Goal: Task Accomplishment & Management: Manage account settings

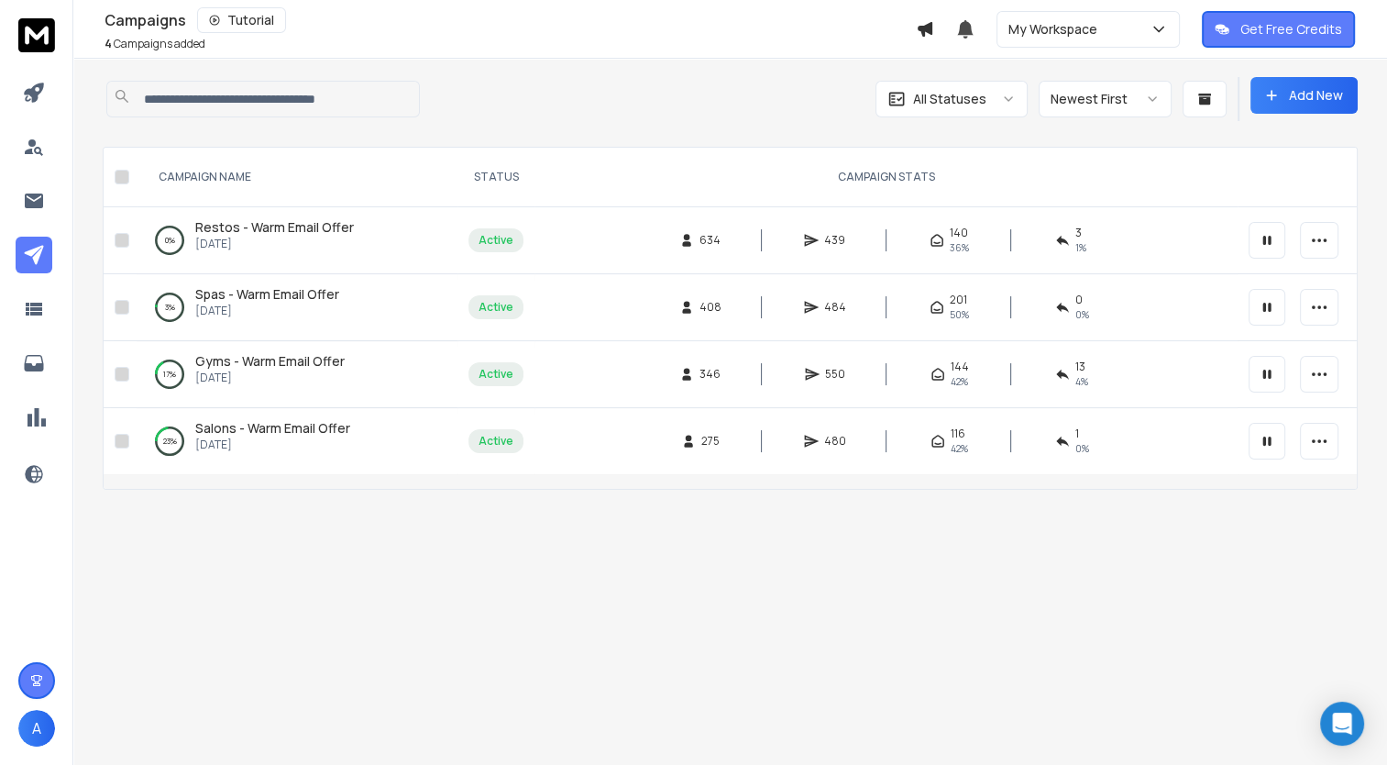
click at [374, 573] on div "Campaigns 4 Campaigns Added All Statuses Newest First Add New CAMPAIGN NAME STA…" at bounding box center [730, 459] width 1255 height 765
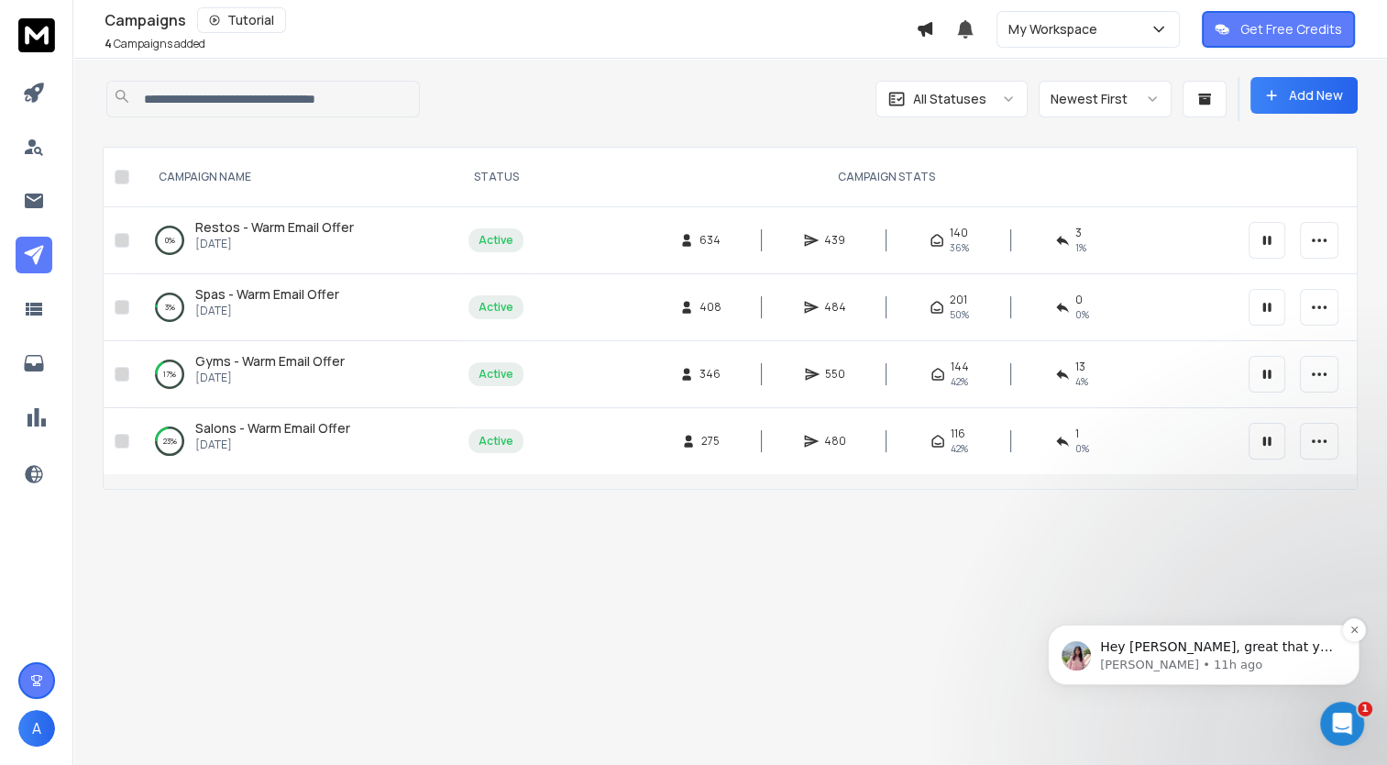
click at [1174, 655] on span "Hey [PERSON_NAME], great that you have corrected them now!" at bounding box center [1218, 655] width 236 height 33
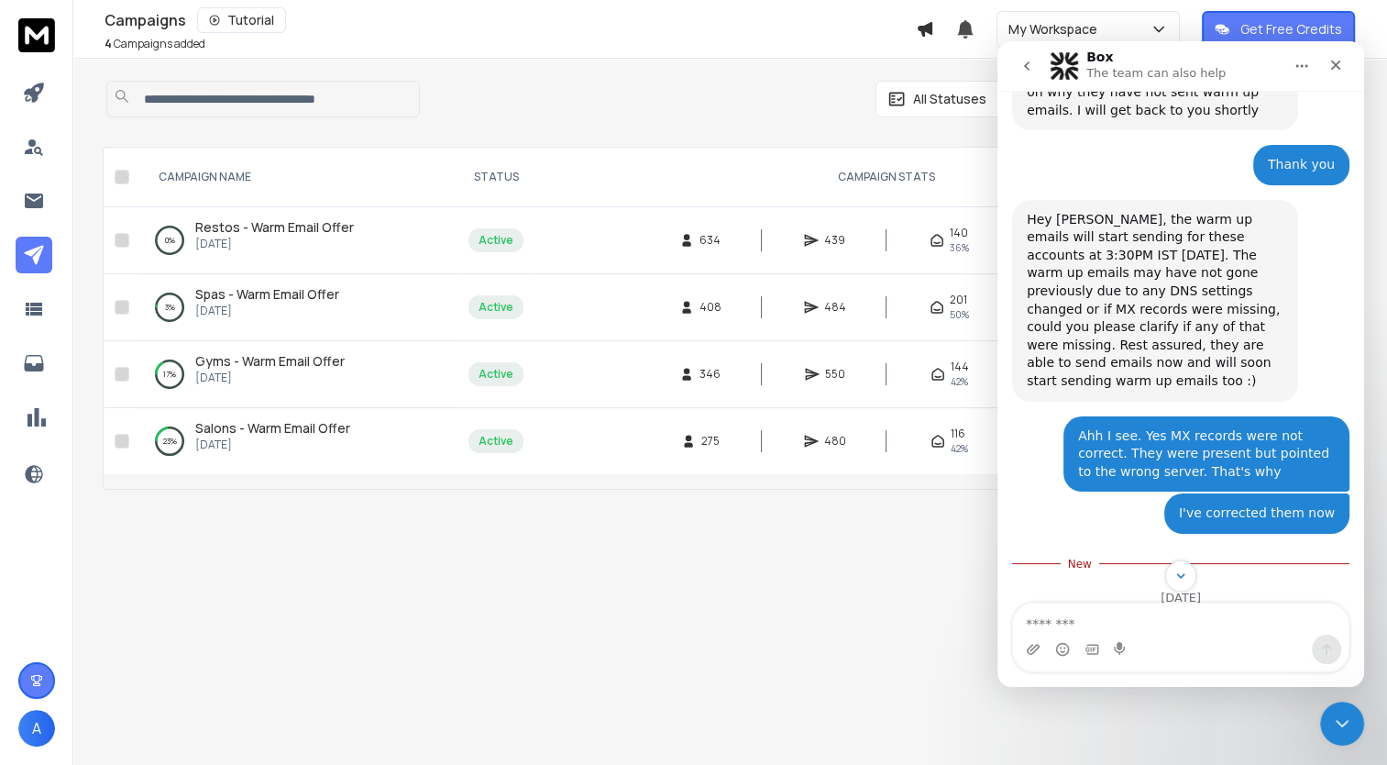
scroll to position [527, 0]
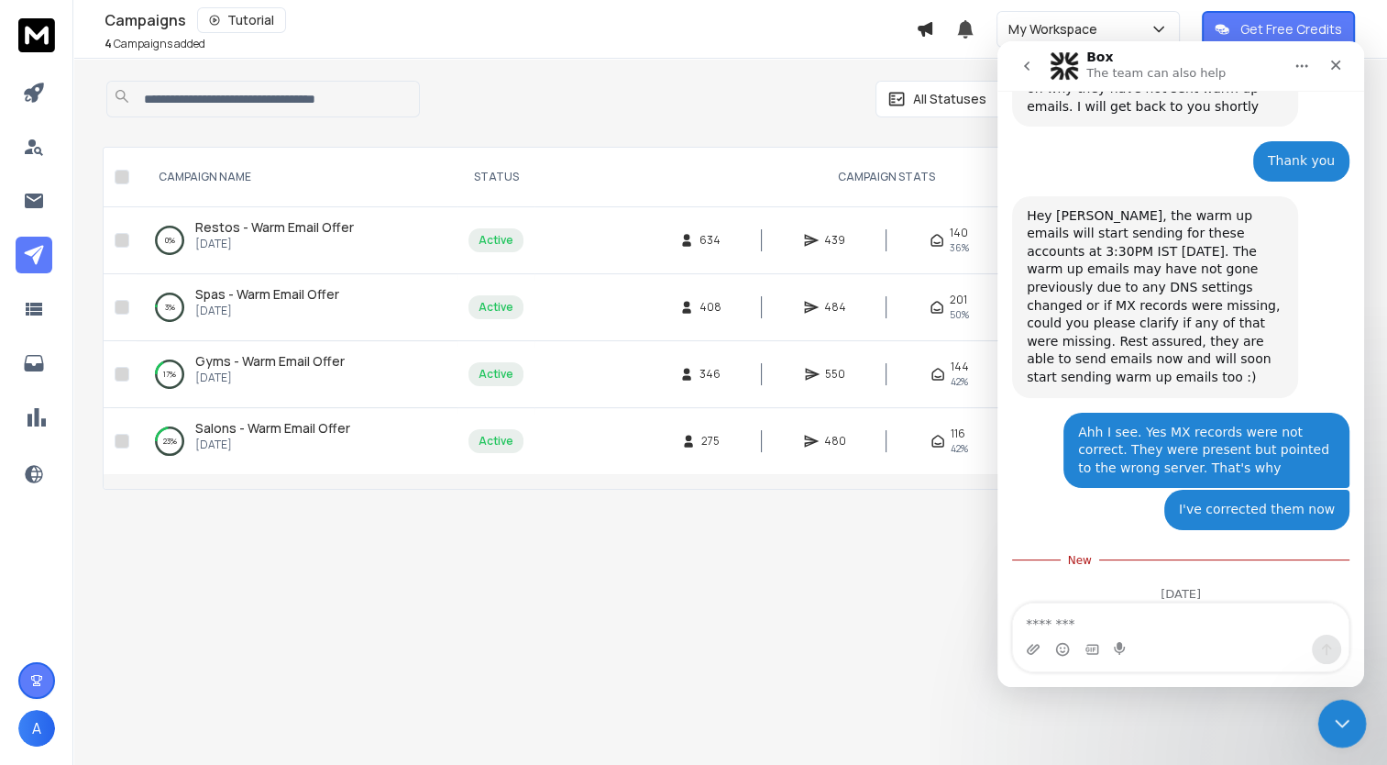
click at [1329, 727] on icon "Close Intercom Messenger" at bounding box center [1340, 721] width 22 height 22
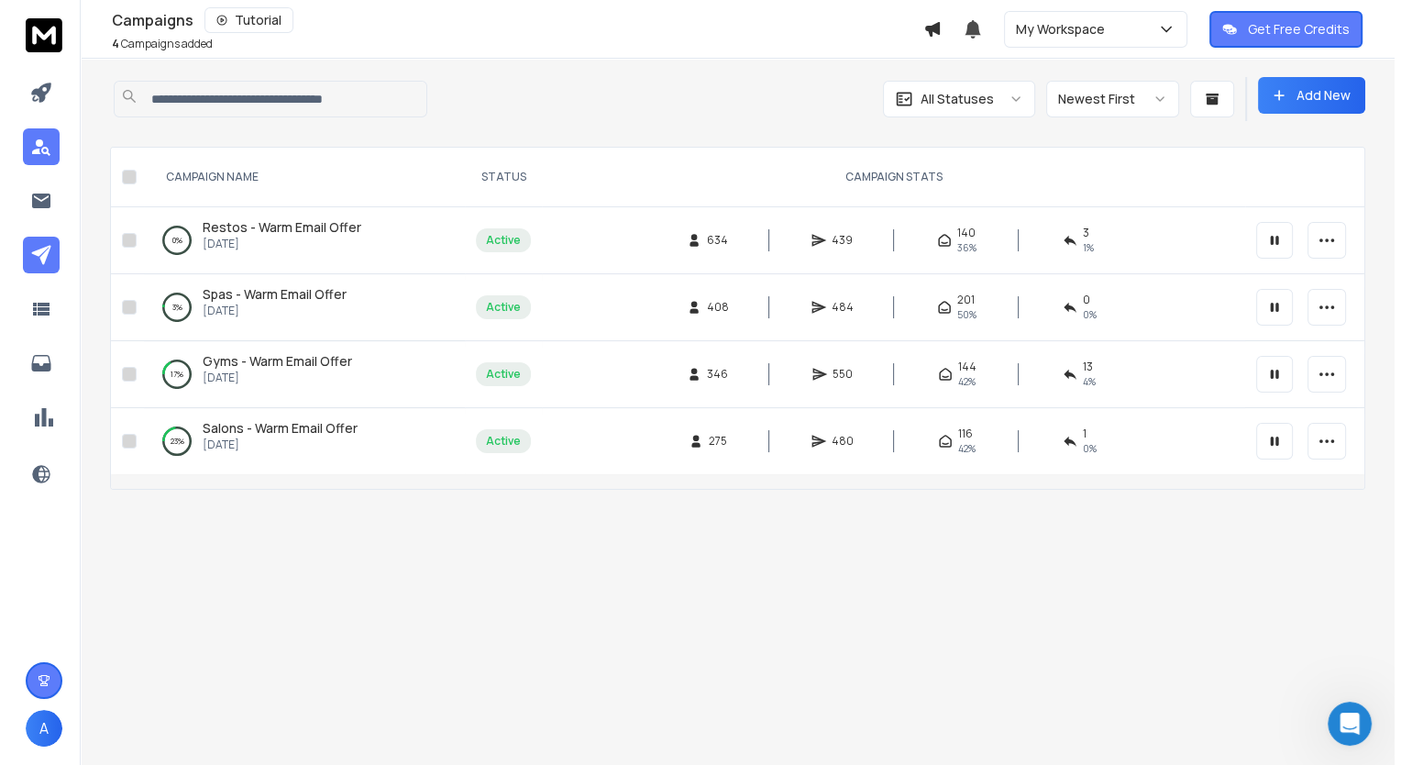
scroll to position [484, 0]
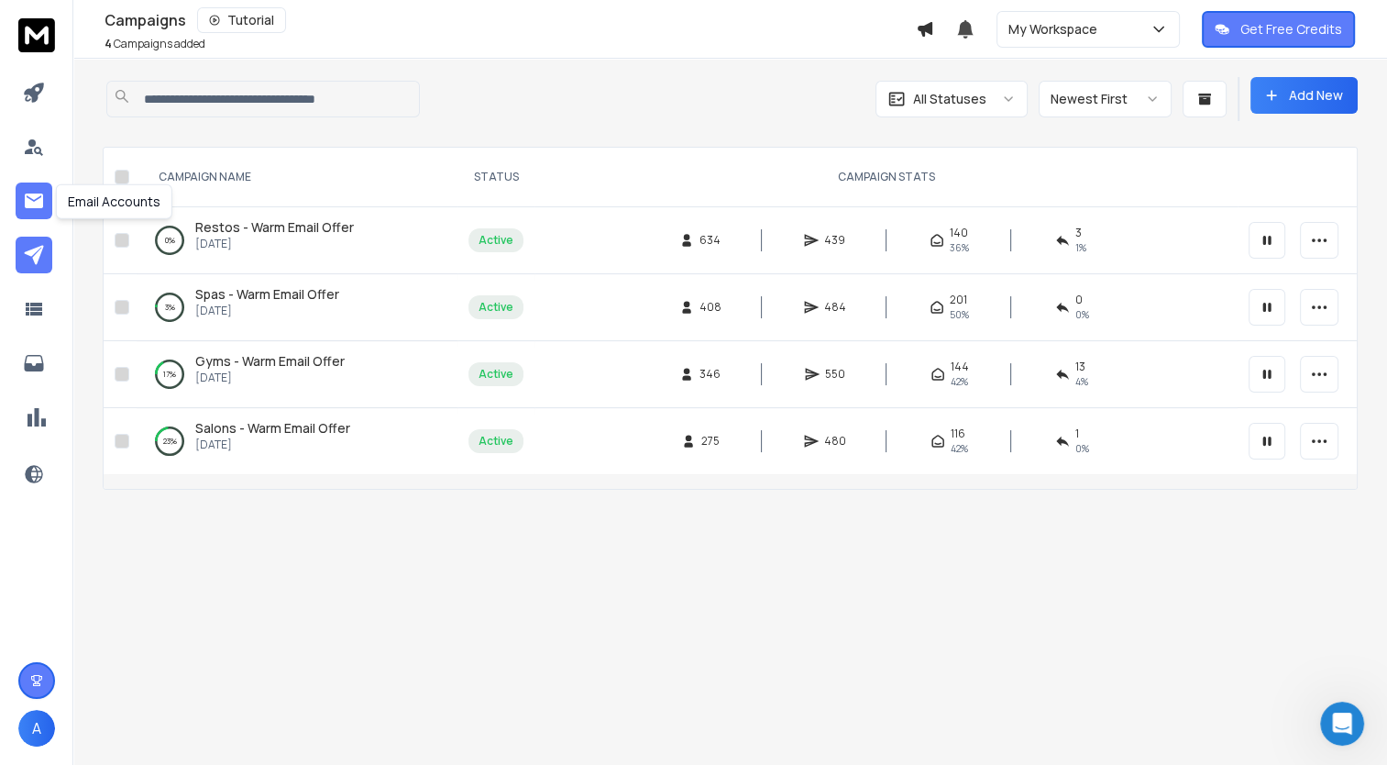
click at [26, 194] on icon at bounding box center [34, 200] width 18 height 15
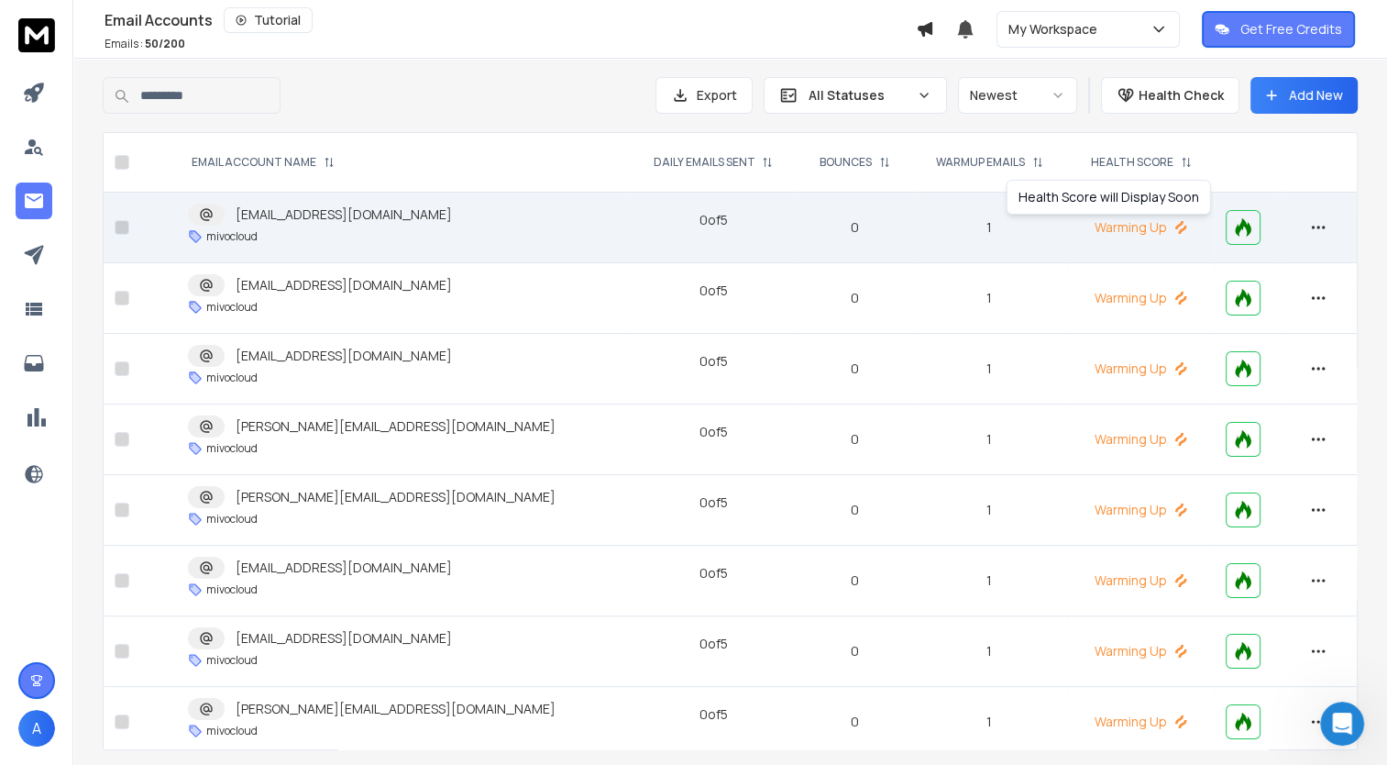
click at [1088, 230] on p "Warming Up" at bounding box center [1141, 227] width 126 height 18
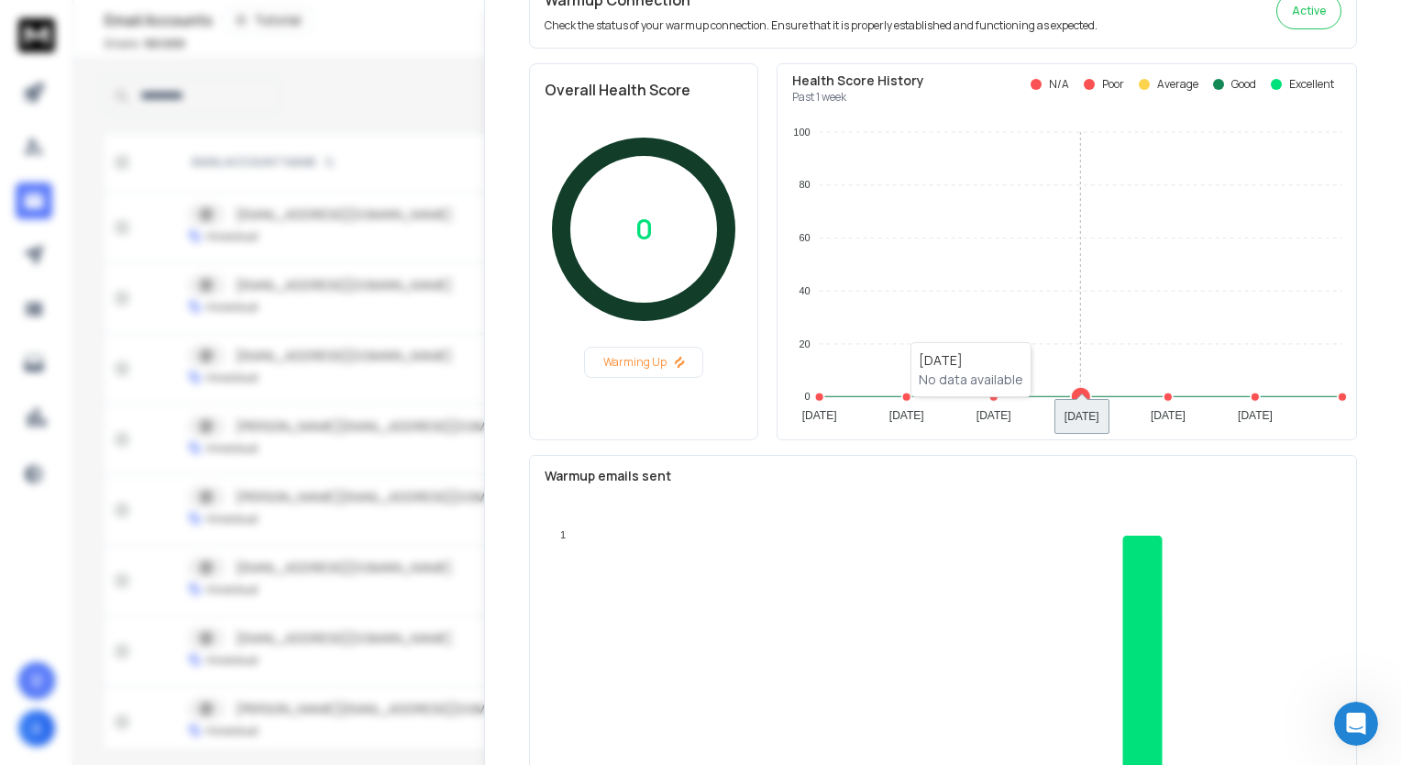
scroll to position [738, 0]
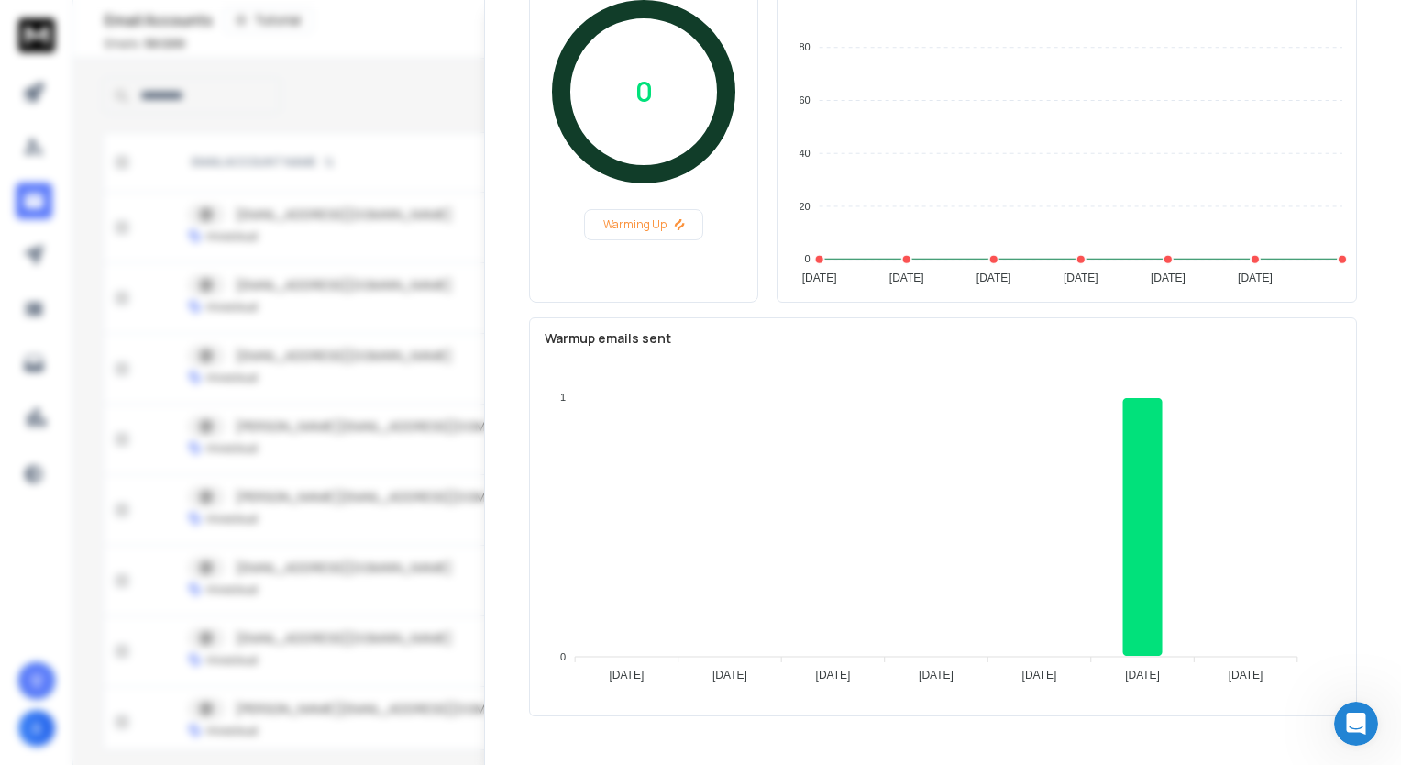
click at [331, 101] on div at bounding box center [700, 382] width 1401 height 765
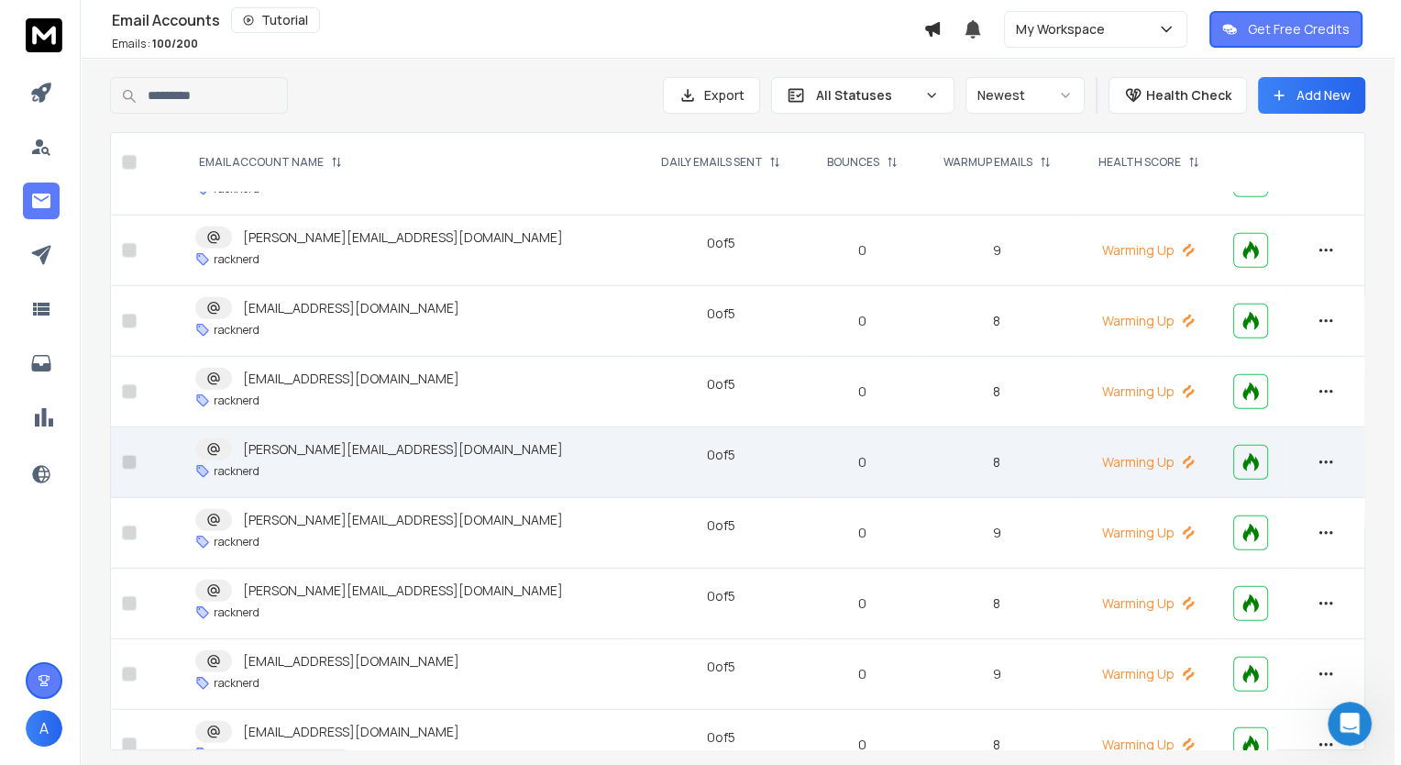
scroll to position [4565, 0]
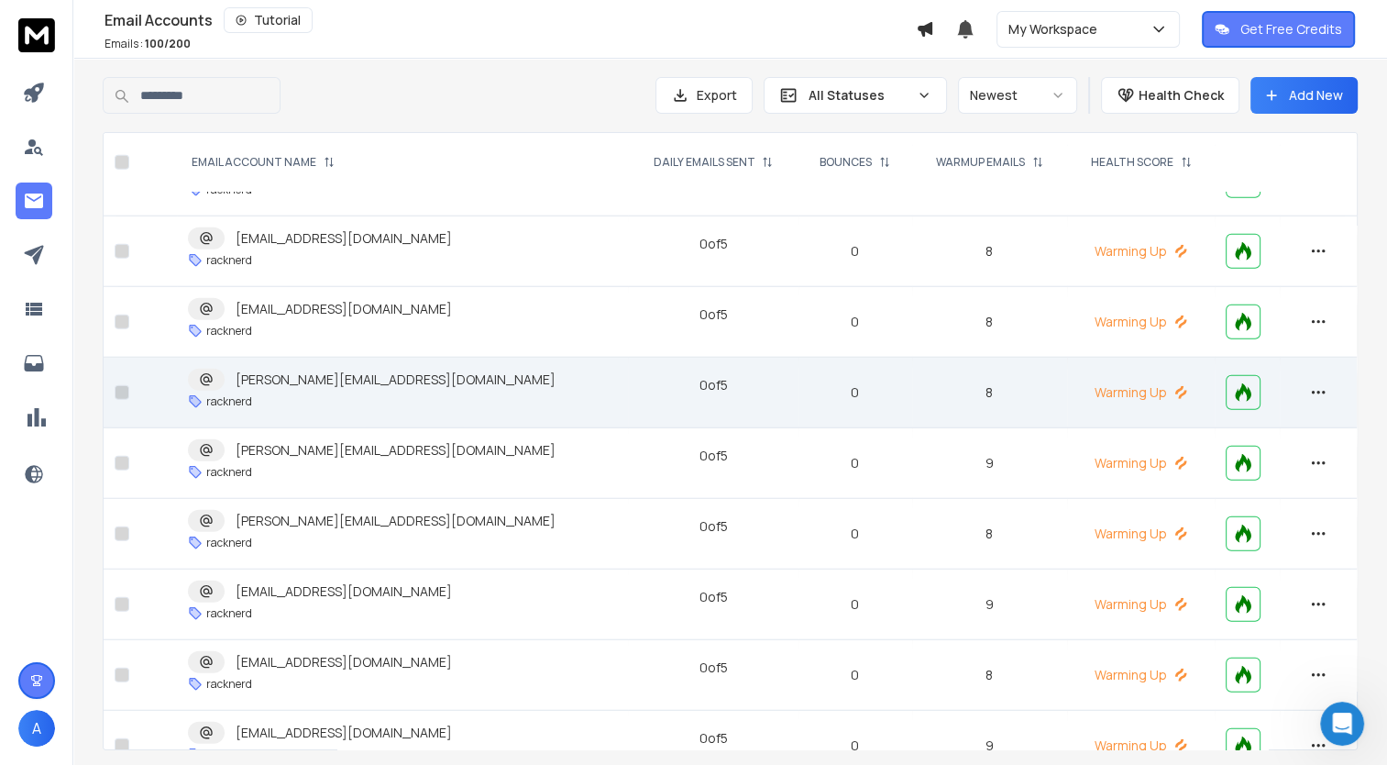
click at [948, 382] on td "8" at bounding box center [989, 393] width 155 height 71
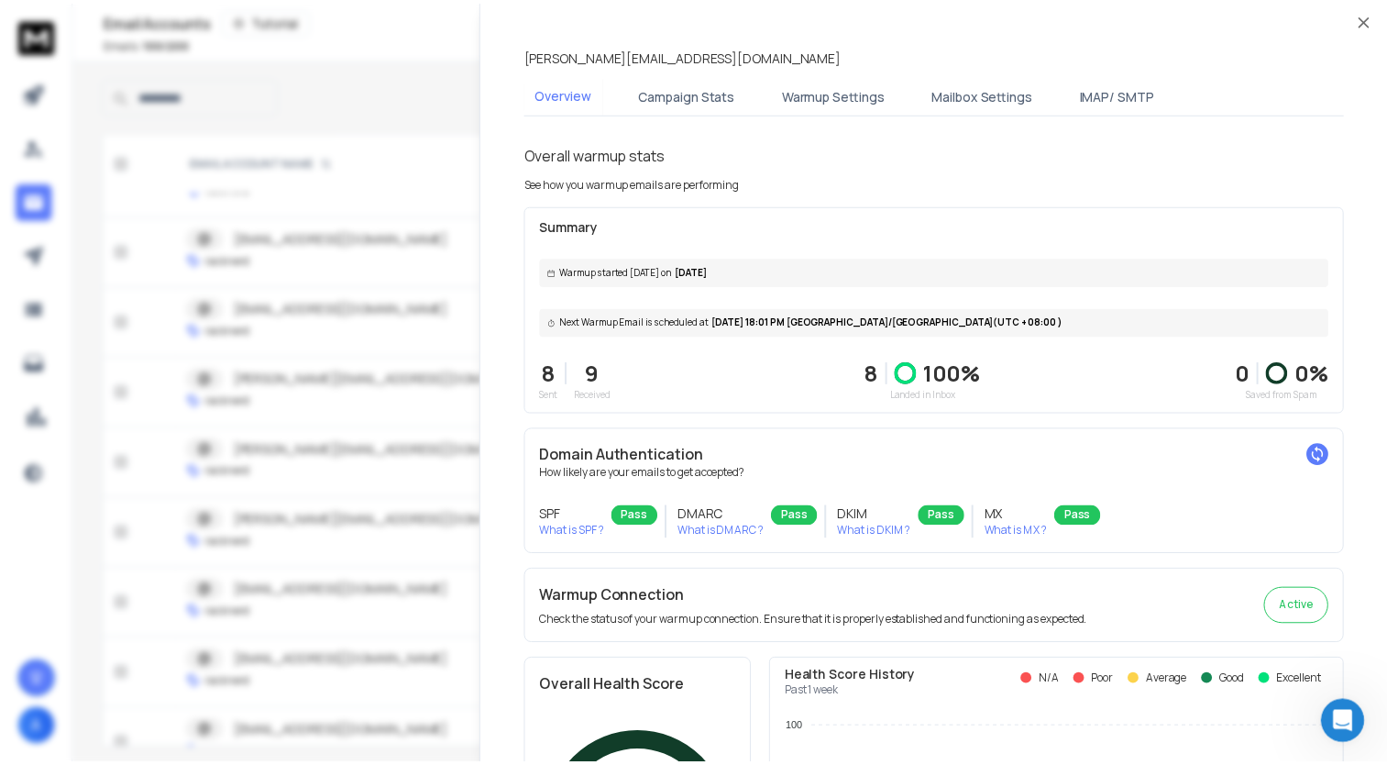
scroll to position [0, 0]
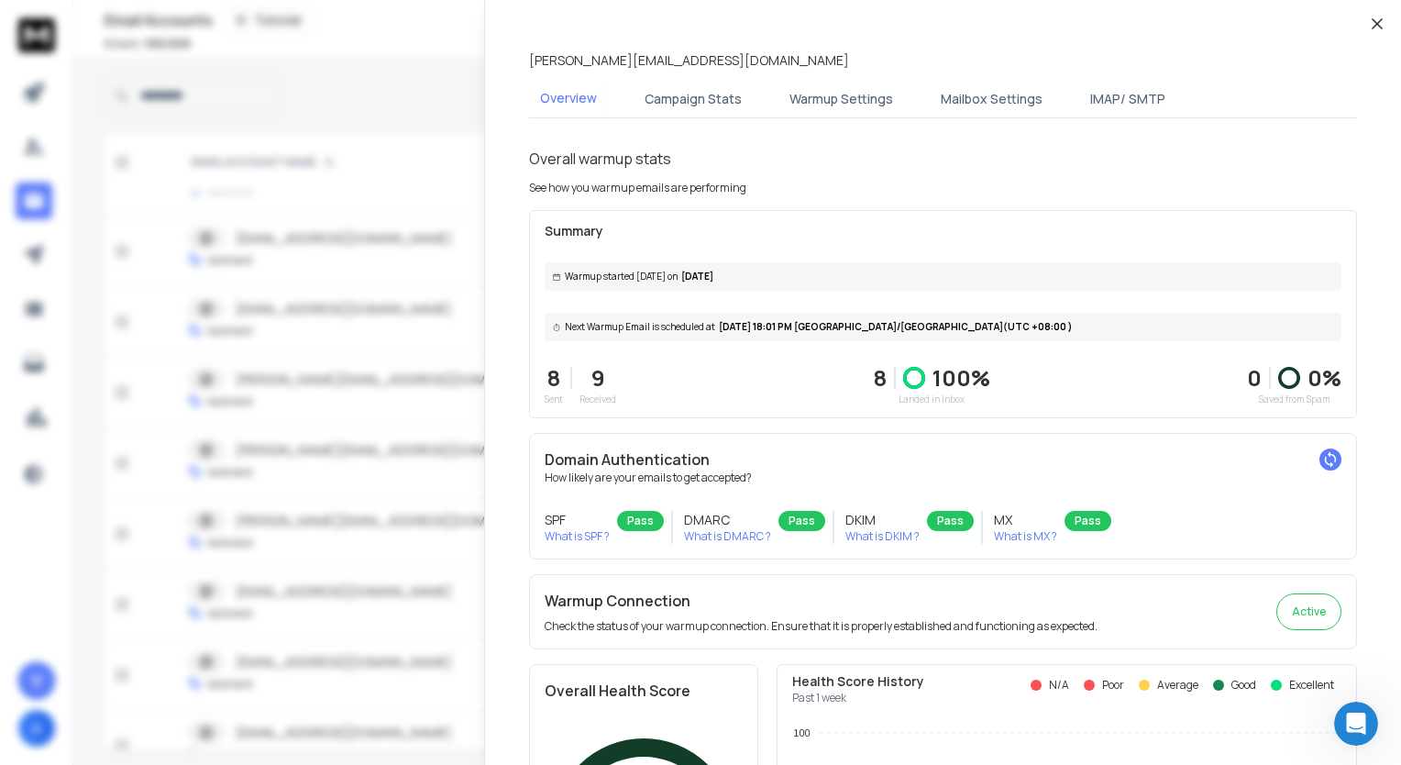
click at [1368, 22] on icon "button" at bounding box center [1377, 24] width 18 height 18
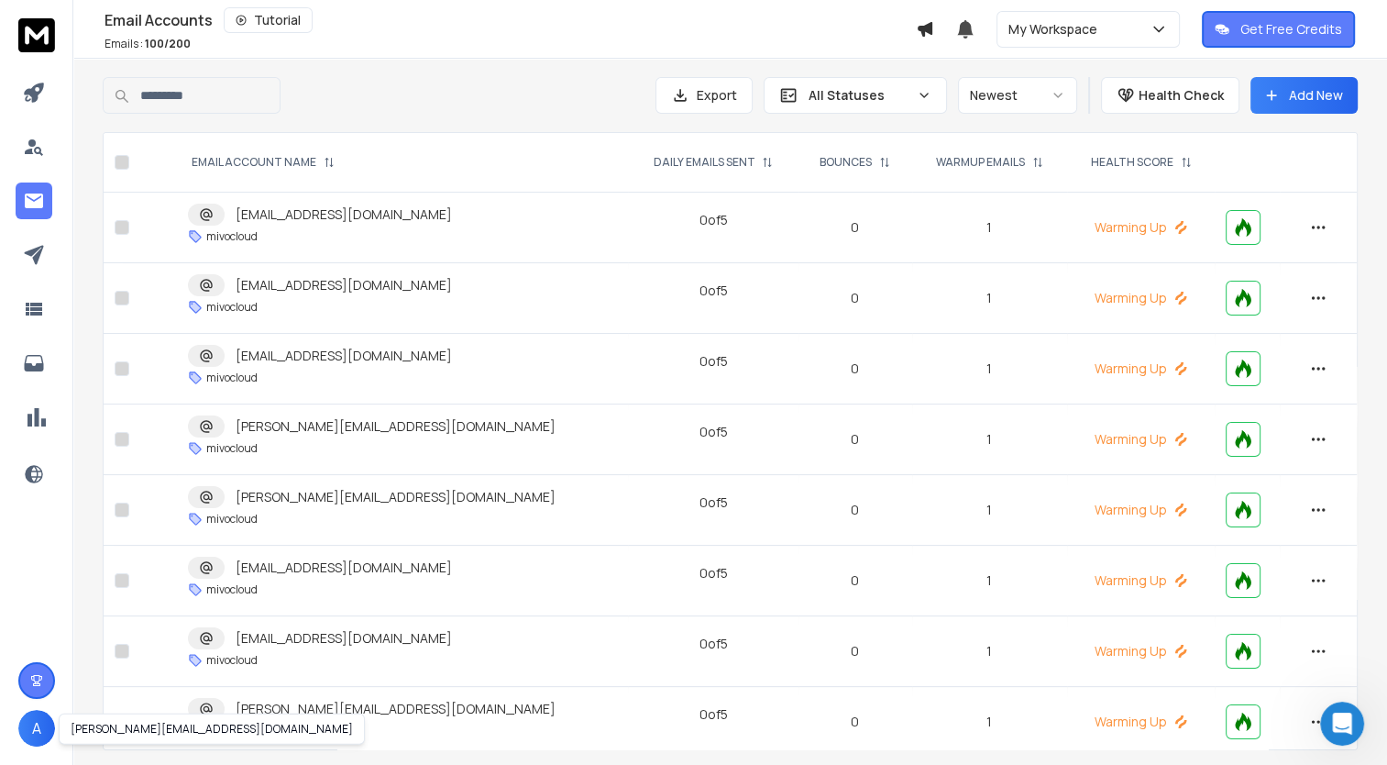
click at [41, 732] on span "A" at bounding box center [36, 728] width 37 height 37
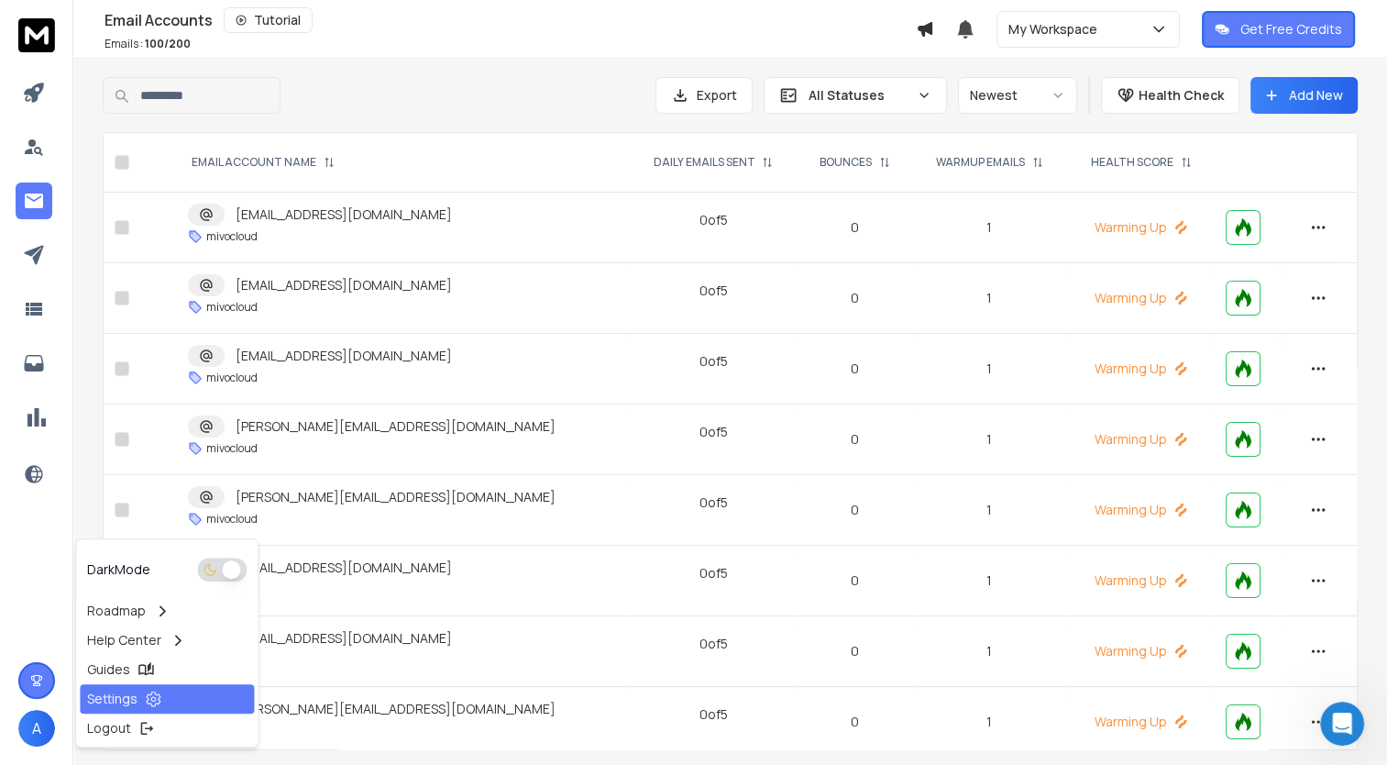
click at [158, 699] on icon at bounding box center [154, 699] width 14 height 14
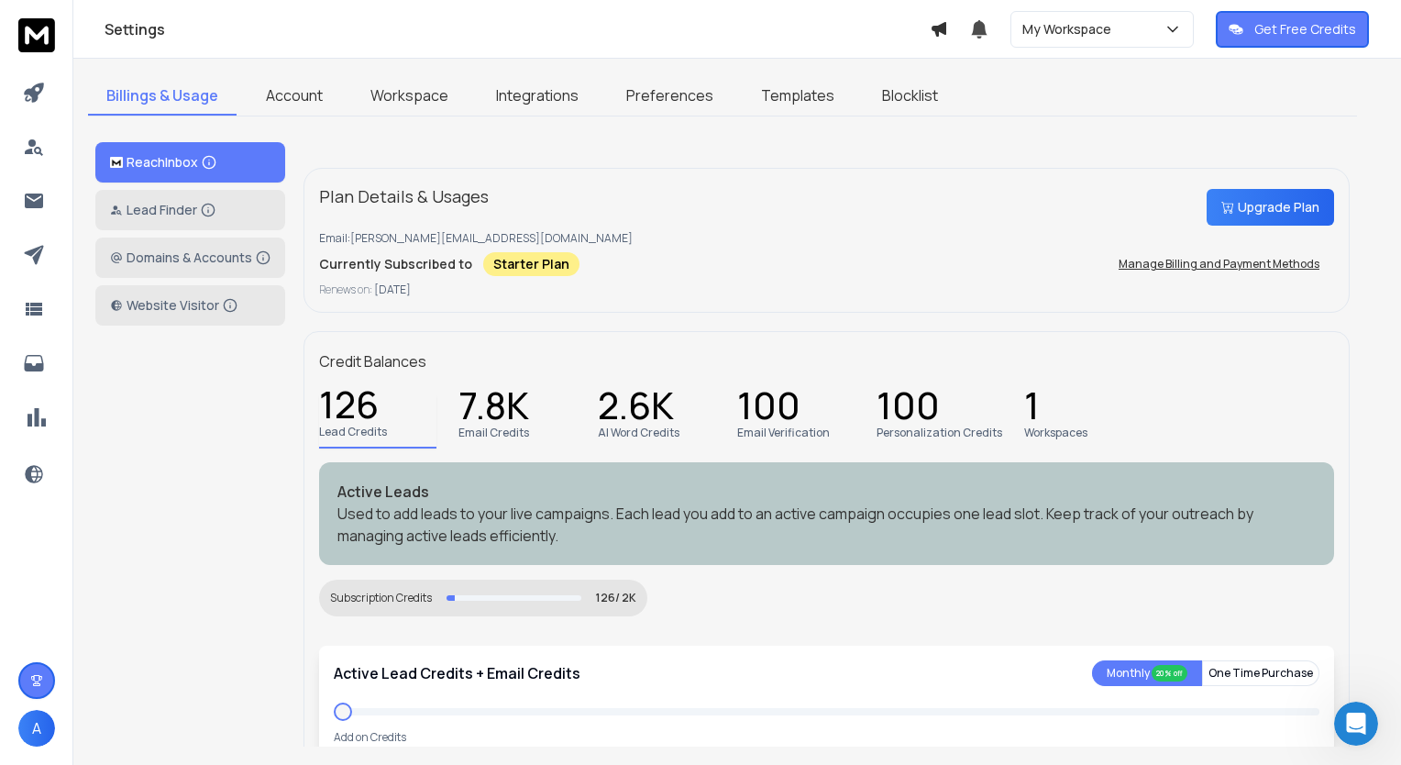
scroll to position [119, 0]
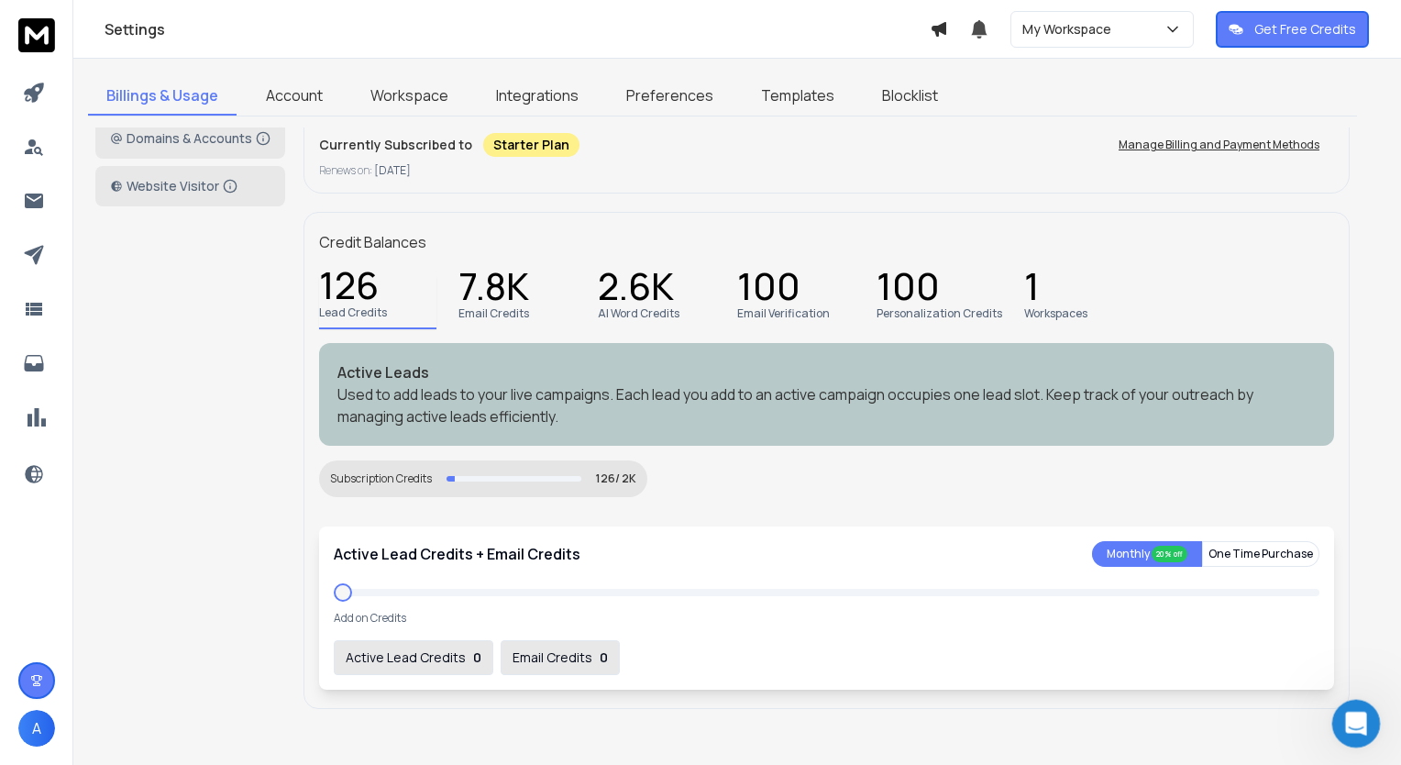
click at [1350, 714] on icon "Open Intercom Messenger" at bounding box center [1354, 721] width 30 height 30
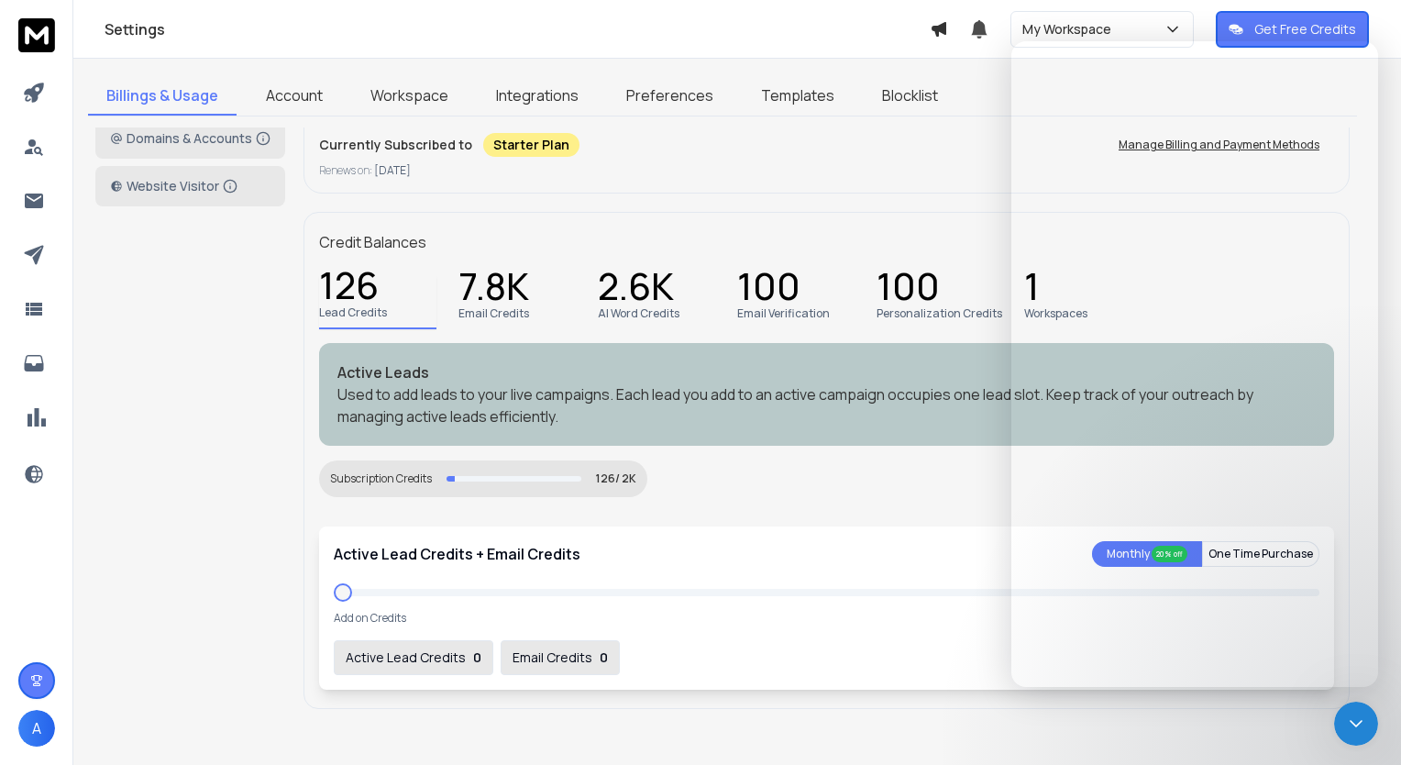
scroll to position [209, 0]
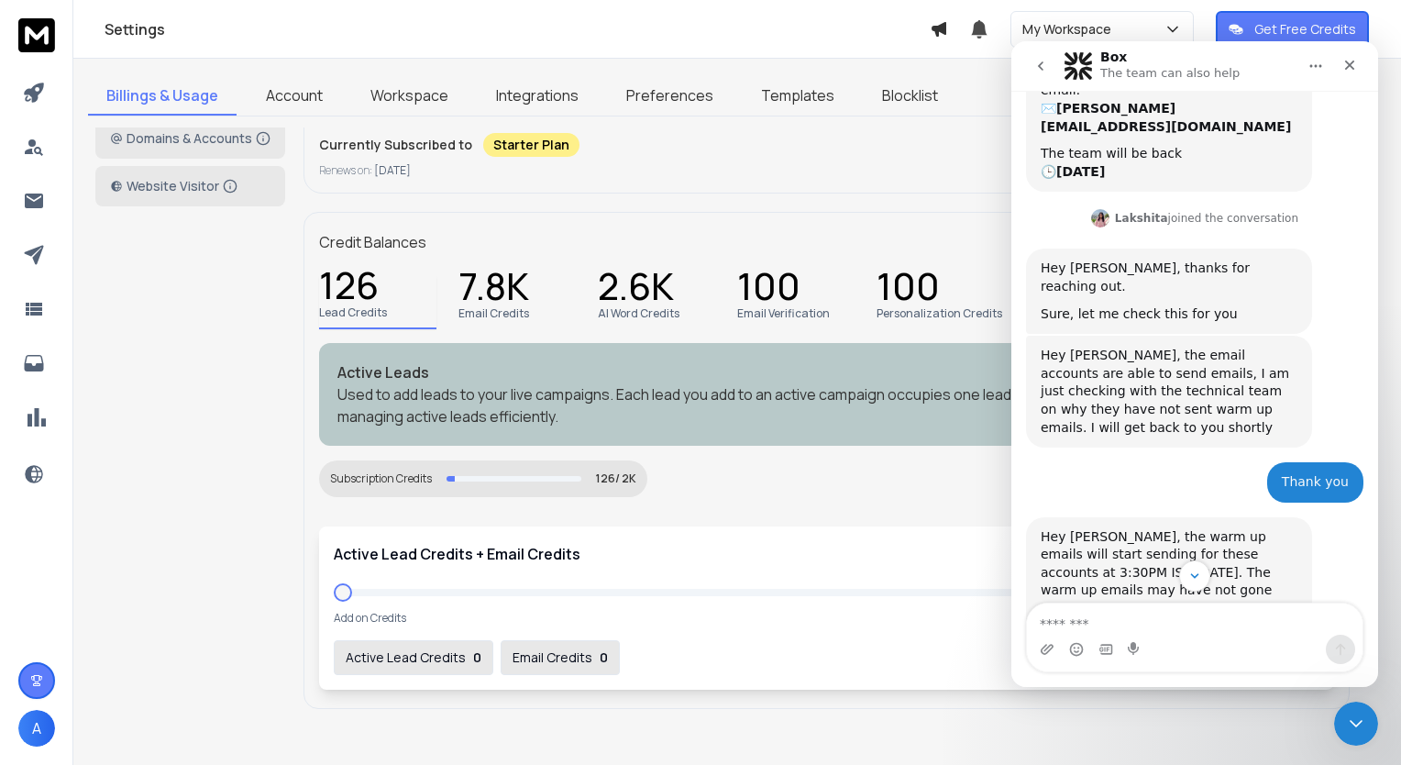
click at [1033, 71] on icon "go back" at bounding box center [1040, 66] width 15 height 15
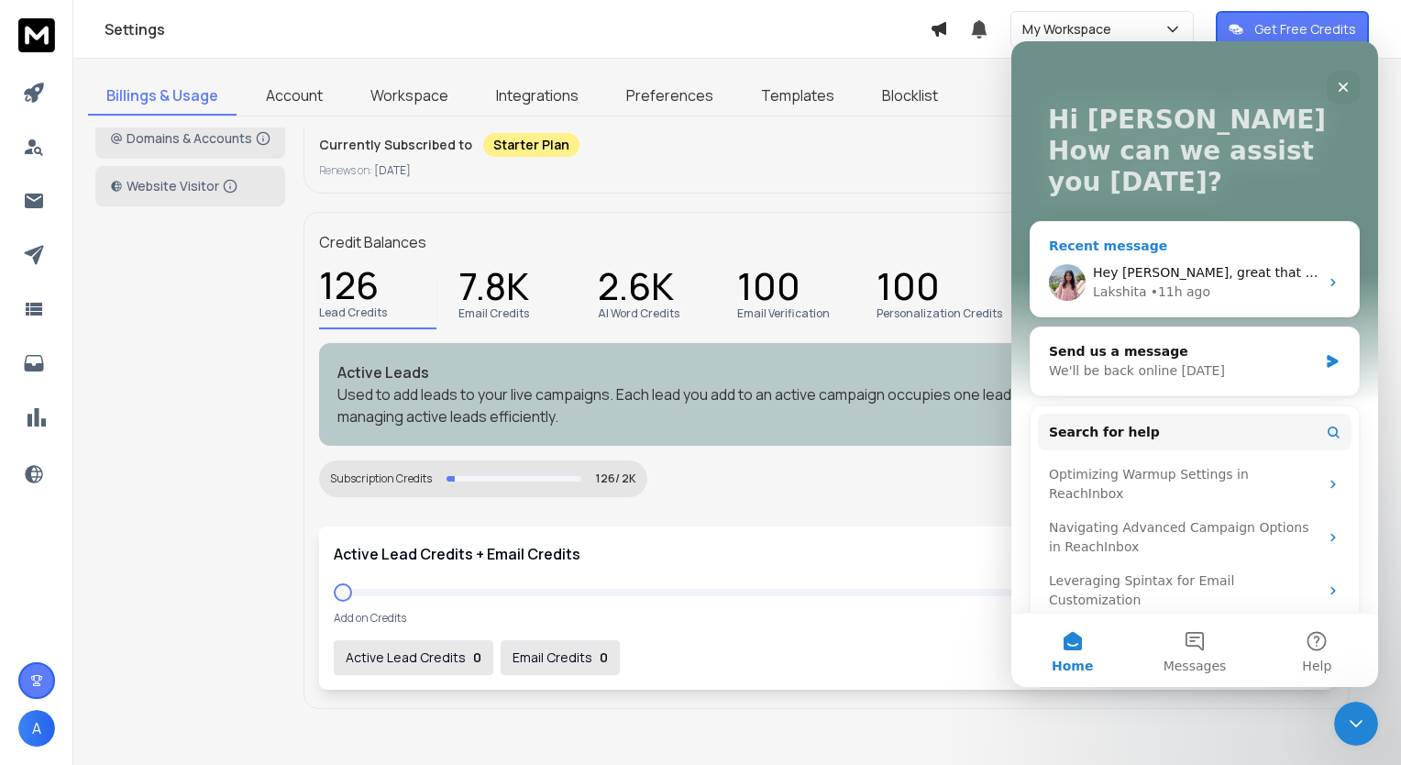
scroll to position [92, 0]
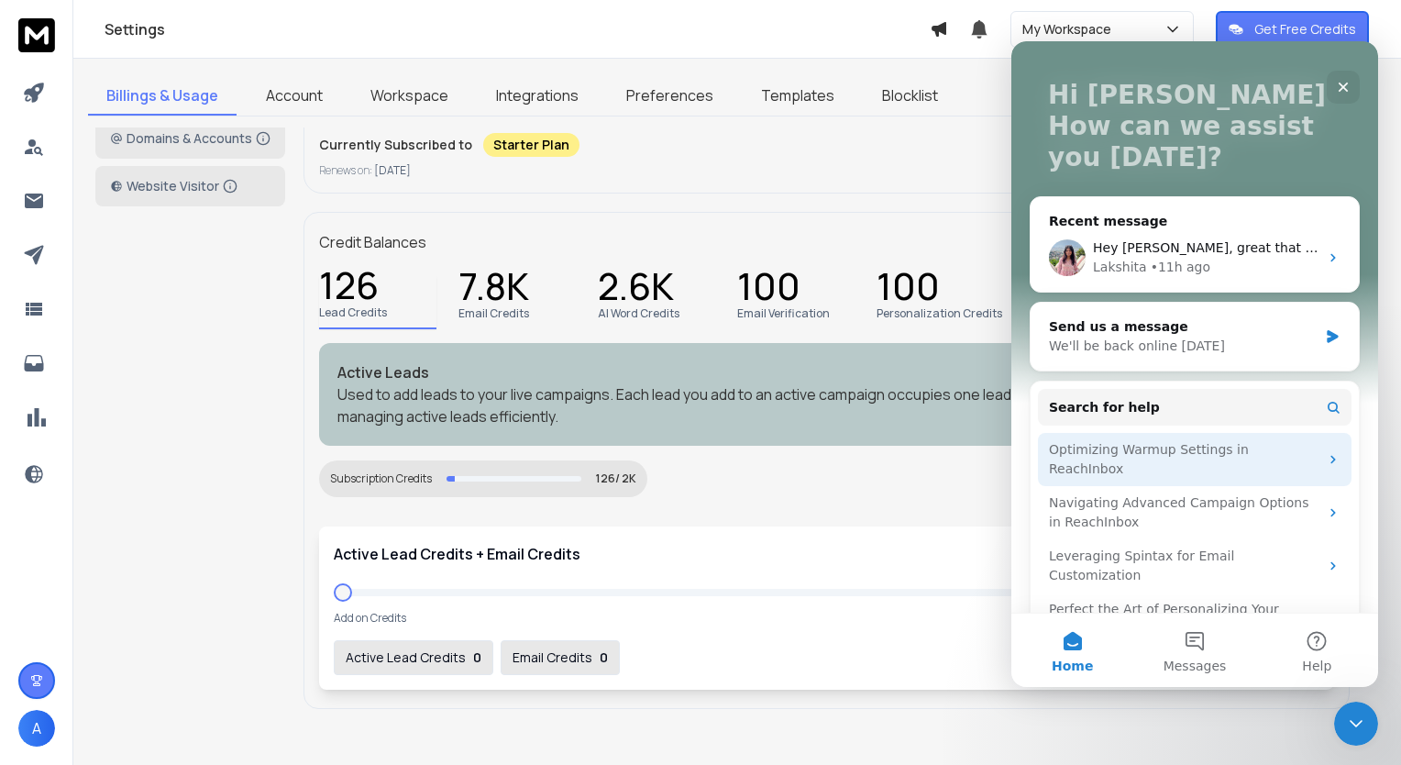
click at [1188, 440] on div "Optimizing Warmup Settings in ReachInbox" at bounding box center [1184, 459] width 270 height 39
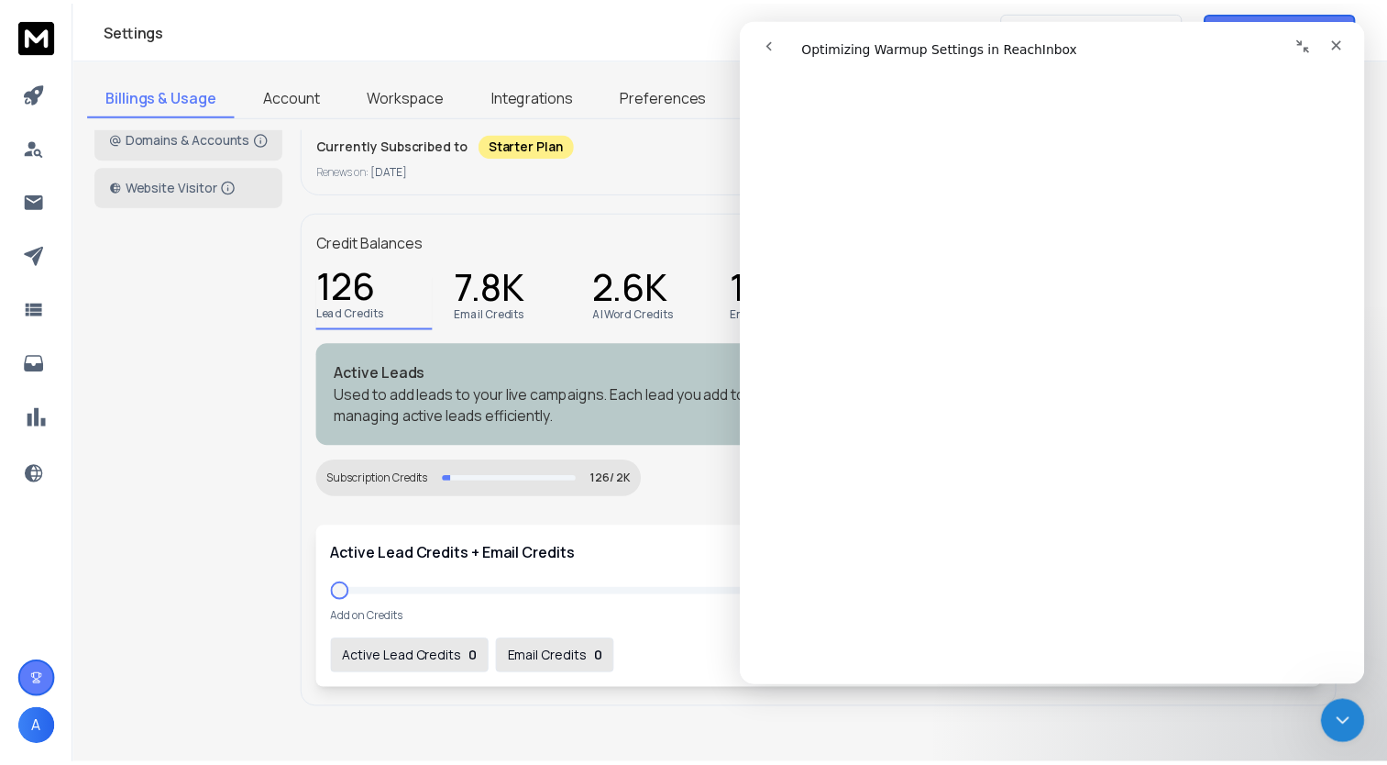
scroll to position [10214, 0]
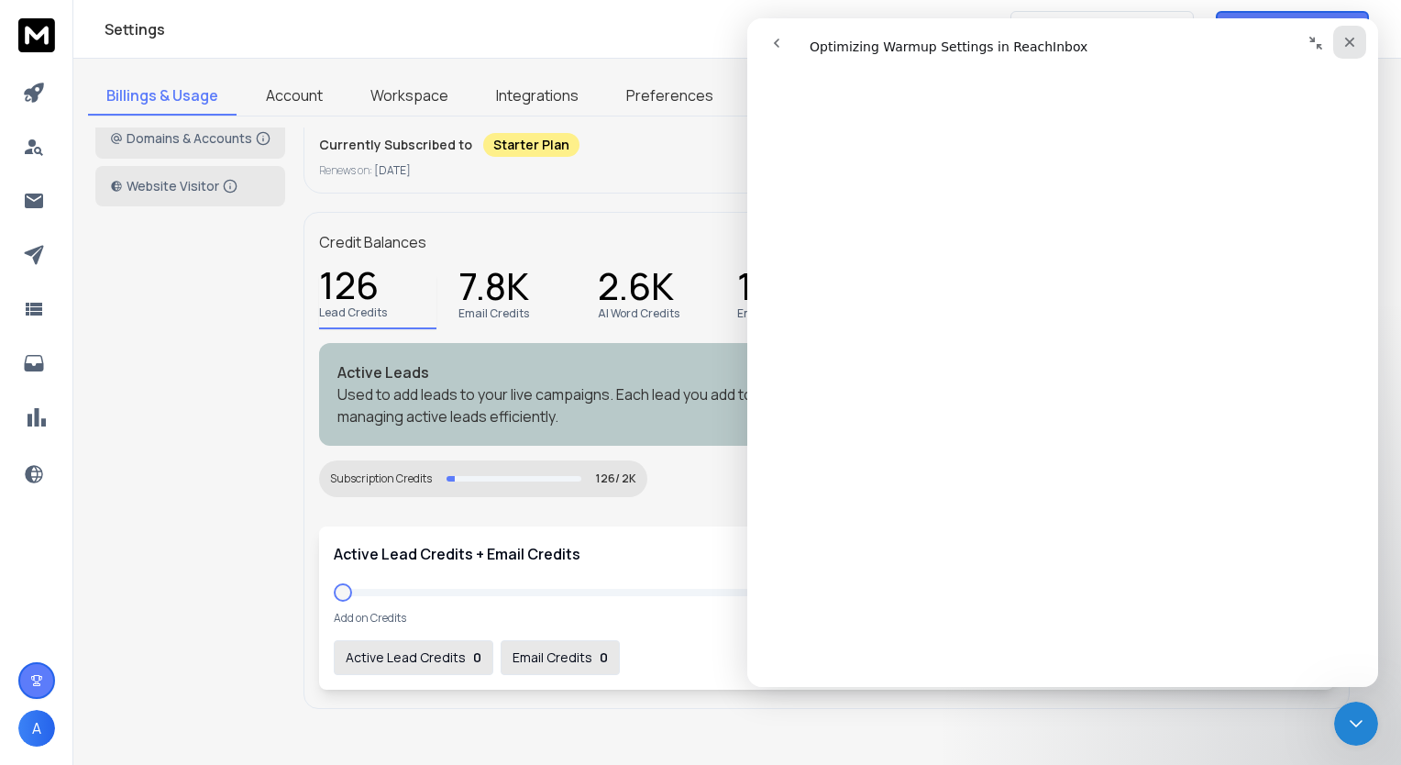
click at [1343, 44] on icon "Close" at bounding box center [1349, 42] width 15 height 15
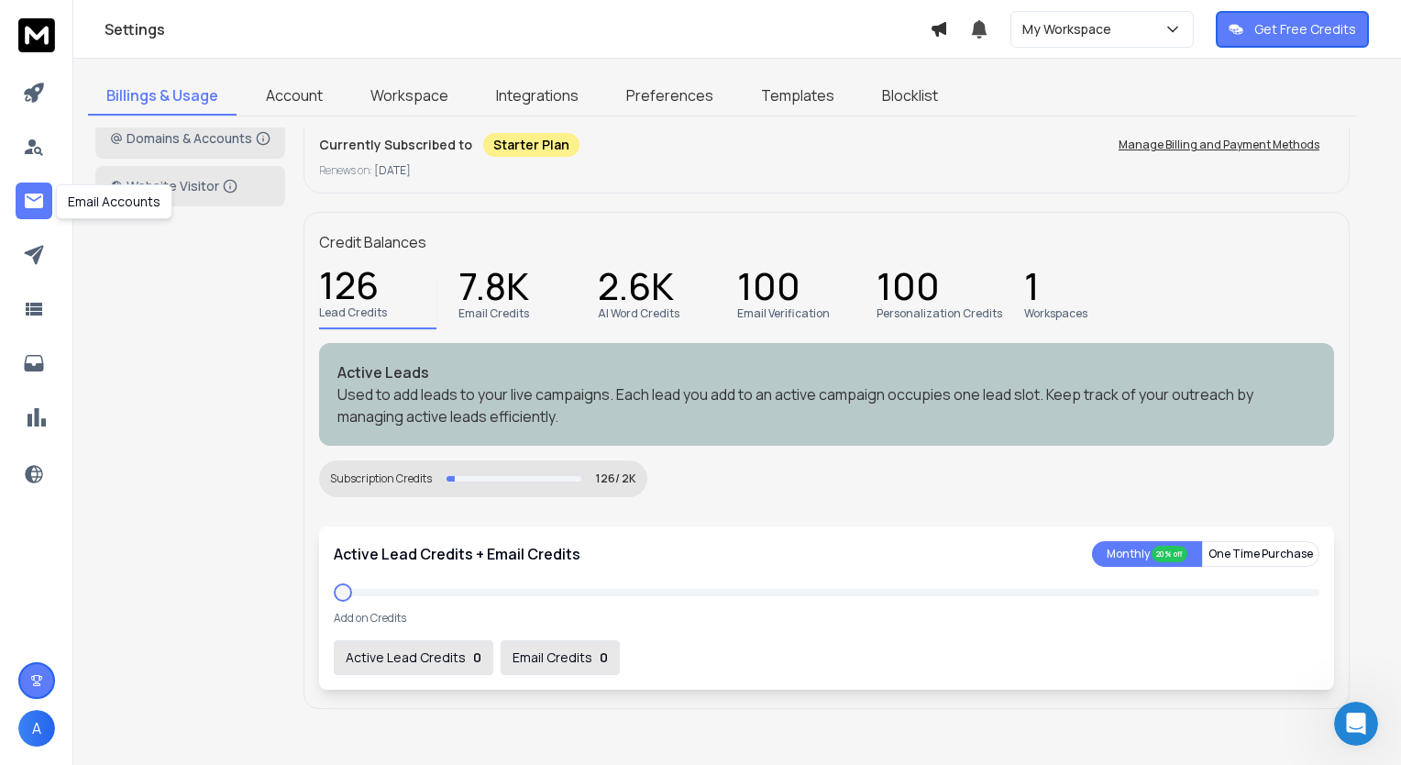
click at [24, 203] on icon at bounding box center [34, 201] width 22 height 22
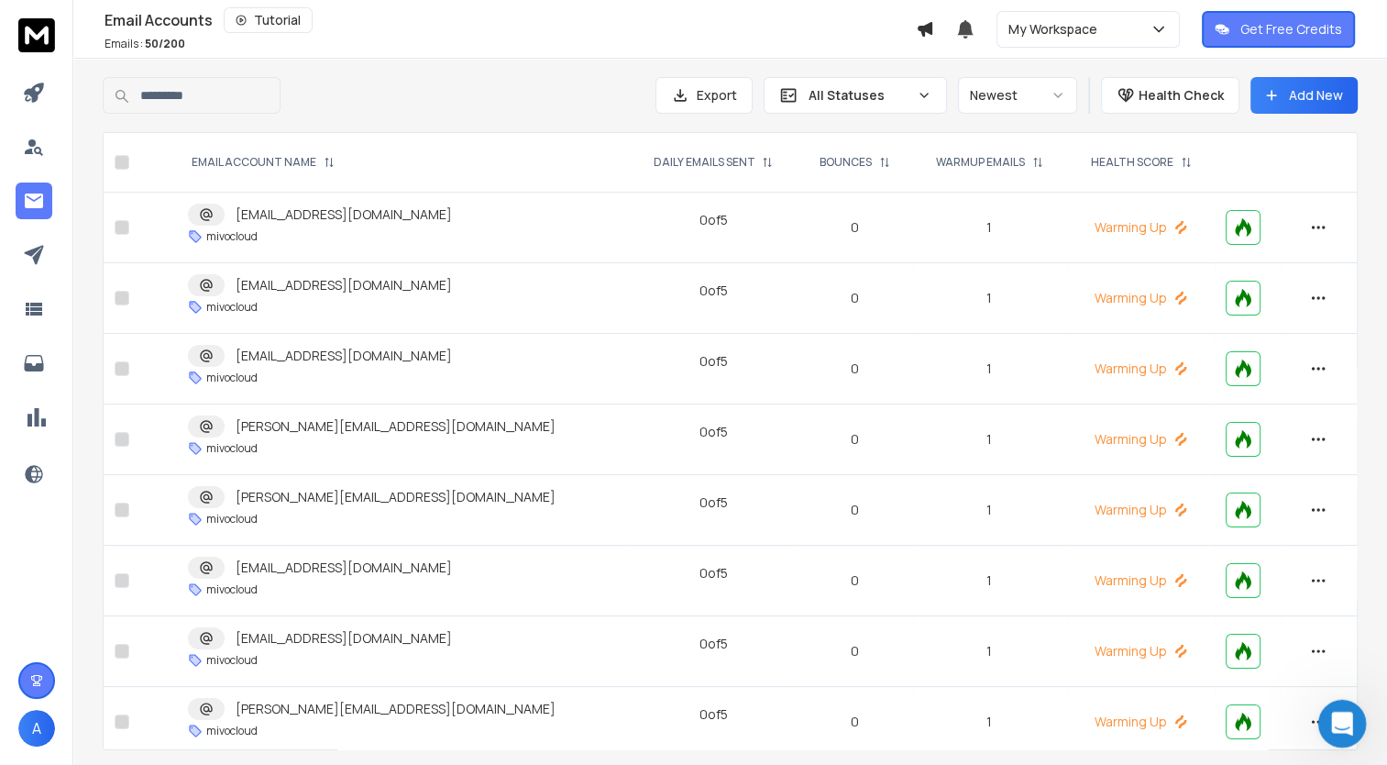
click at [1343, 730] on icon "Open Intercom Messenger" at bounding box center [1340, 721] width 30 height 30
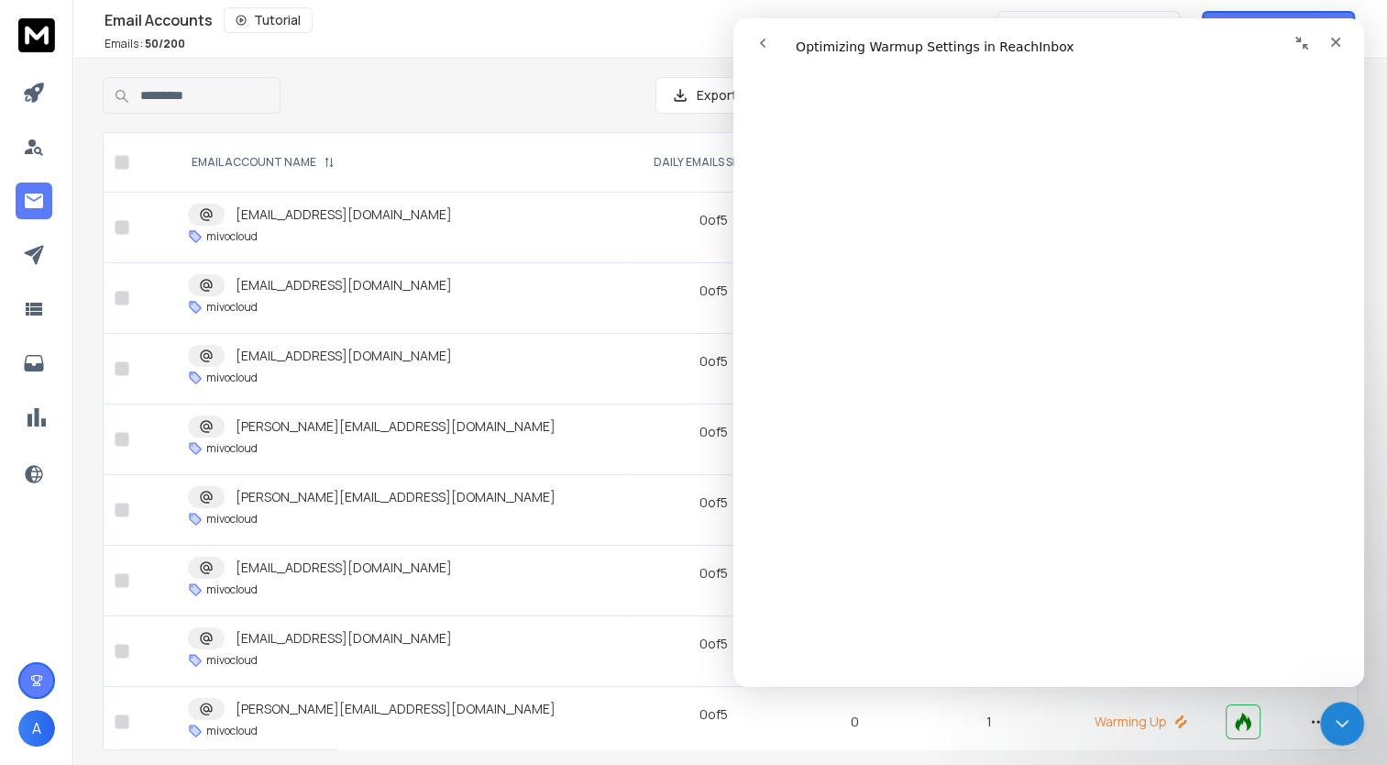
click at [763, 53] on button "go back" at bounding box center [762, 43] width 35 height 35
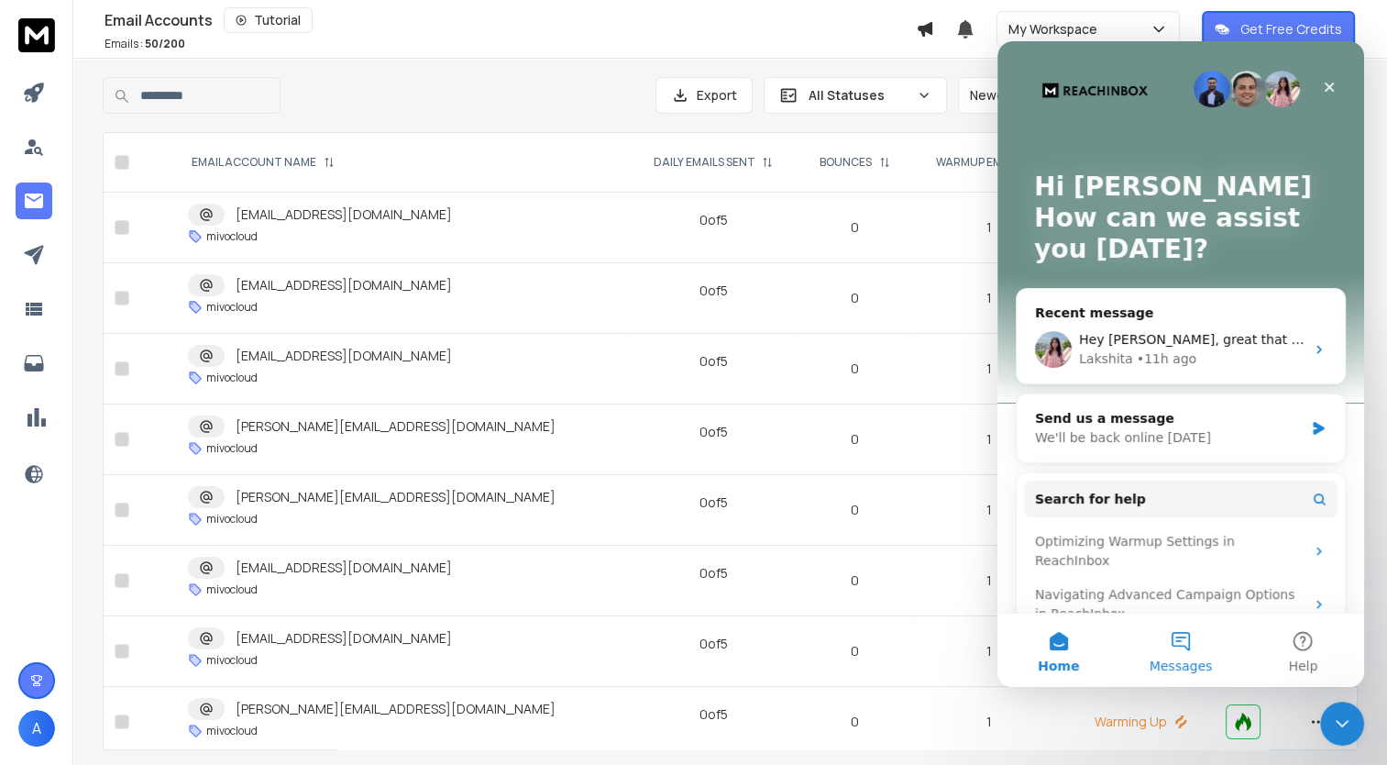
click at [1161, 637] on button "Messages" at bounding box center [1180, 649] width 122 height 73
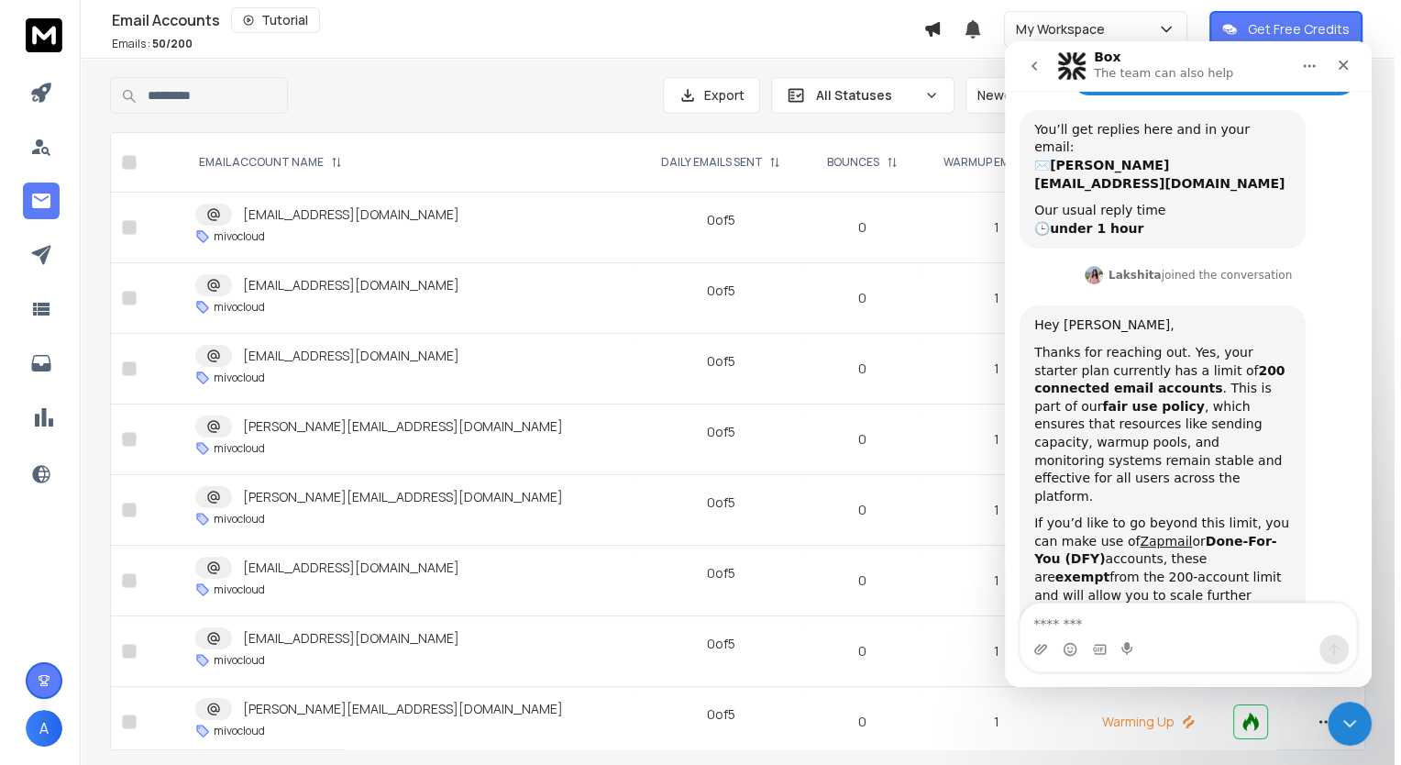
scroll to position [169, 0]
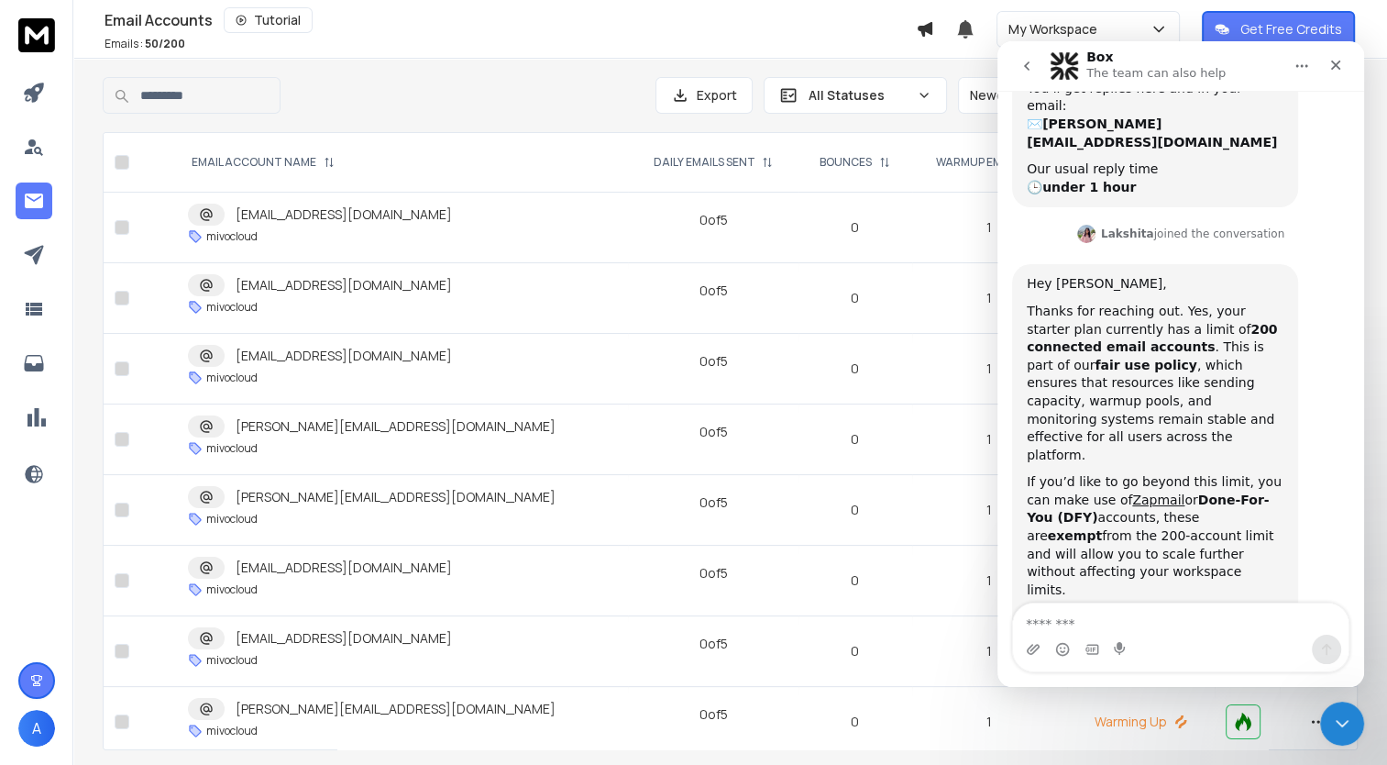
click at [1063, 627] on link "[URL]" at bounding box center [1045, 634] width 36 height 15
click at [38, 721] on span "A" at bounding box center [36, 728] width 37 height 37
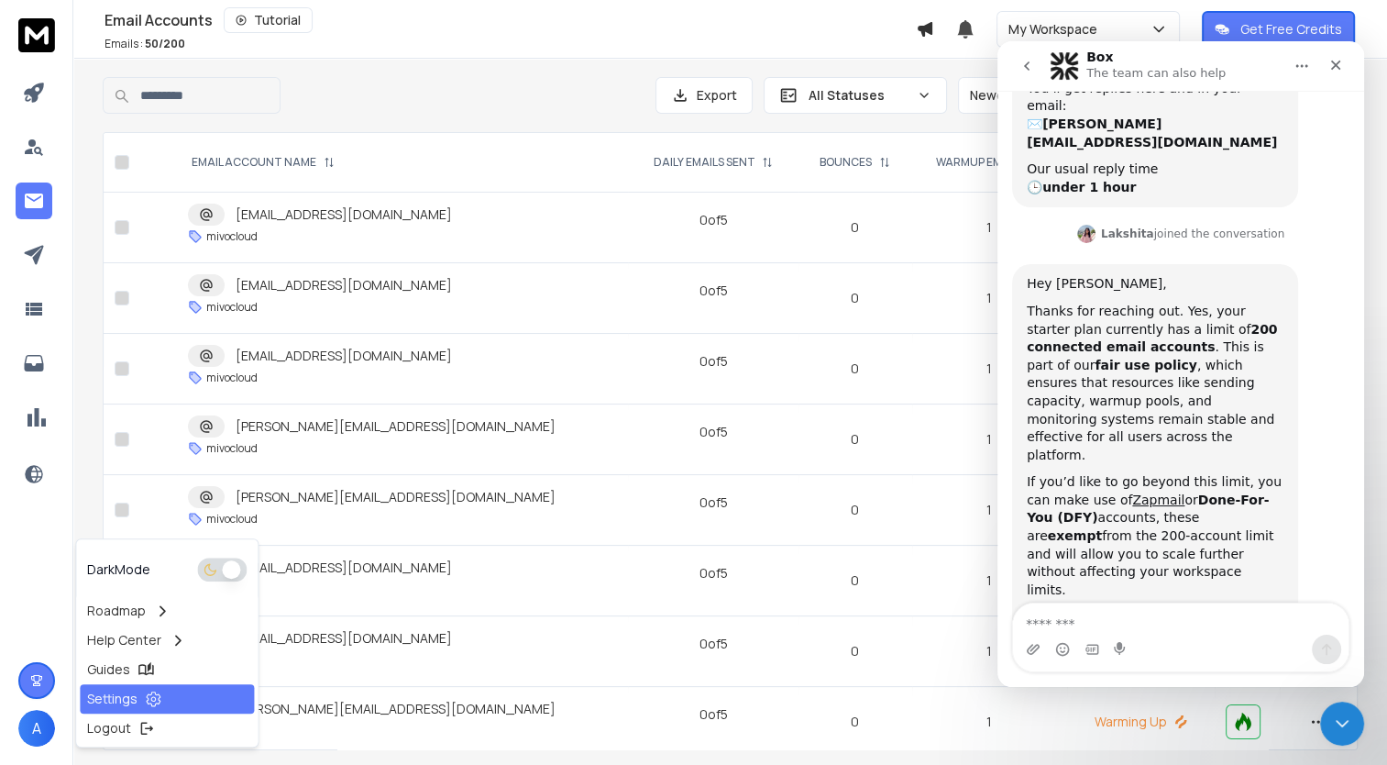
click at [135, 702] on p "Settings" at bounding box center [112, 698] width 50 height 18
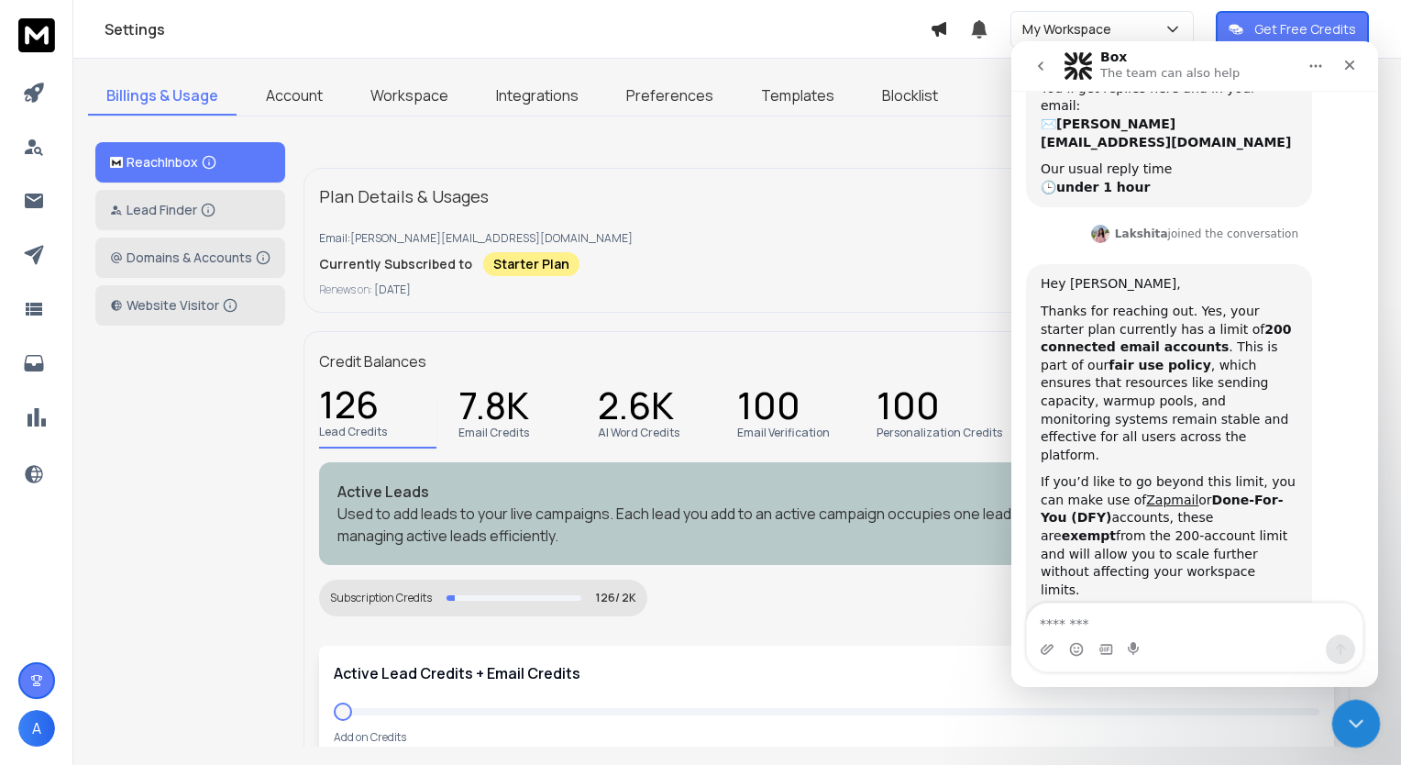
click at [1360, 725] on icon "Close Intercom Messenger" at bounding box center [1353, 721] width 22 height 22
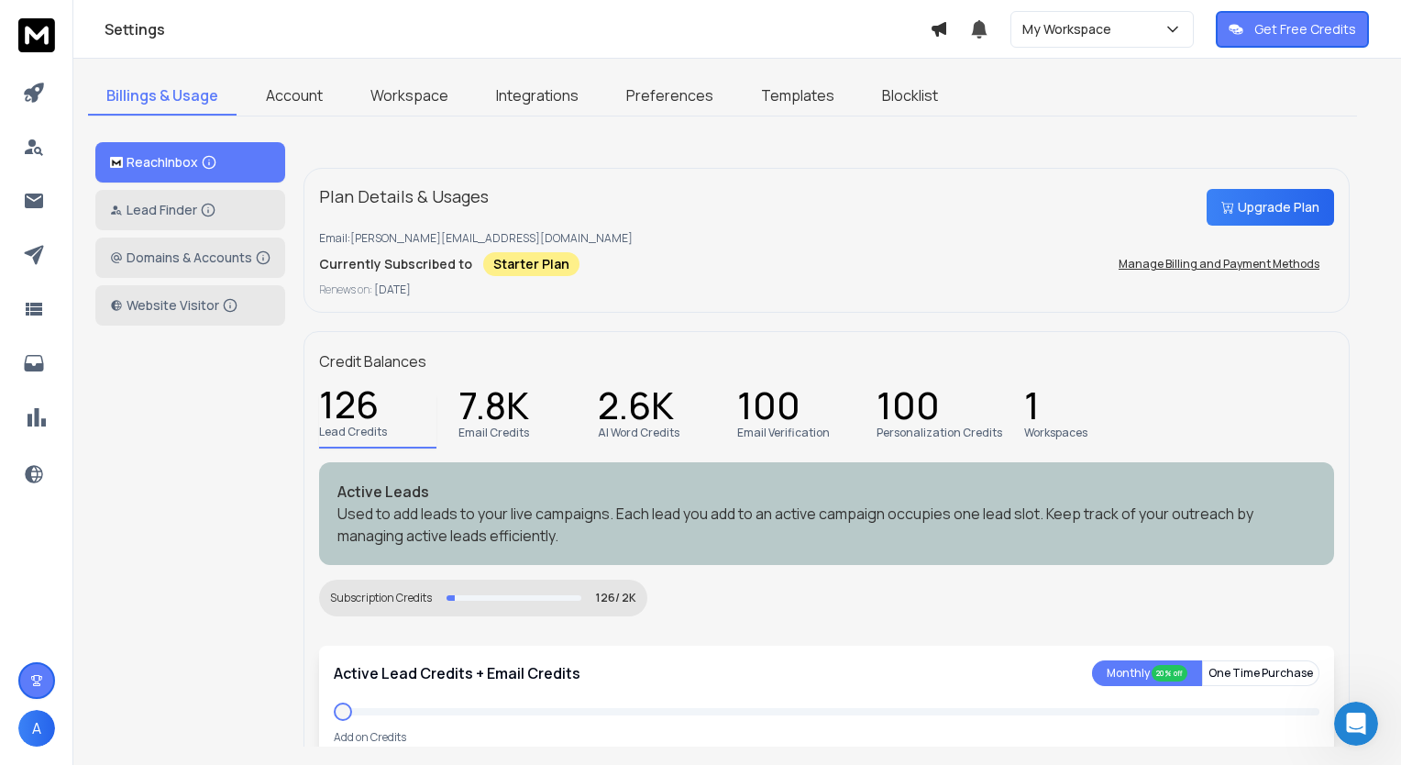
click at [1236, 196] on button "Upgrade Plan" at bounding box center [1270, 207] width 127 height 37
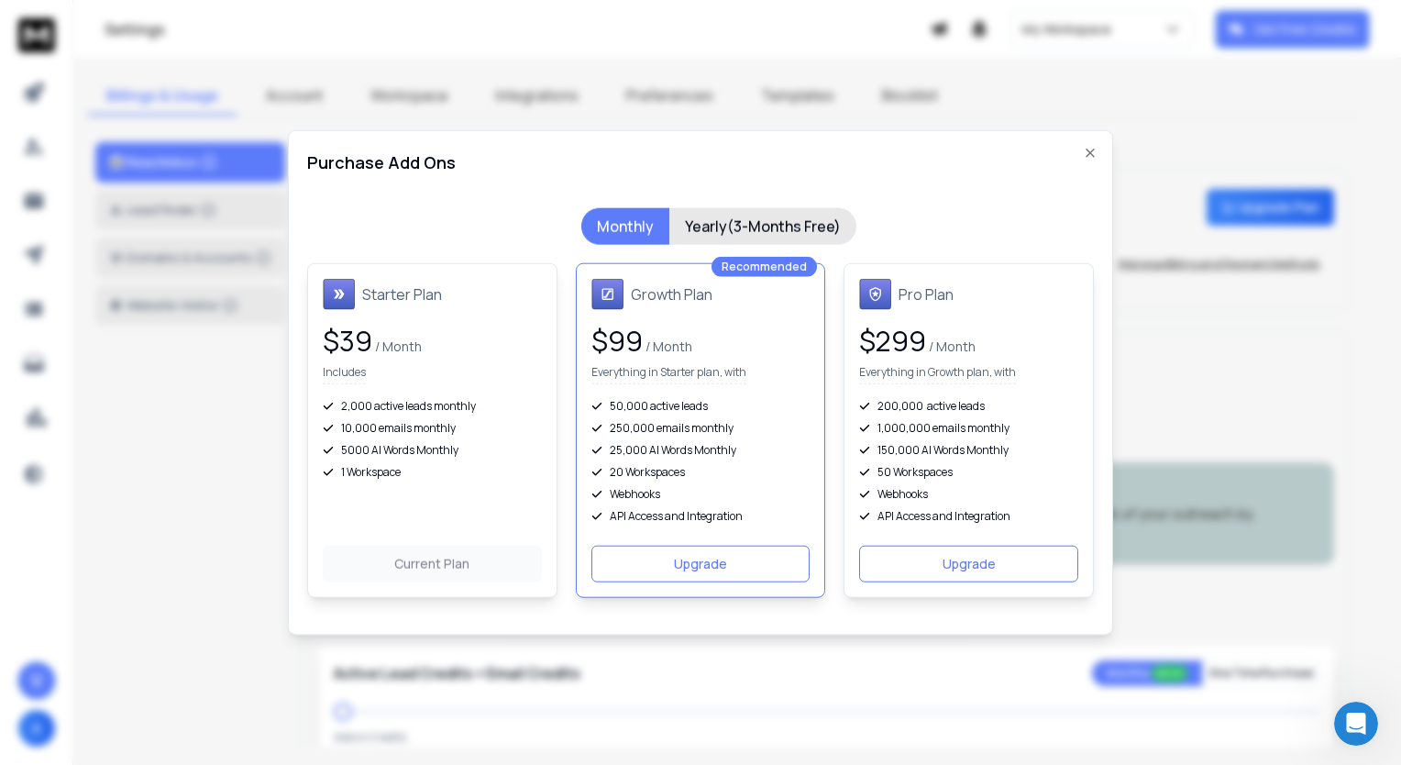
click at [716, 229] on button "Yearly(3-Months Free)" at bounding box center [762, 226] width 187 height 37
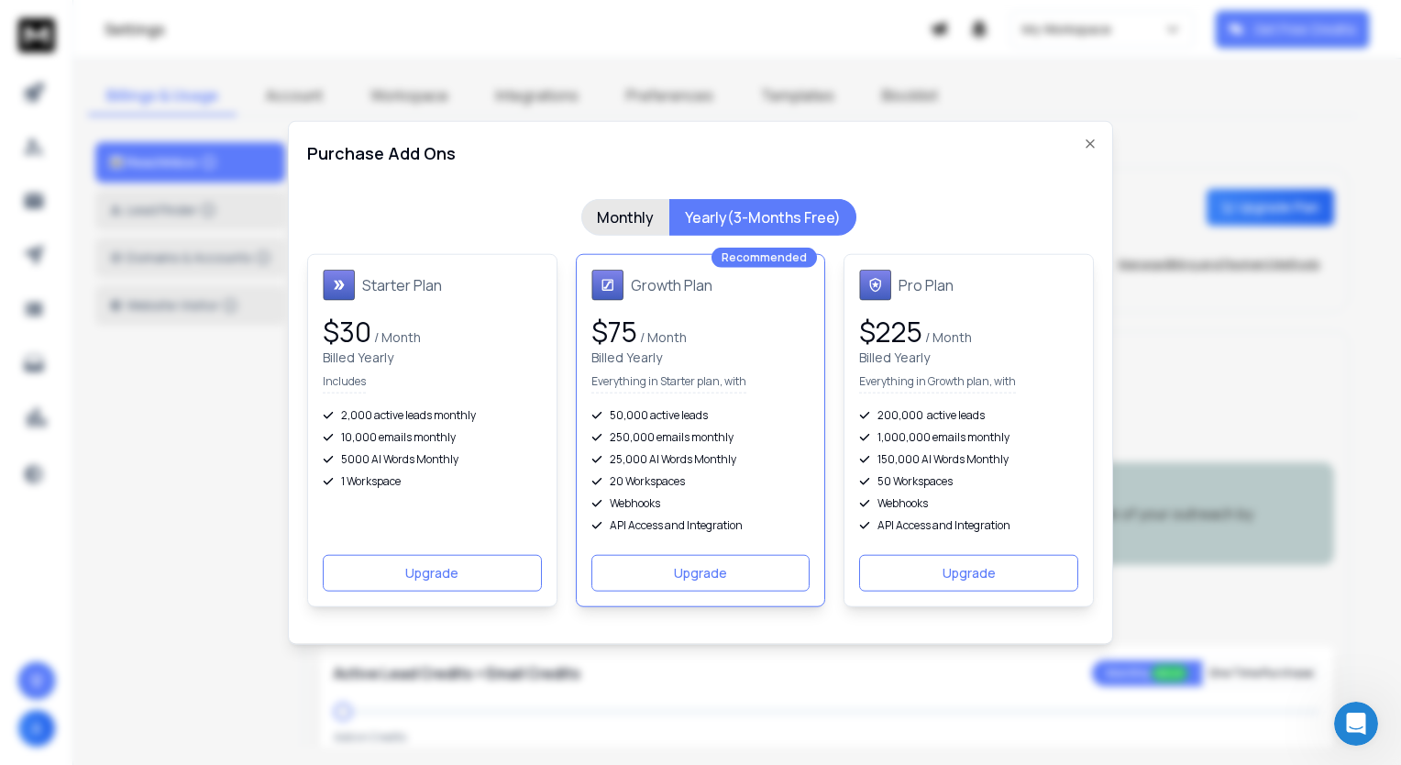
click at [623, 223] on button "Monthly" at bounding box center [625, 217] width 88 height 37
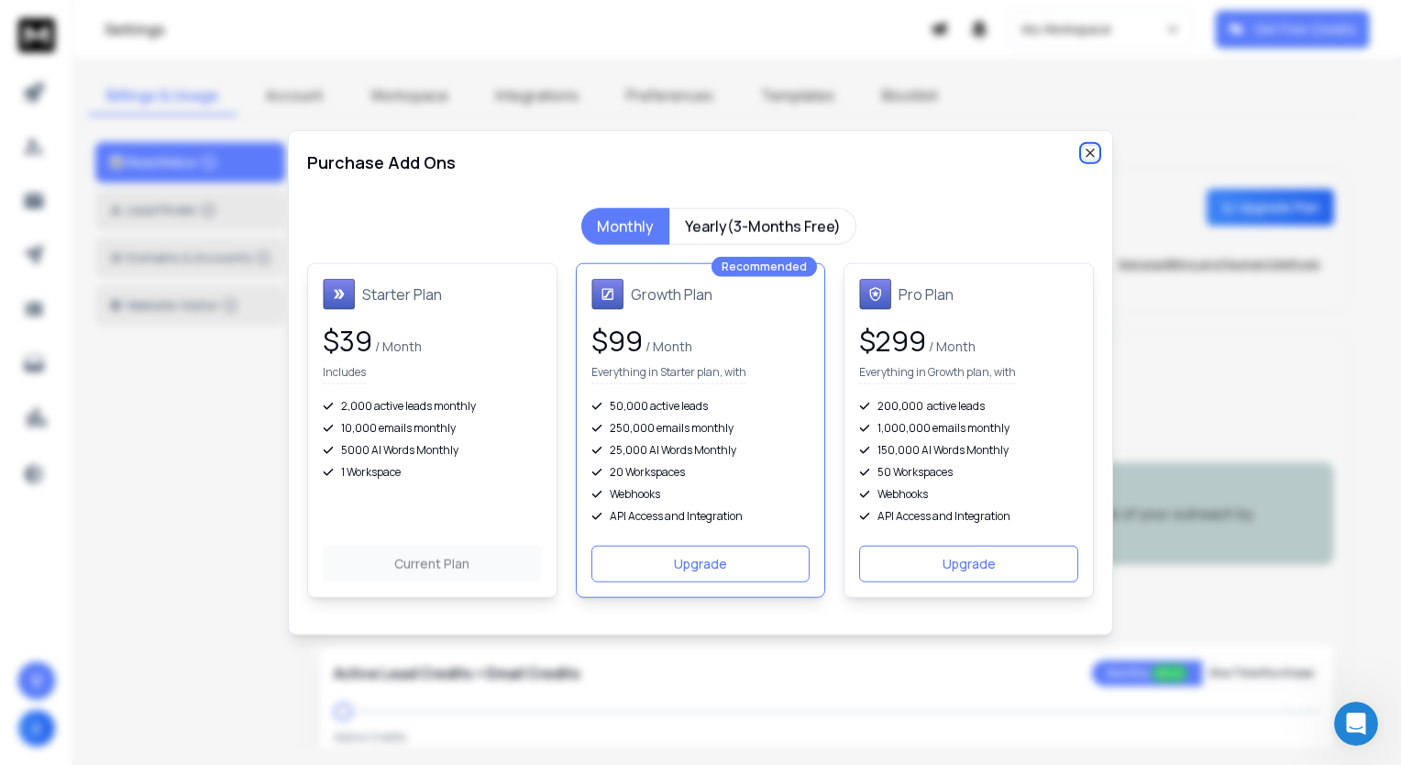
click at [1095, 152] on icon "button" at bounding box center [1090, 153] width 15 height 15
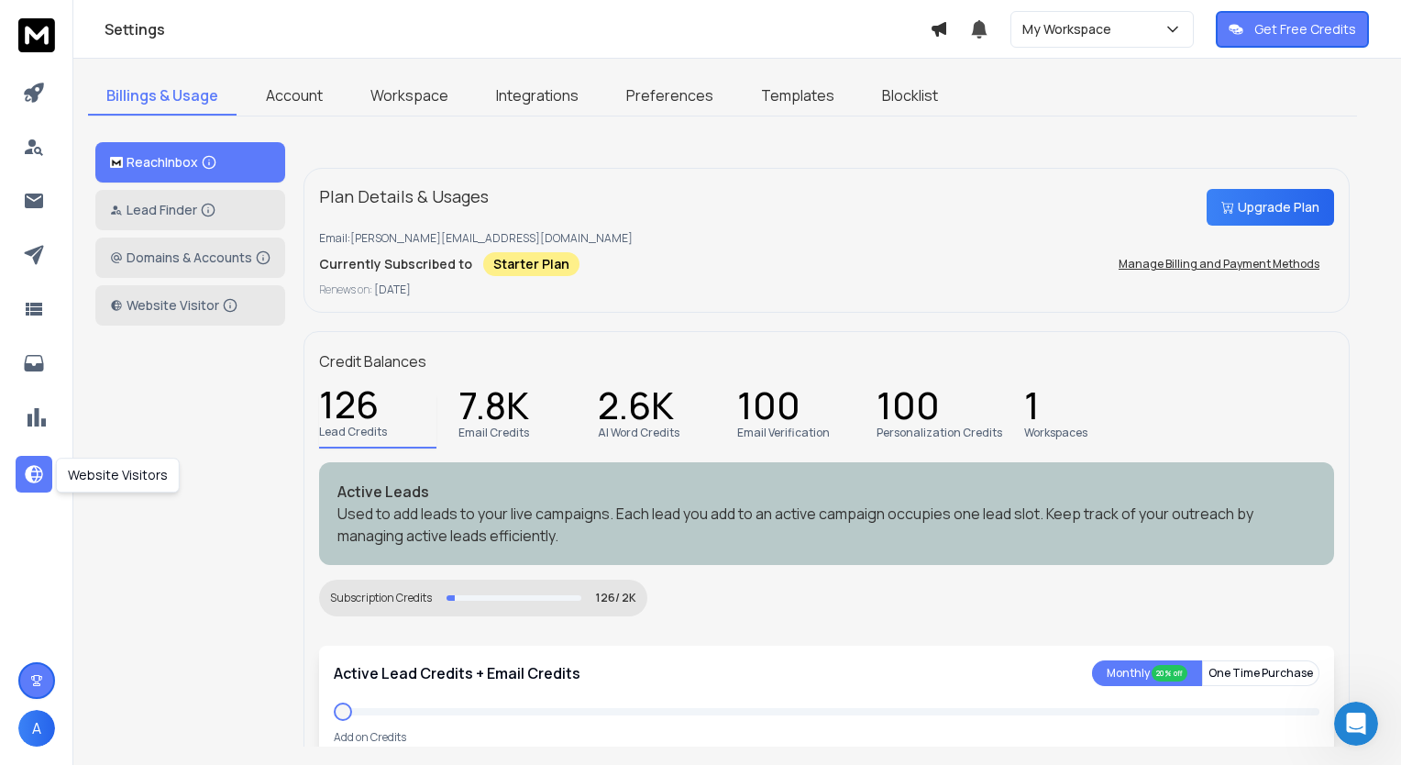
click at [39, 474] on icon at bounding box center [34, 474] width 22 height 22
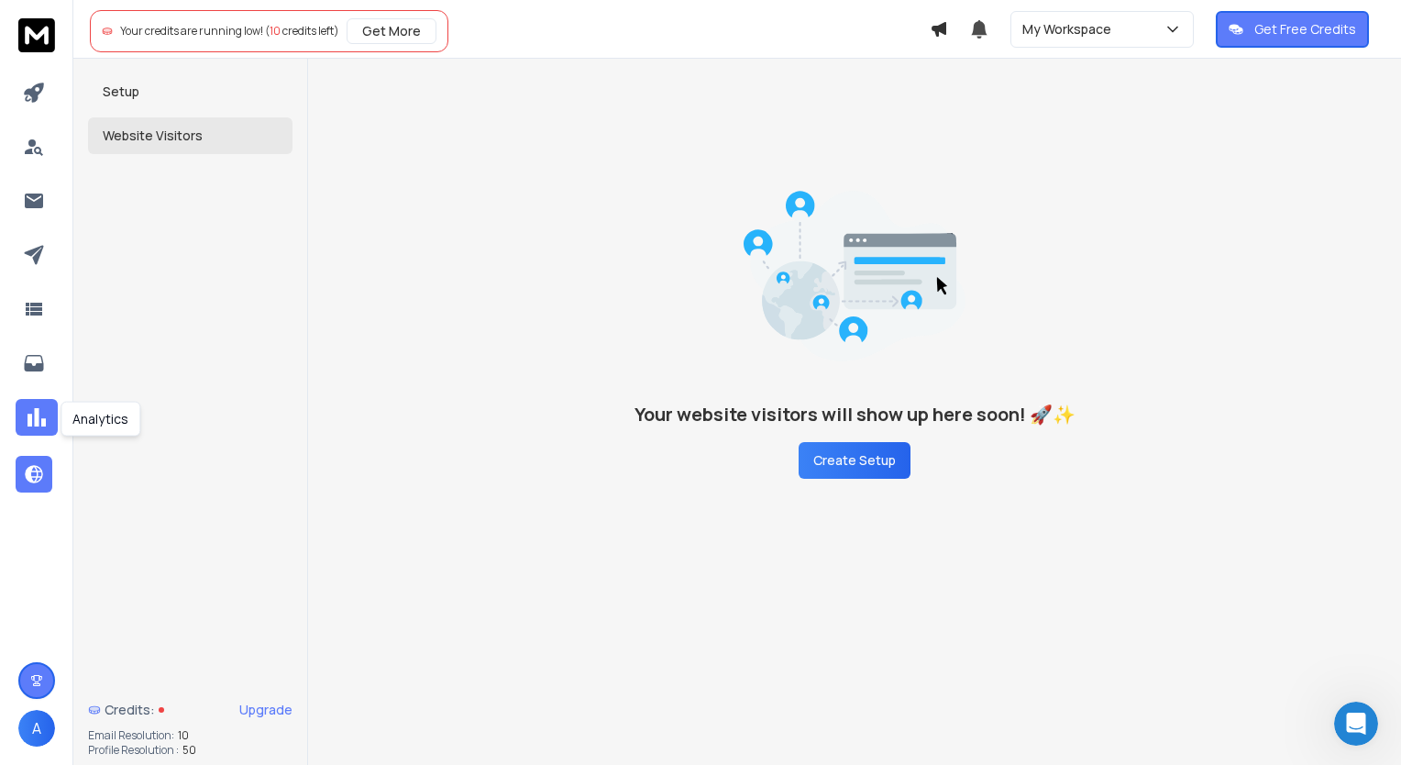
click at [51, 426] on link at bounding box center [37, 417] width 42 height 42
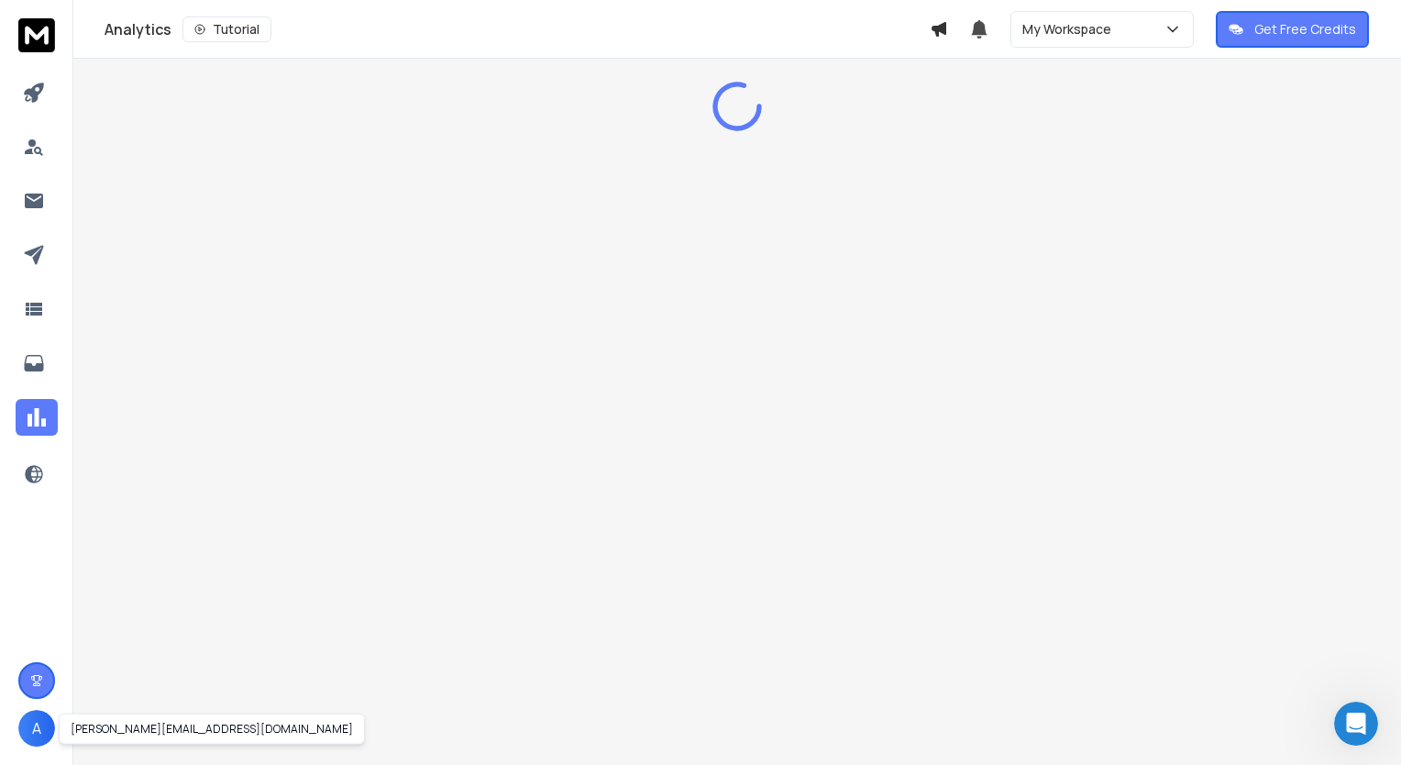
click at [25, 722] on span "A" at bounding box center [36, 728] width 37 height 37
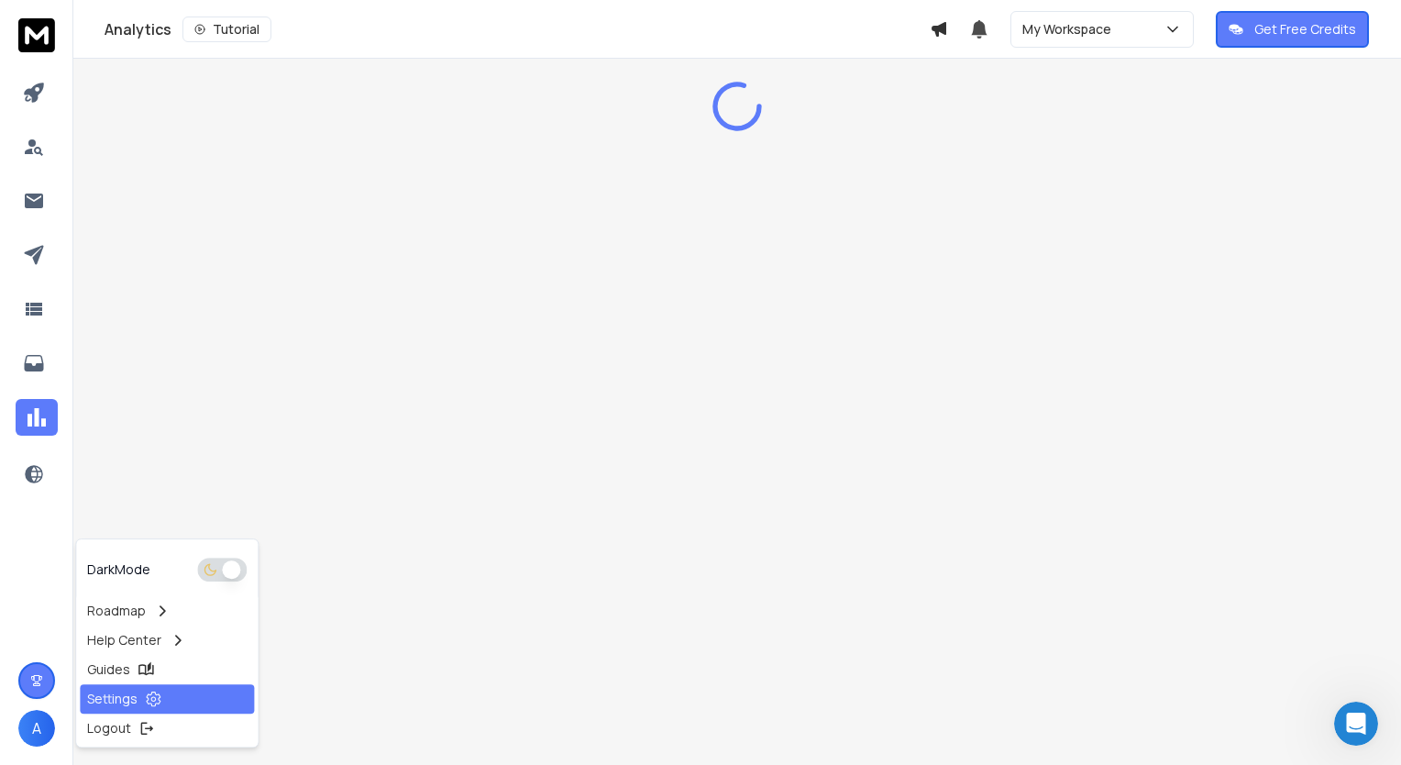
click at [162, 701] on div "Settings" at bounding box center [167, 698] width 174 height 29
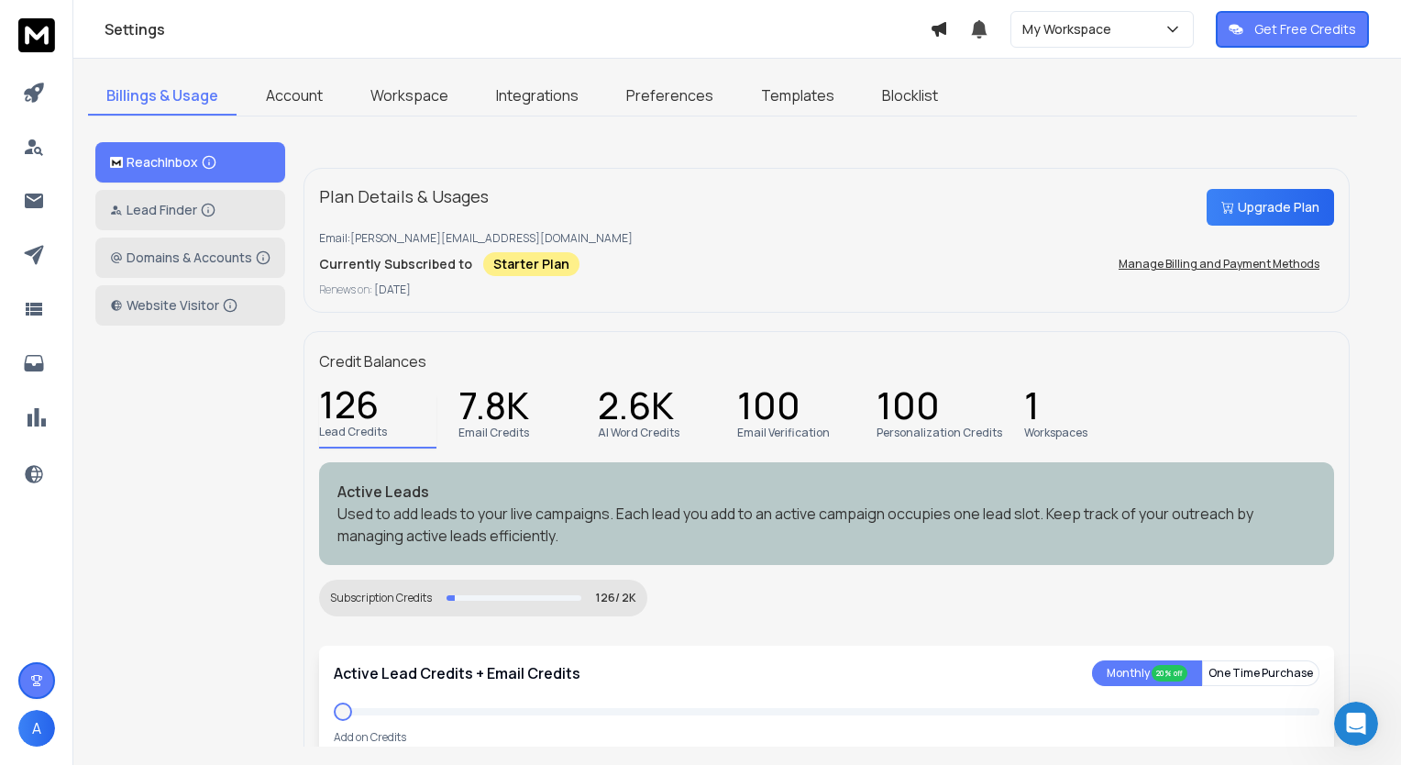
click at [286, 95] on link "Account" at bounding box center [295, 96] width 94 height 39
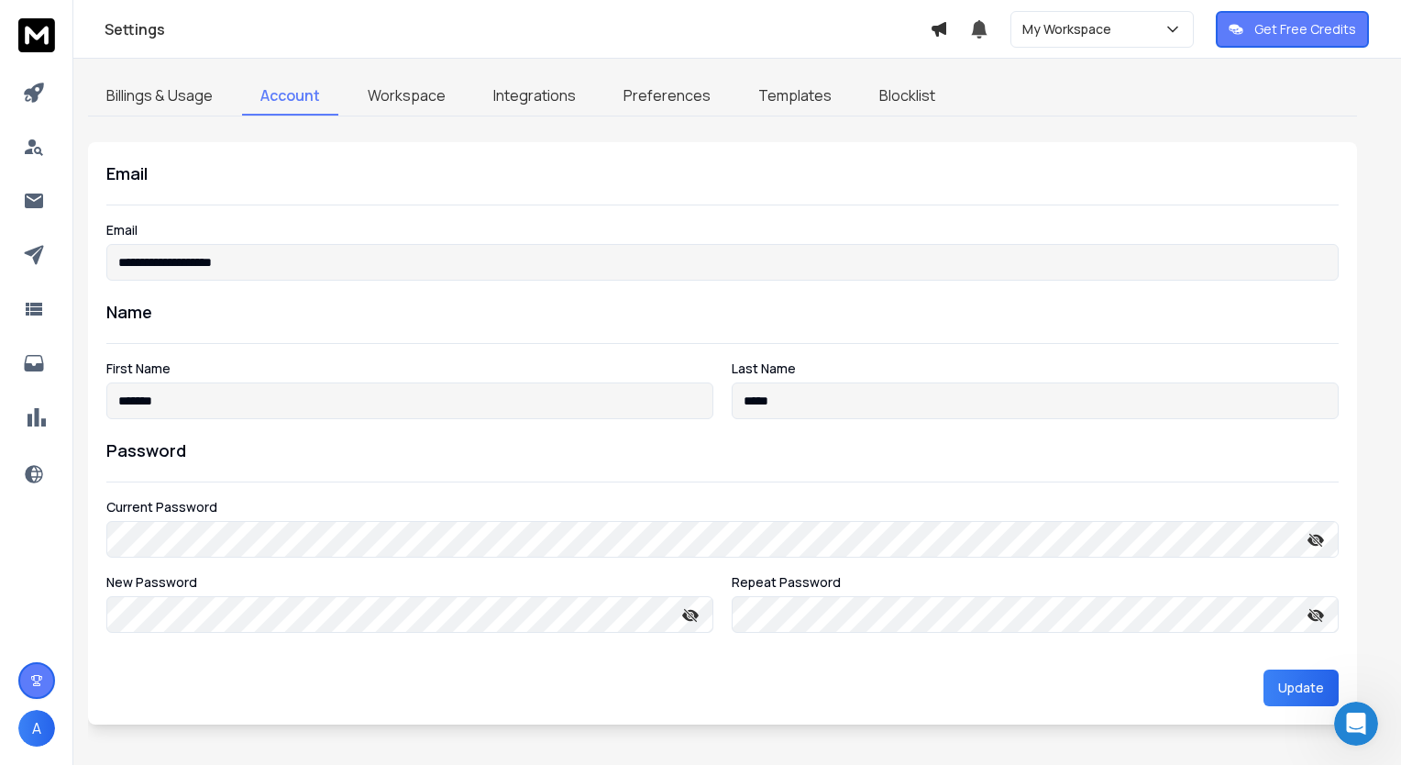
click at [405, 90] on link "Workspace" at bounding box center [406, 96] width 115 height 39
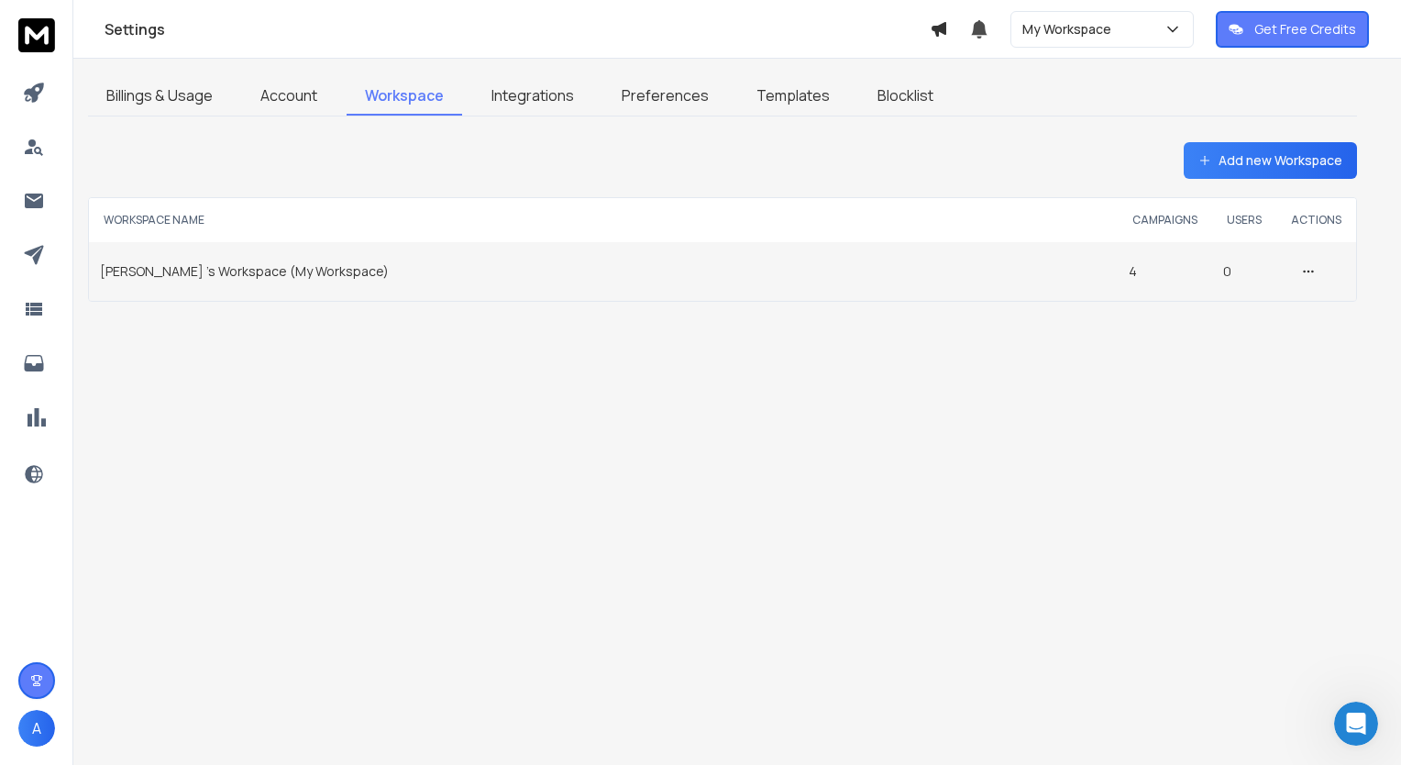
click at [541, 85] on link "Integrations" at bounding box center [532, 96] width 119 height 39
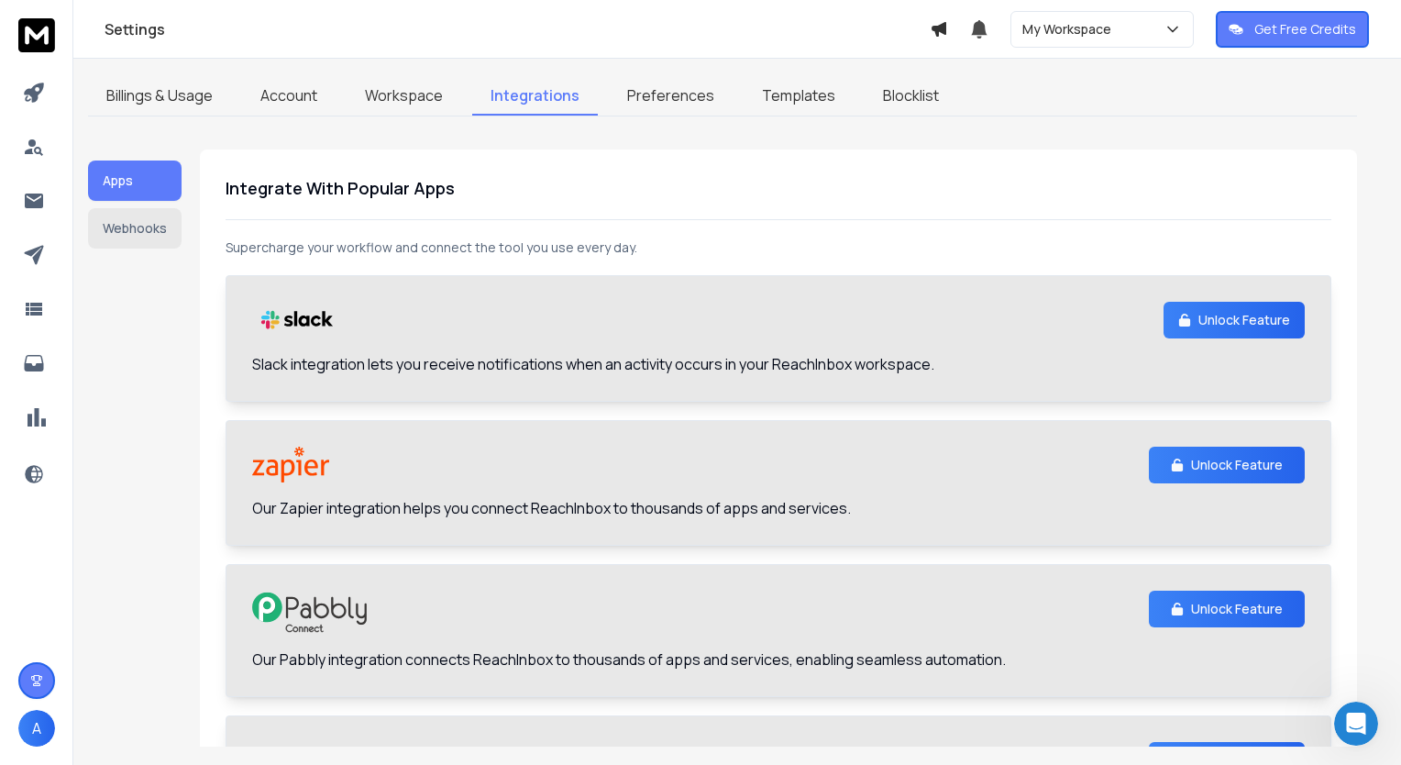
click at [649, 101] on link "Preferences" at bounding box center [671, 96] width 124 height 39
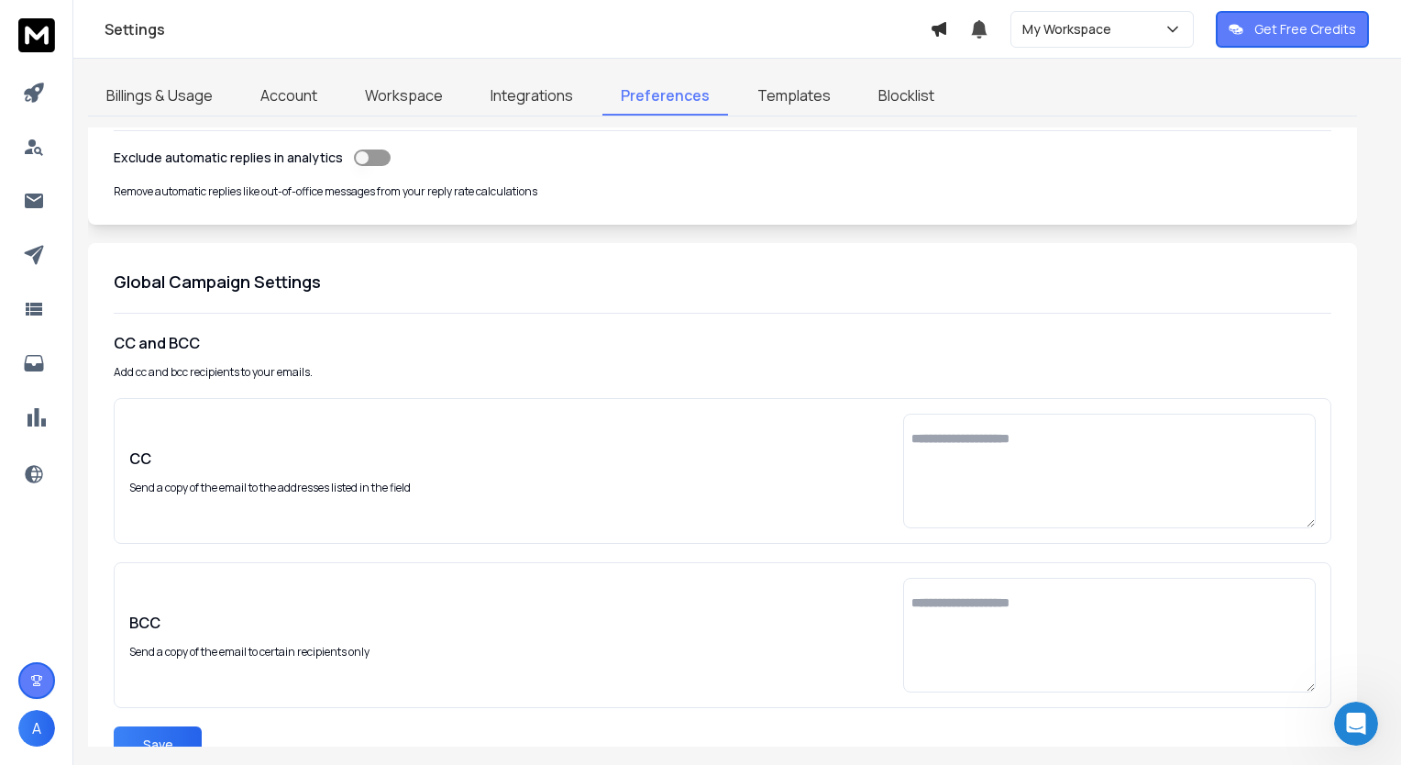
scroll to position [682, 0]
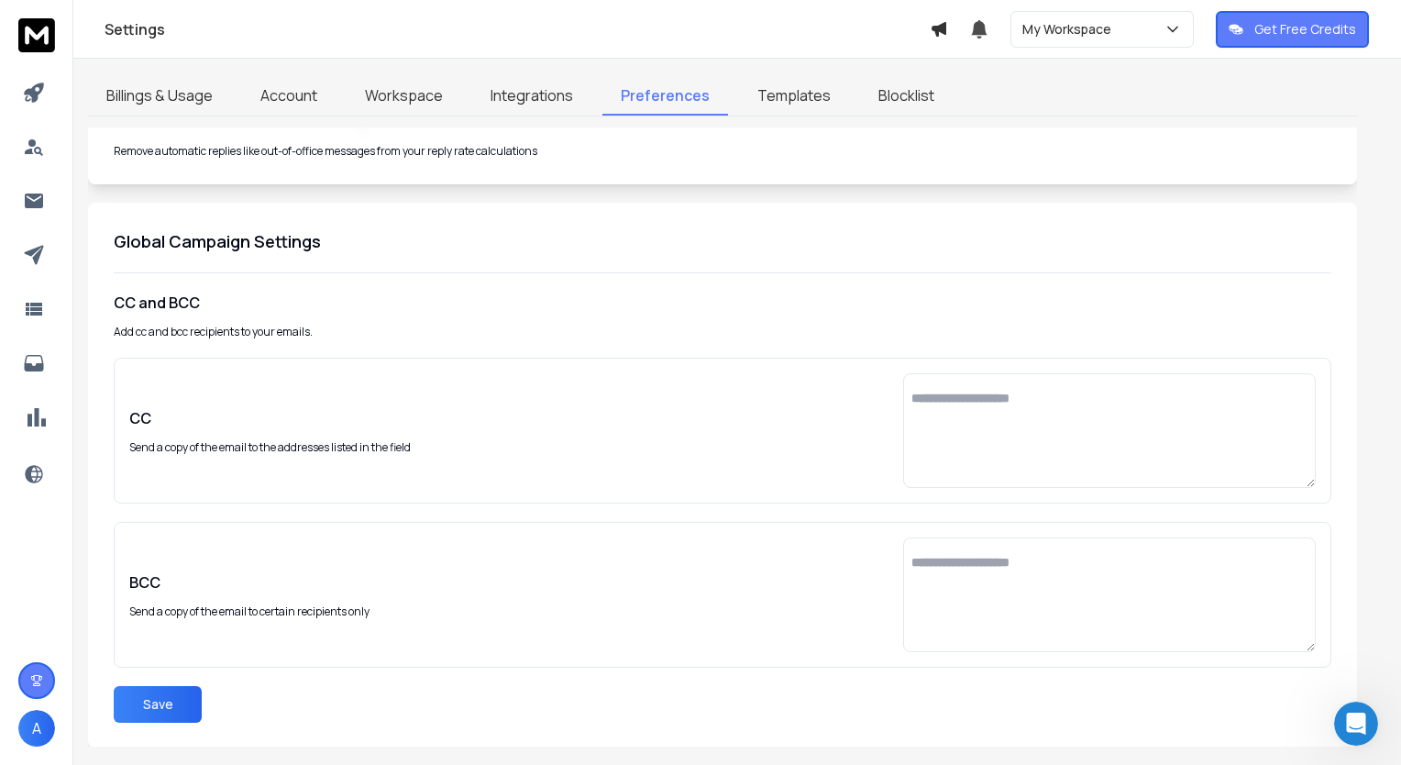
click at [802, 107] on link "Templates" at bounding box center [794, 96] width 110 height 39
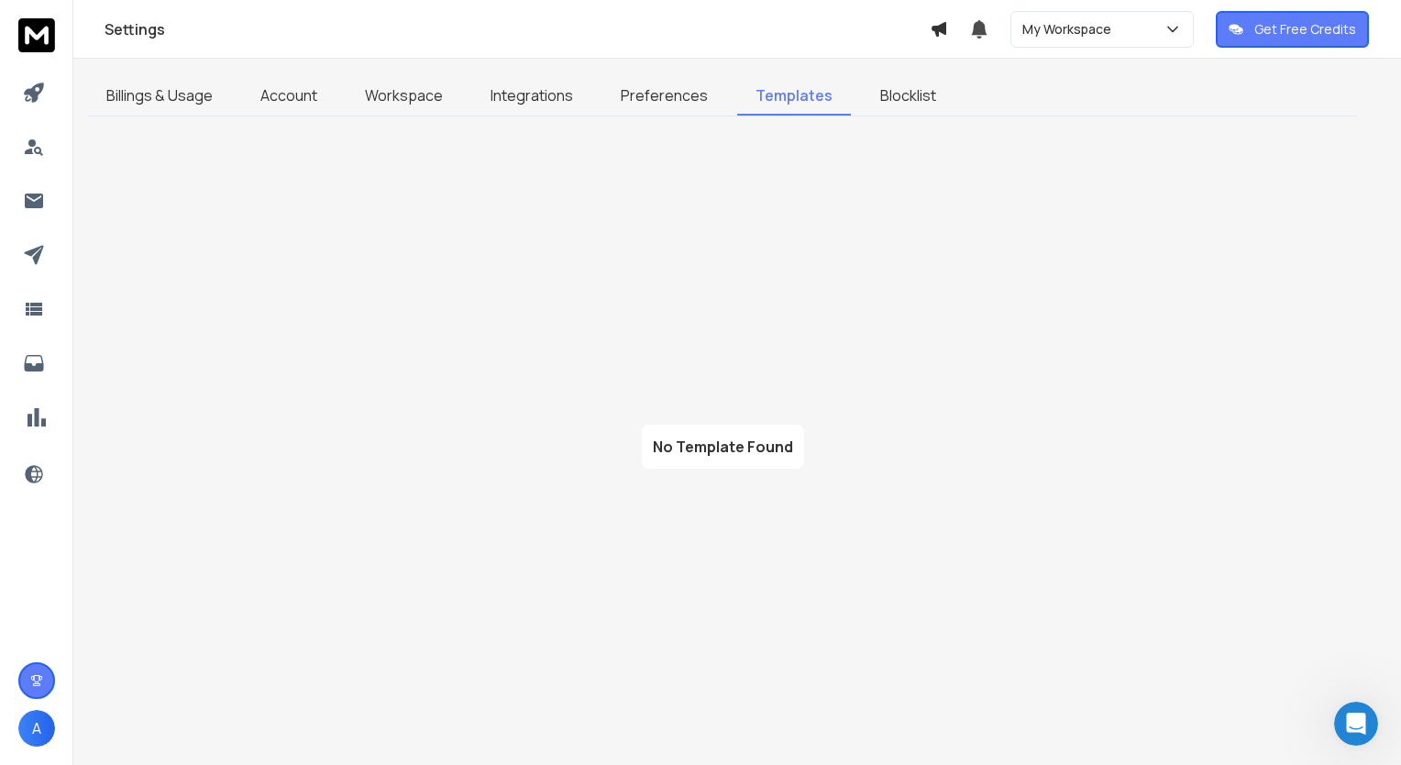
click at [708, 440] on h2 "No Template Found" at bounding box center [723, 446] width 162 height 44
click at [178, 102] on link "Billings & Usage" at bounding box center [159, 96] width 143 height 39
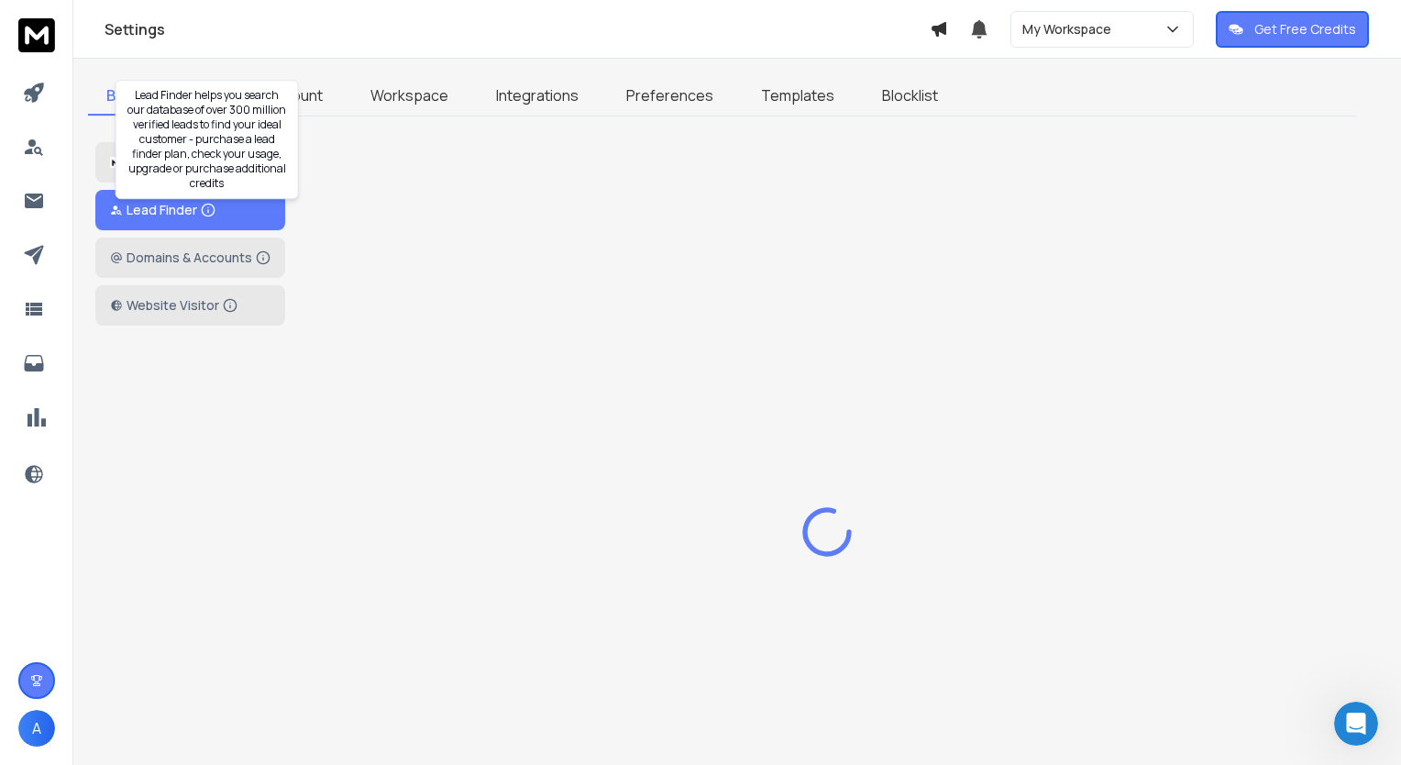
click at [209, 211] on icon "button" at bounding box center [208, 210] width 15 height 15
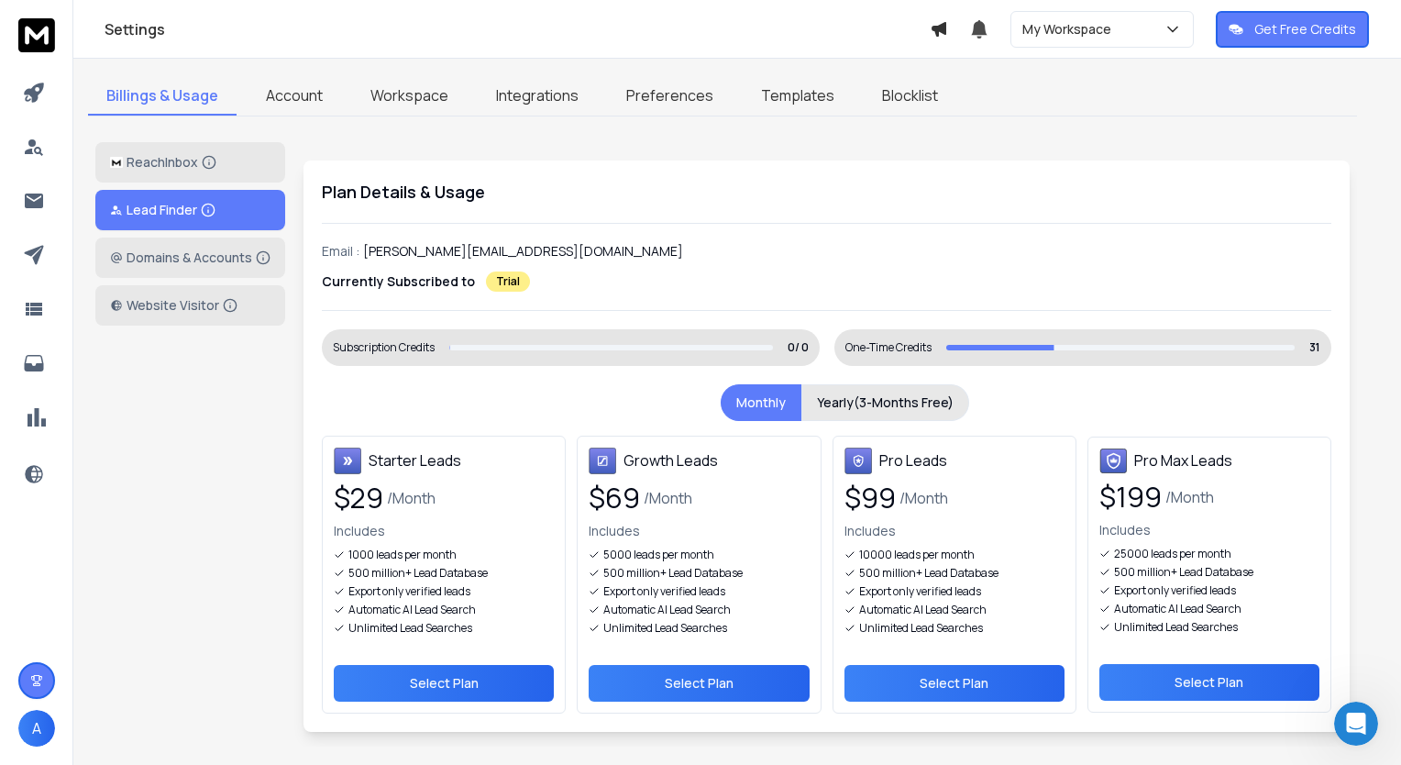
click at [849, 395] on button "Yearly(3-Months Free)" at bounding box center [885, 402] width 168 height 37
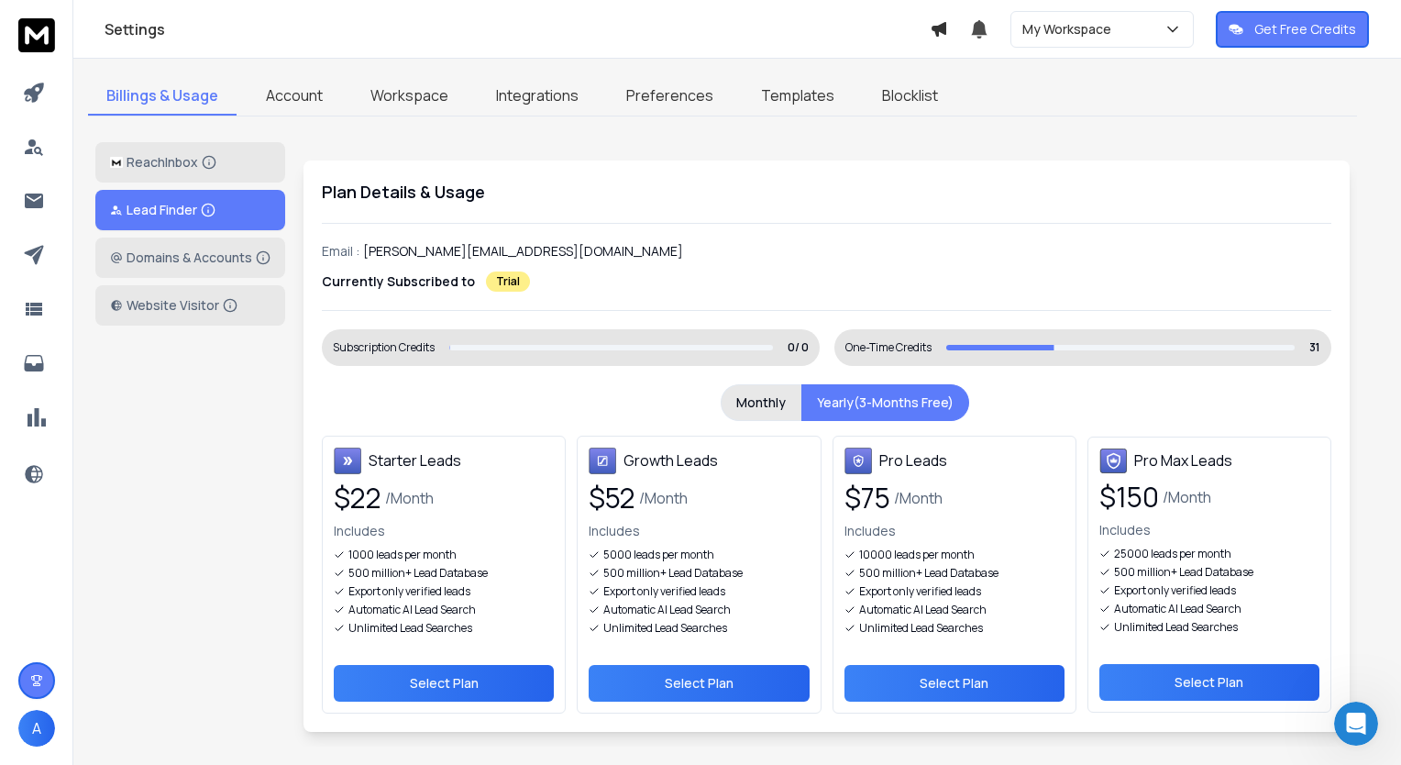
click at [750, 393] on button "Monthly" at bounding box center [761, 402] width 81 height 37
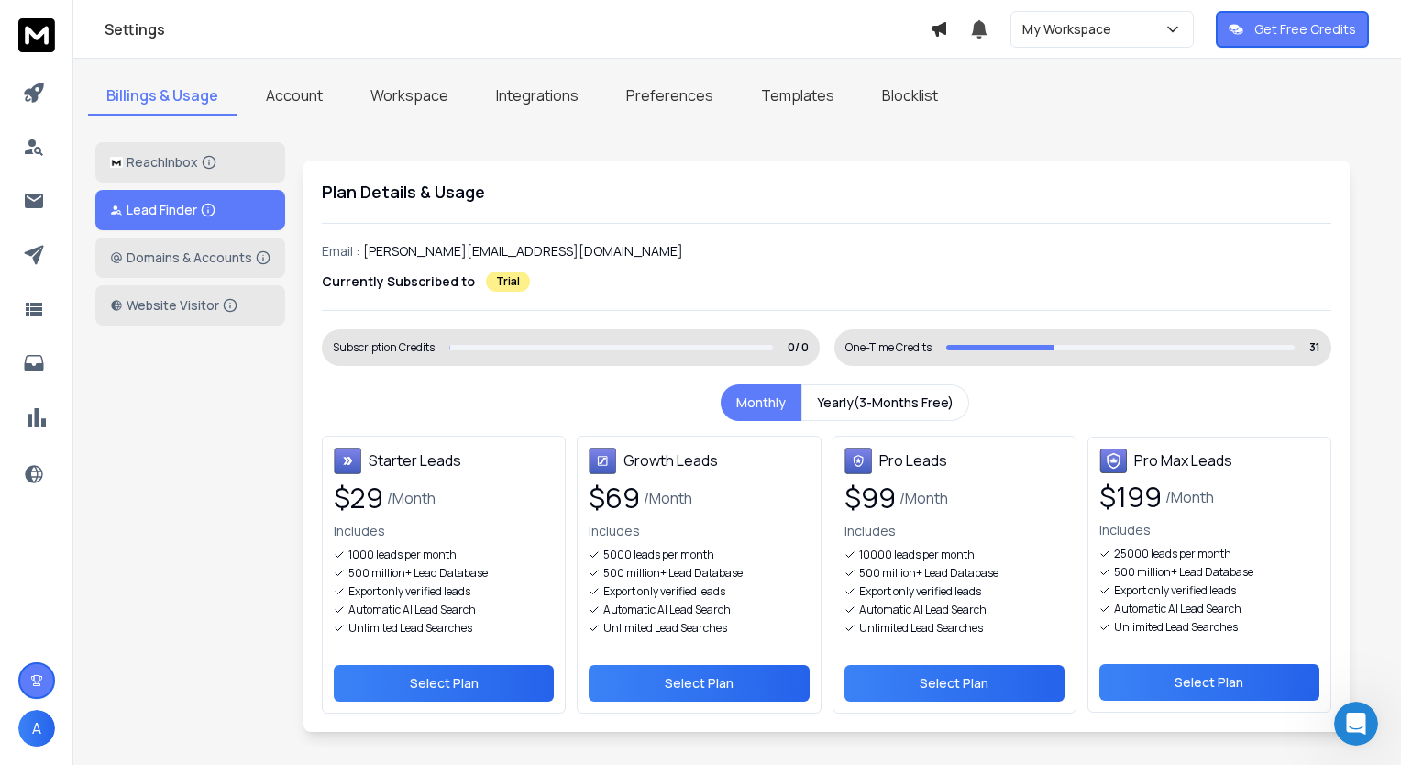
scroll to position [209, 0]
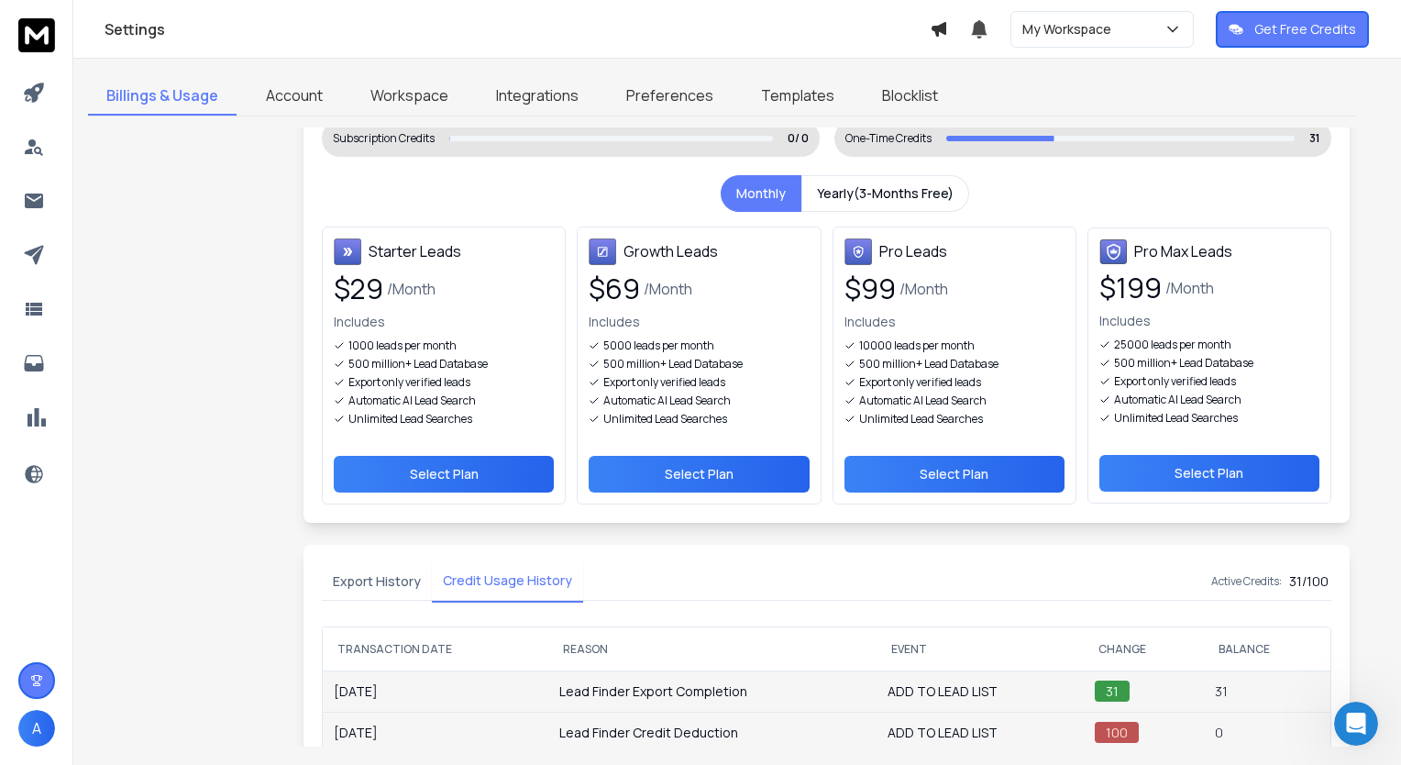
click at [506, 585] on button "Credit Usage History" at bounding box center [507, 581] width 151 height 42
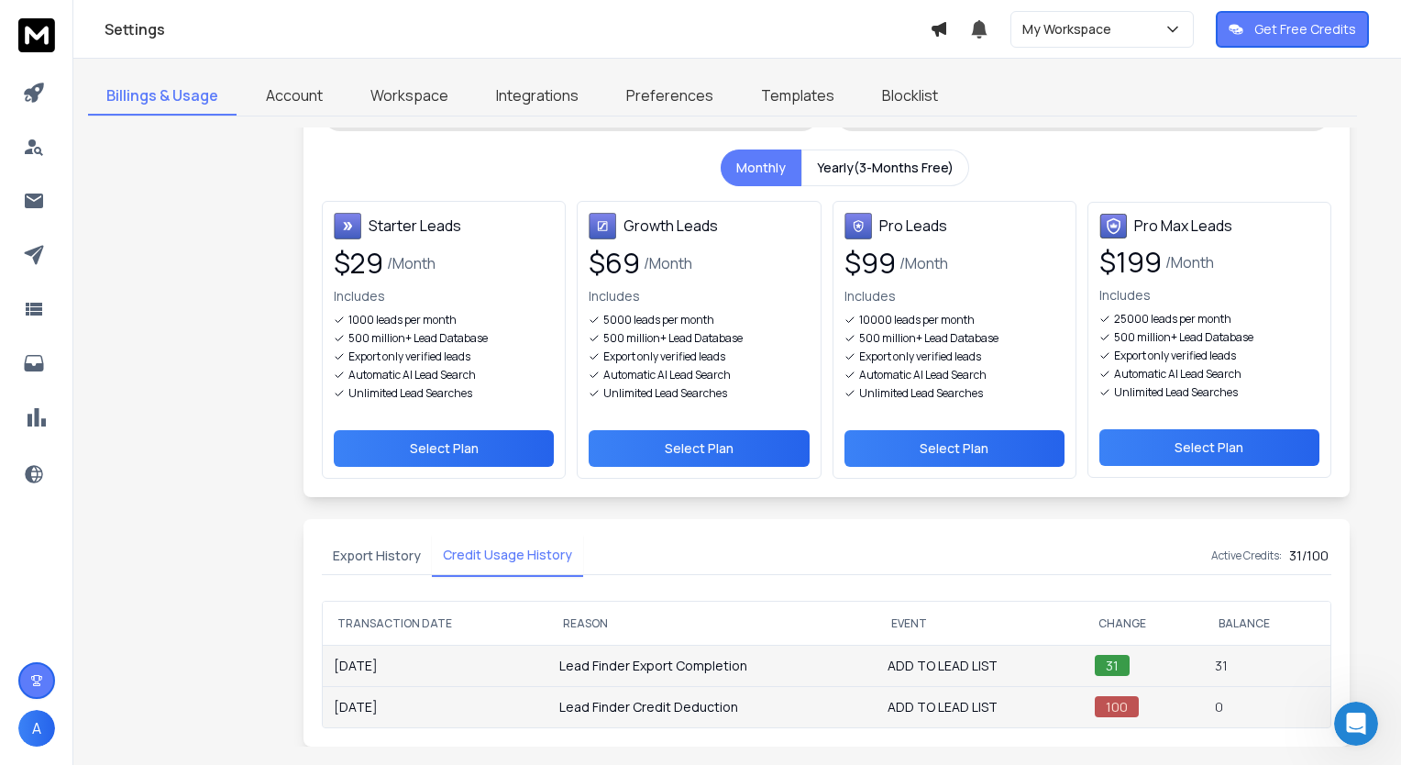
scroll to position [232, 0]
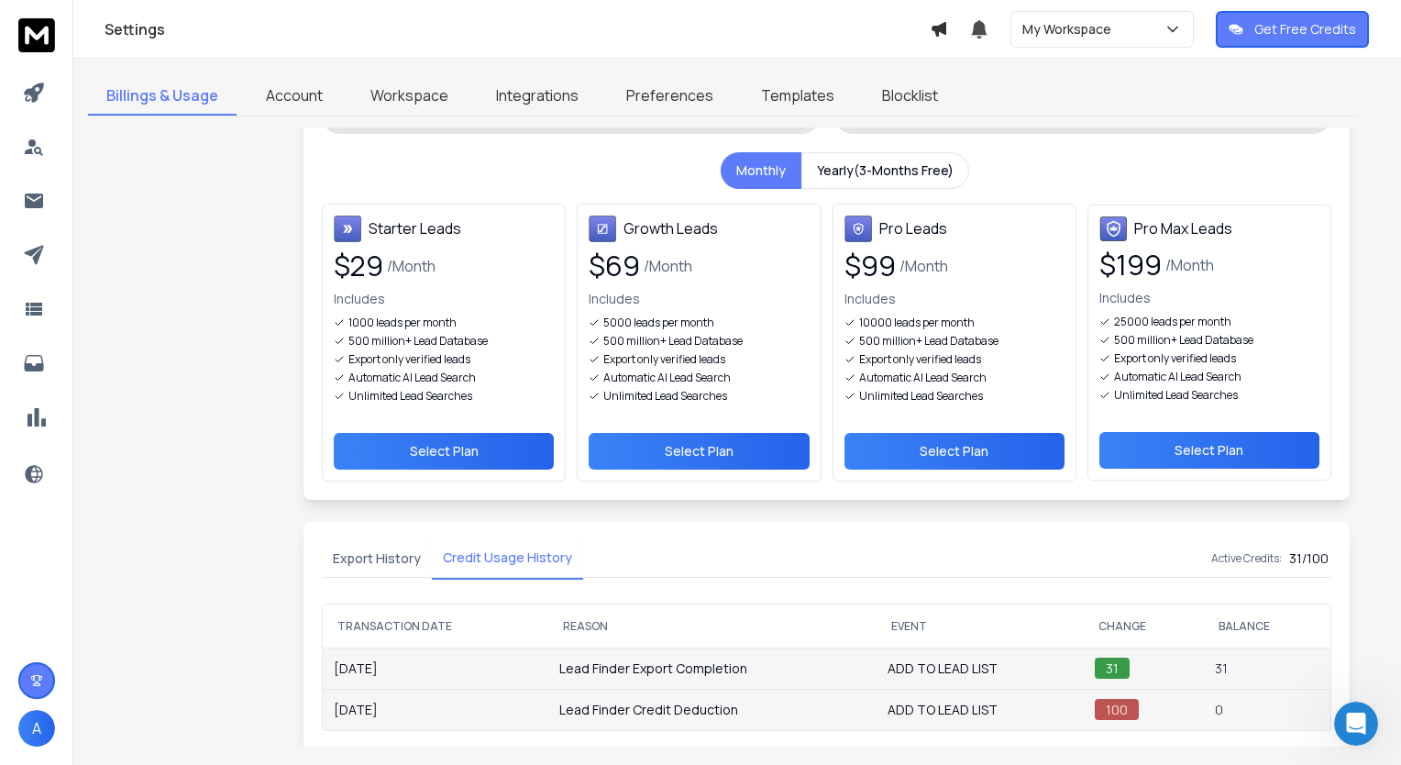
click at [361, 553] on div "Export History Credit Usage History Active Credits: 31 / 100 Transaction Date R…" at bounding box center [826, 636] width 1009 height 192
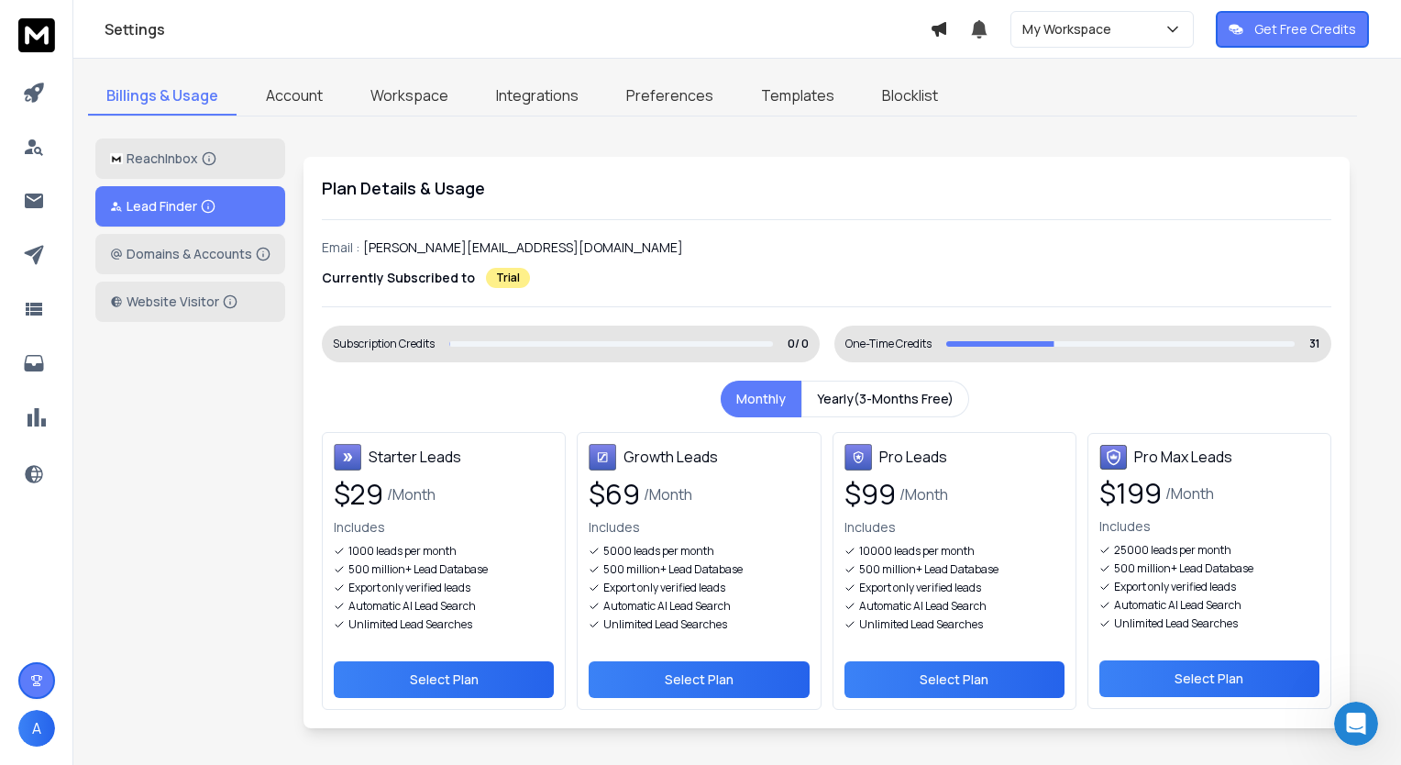
scroll to position [0, 0]
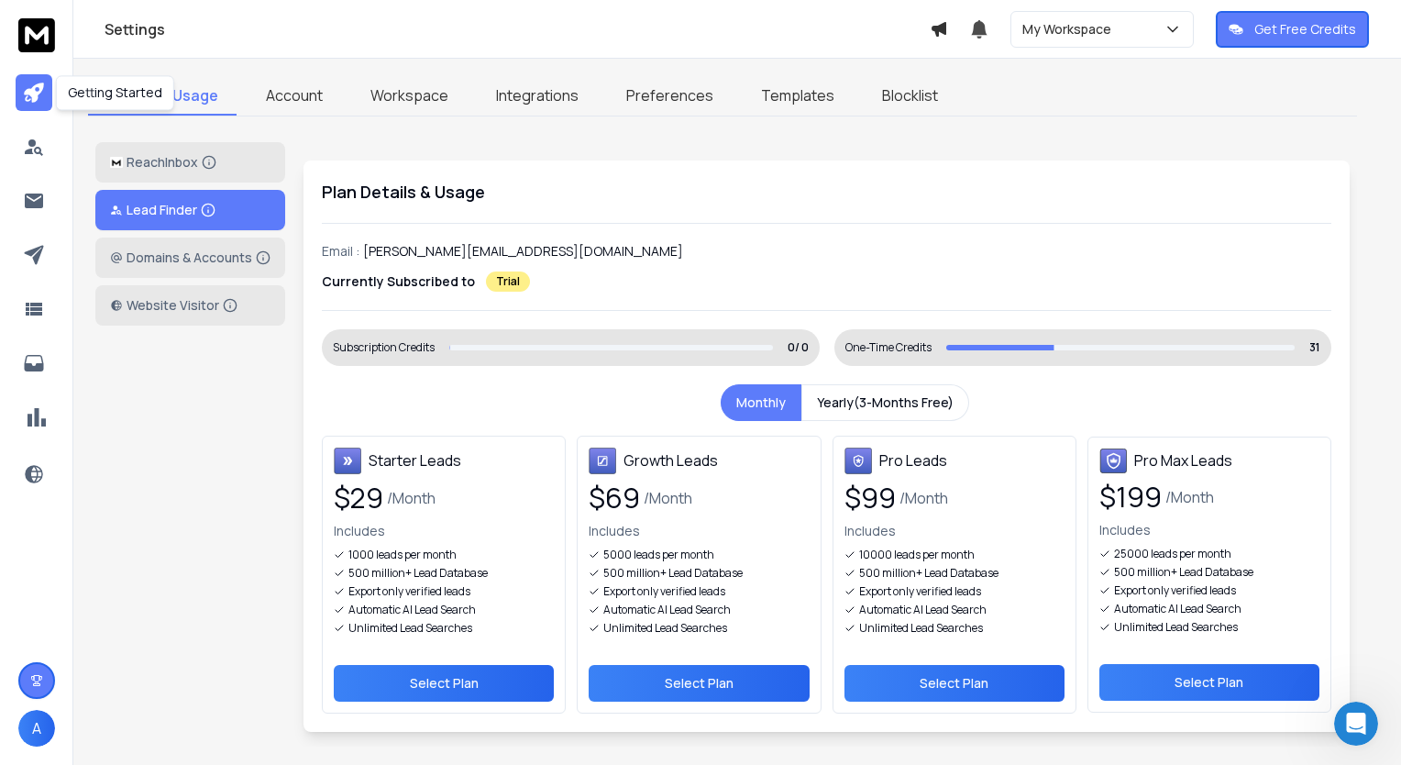
click at [35, 92] on icon at bounding box center [34, 93] width 20 height 20
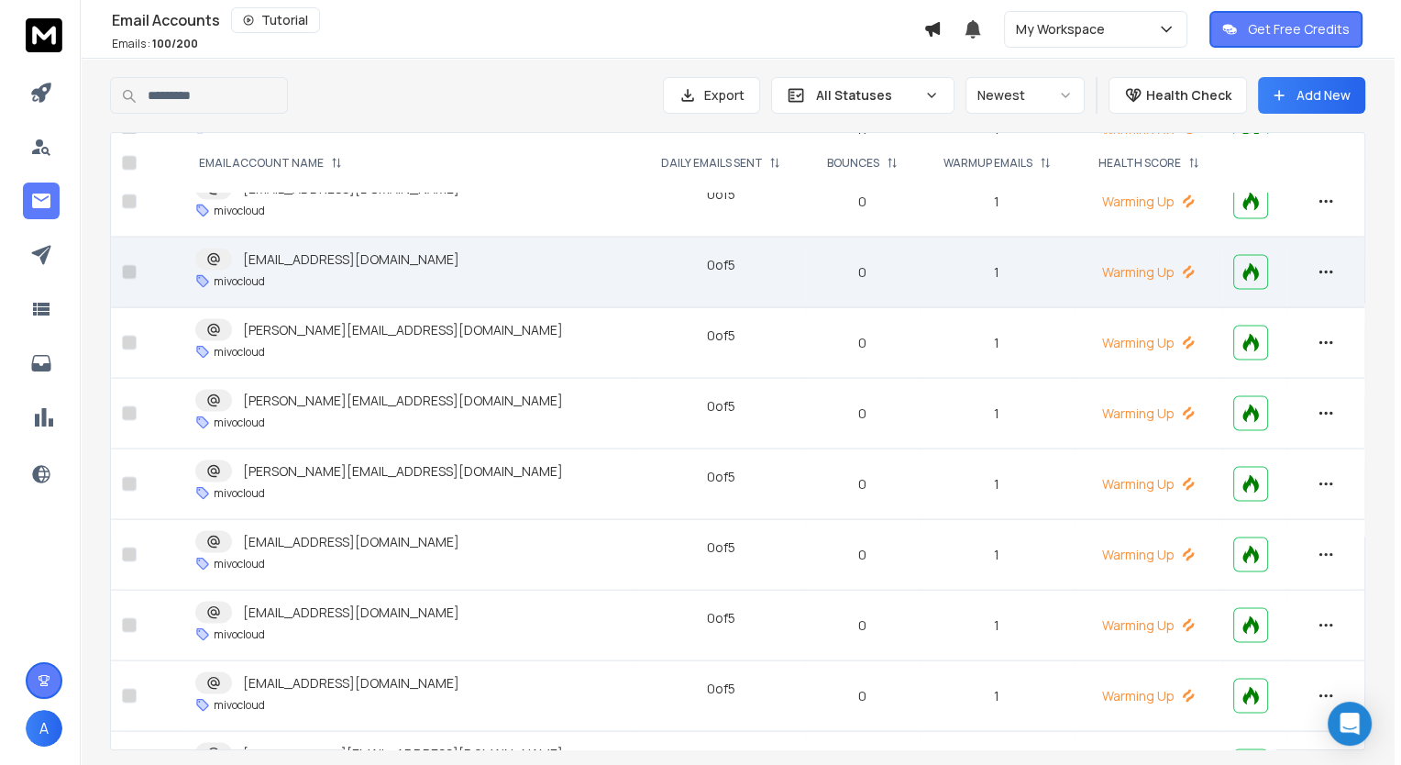
scroll to position [4107, 0]
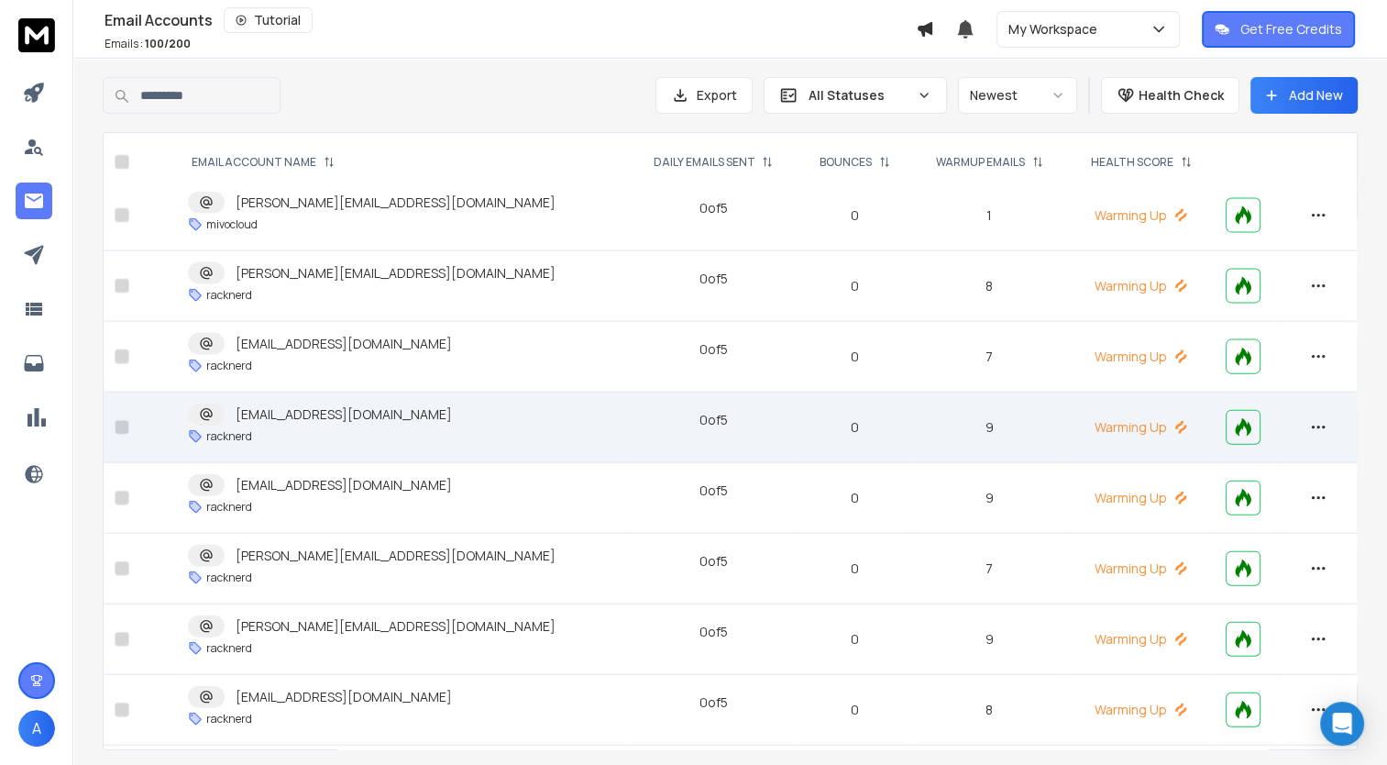
click at [954, 412] on td "9" at bounding box center [989, 427] width 155 height 71
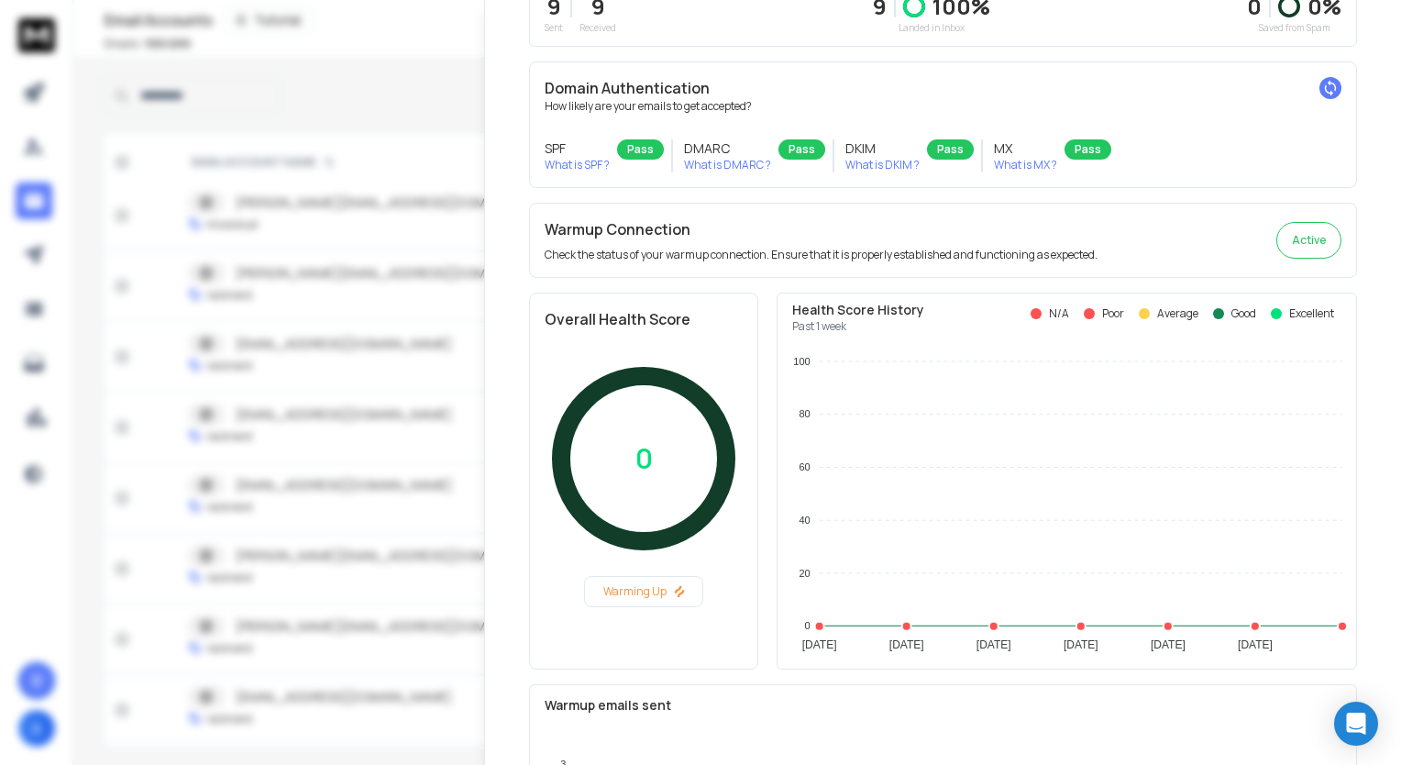
scroll to position [0, 0]
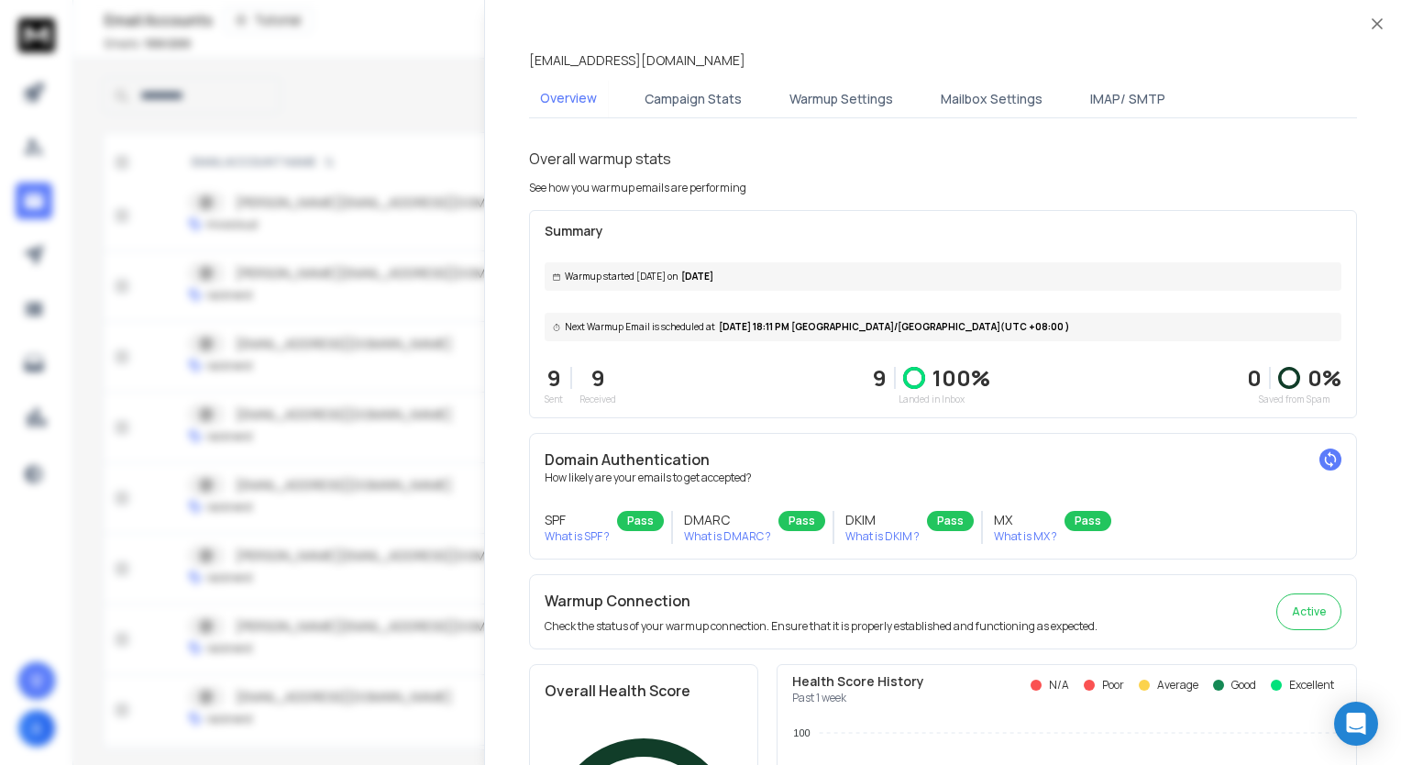
click at [1023, 94] on button "Mailbox Settings" at bounding box center [992, 99] width 124 height 40
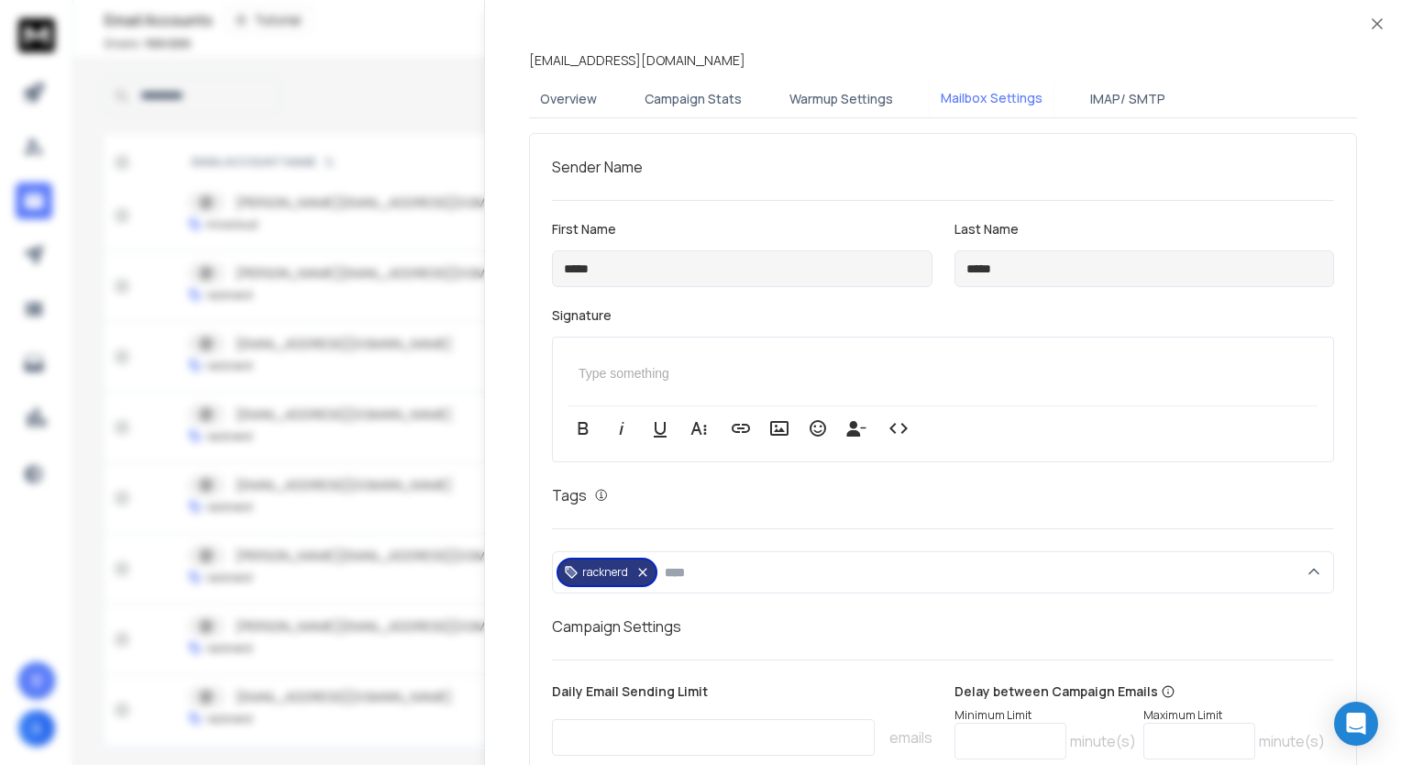
click at [846, 96] on button "Warmup Settings" at bounding box center [841, 99] width 126 height 40
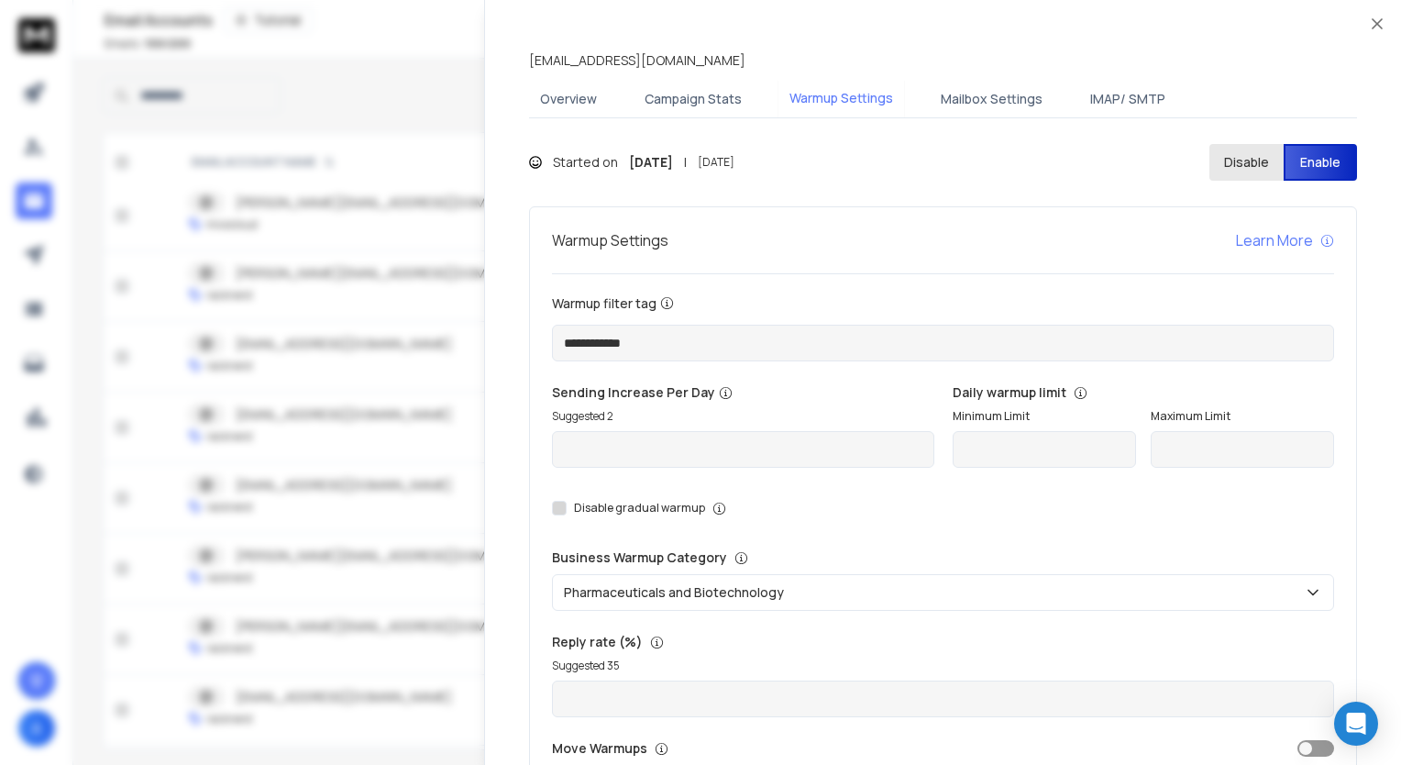
scroll to position [236, 0]
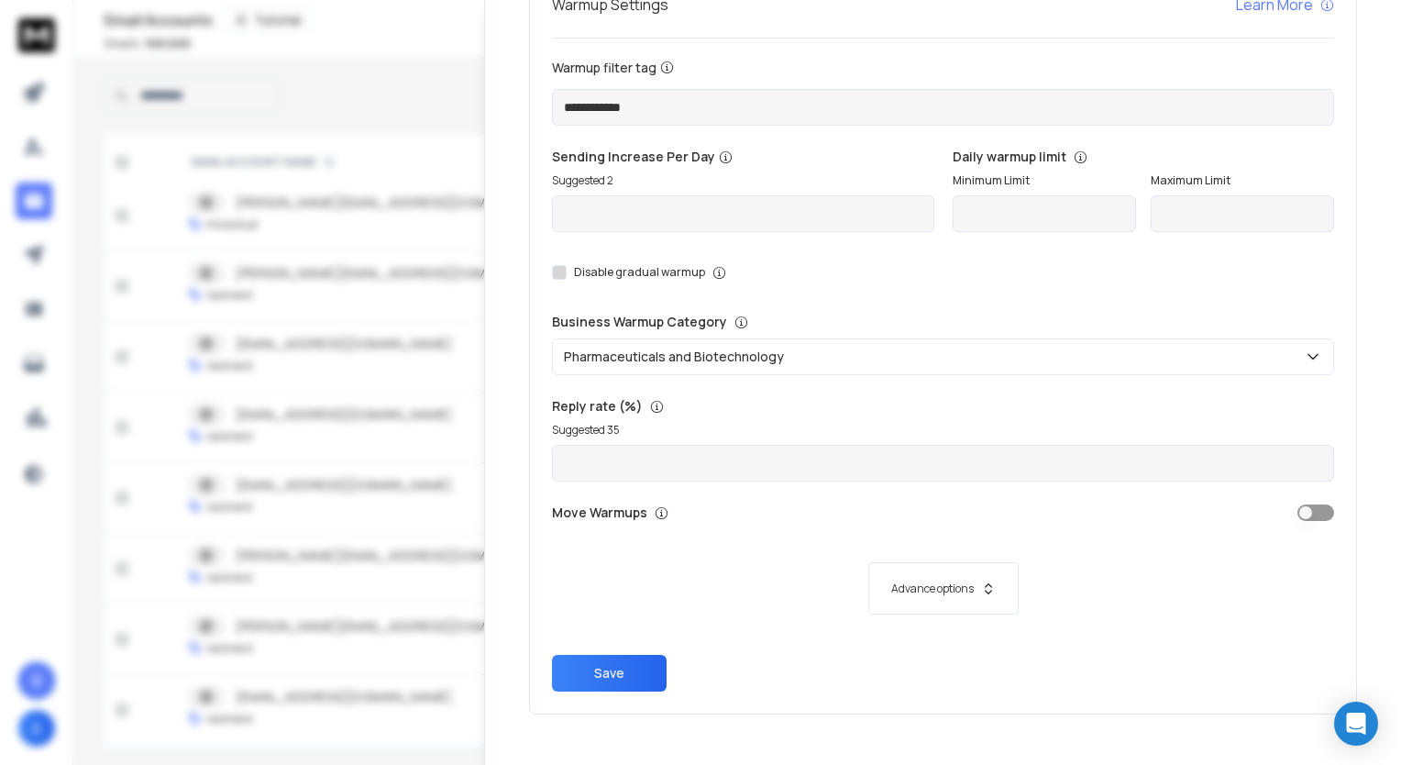
click at [939, 587] on p "Advance options" at bounding box center [932, 588] width 83 height 15
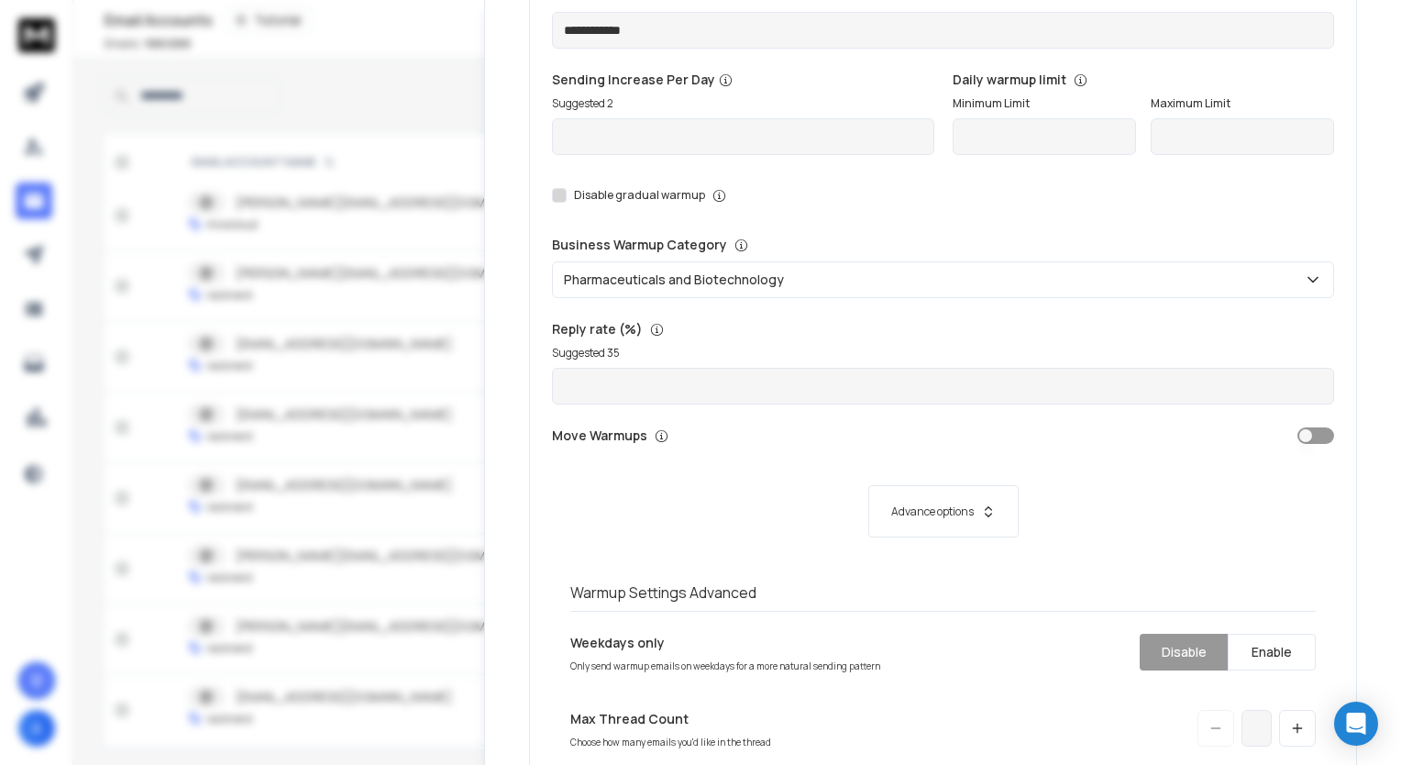
scroll to position [0, 0]
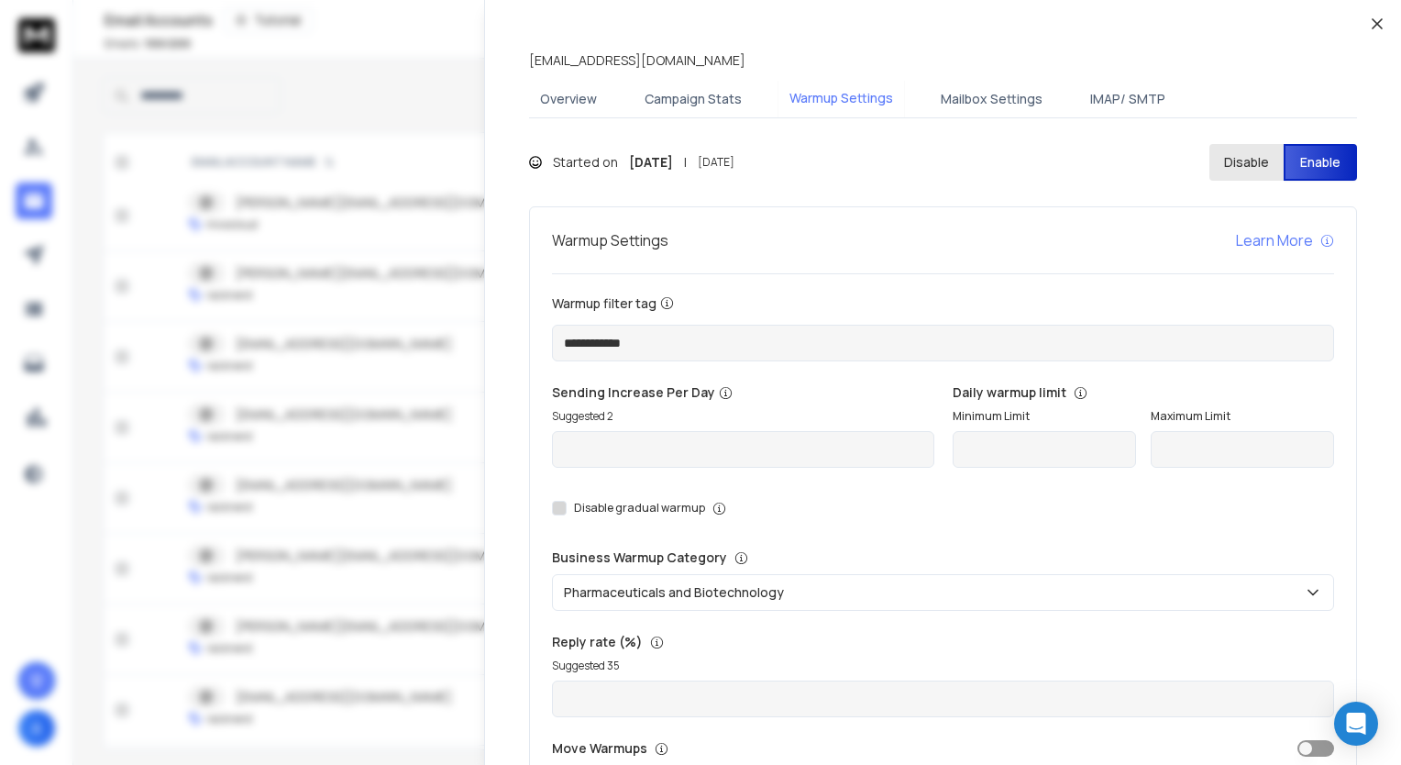
click at [1374, 25] on icon "button" at bounding box center [1377, 24] width 18 height 18
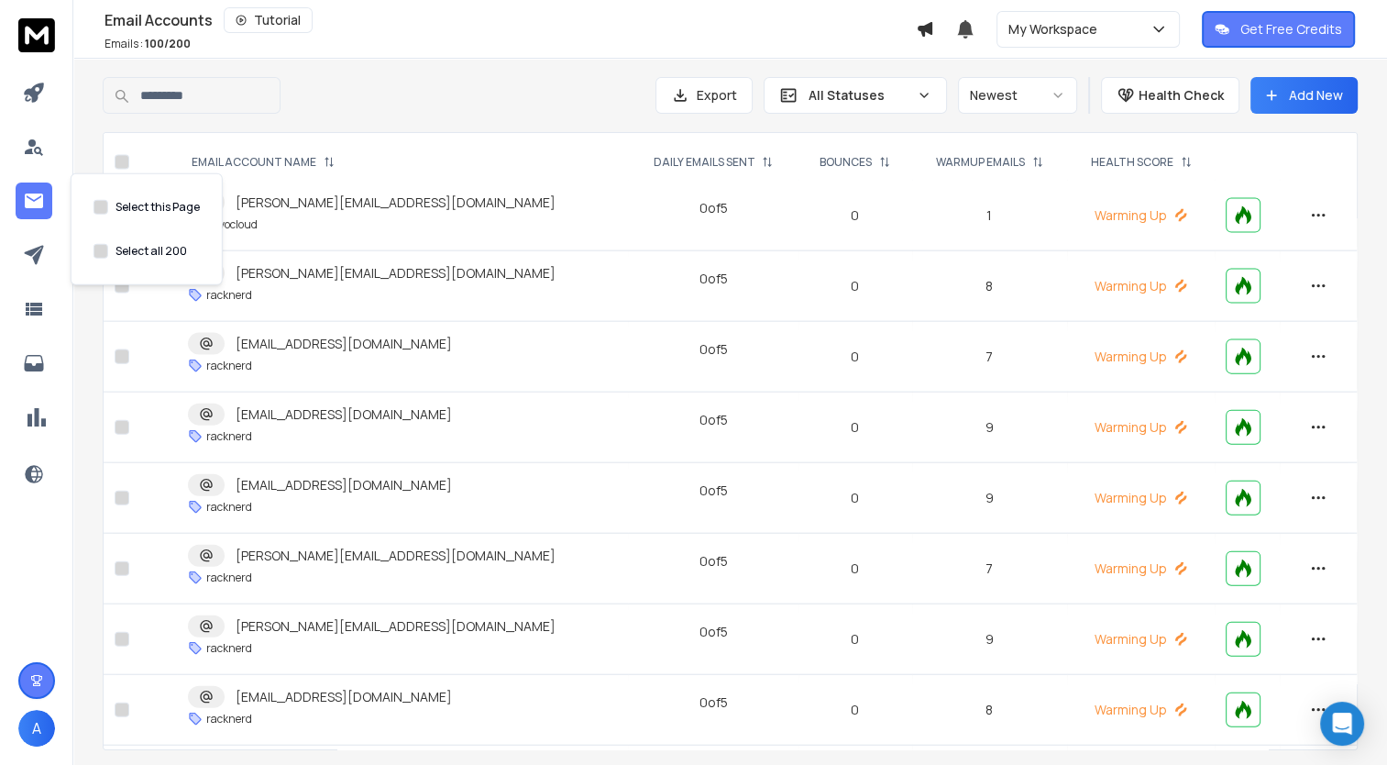
click at [98, 252] on button "Select this Page" at bounding box center [101, 251] width 15 height 15
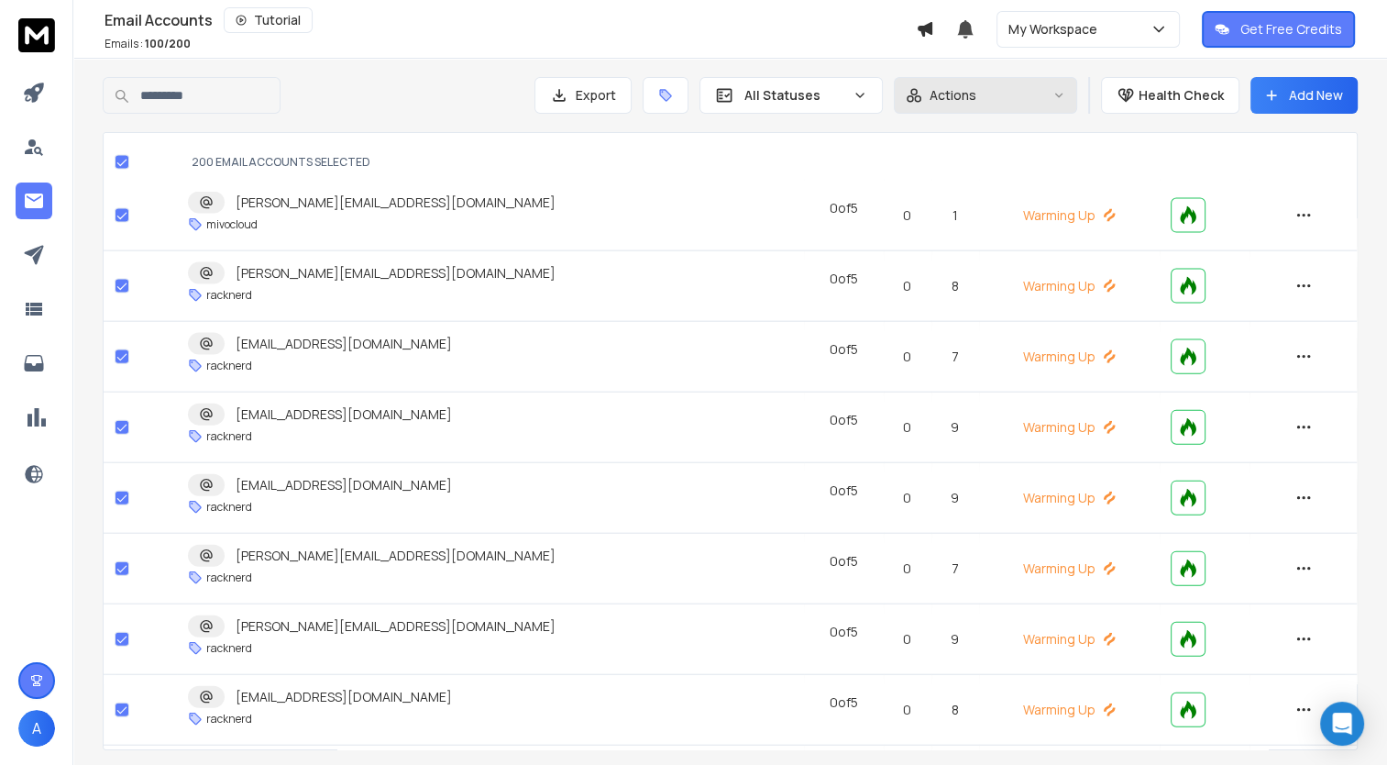
click at [983, 104] on div "Actions" at bounding box center [975, 95] width 139 height 18
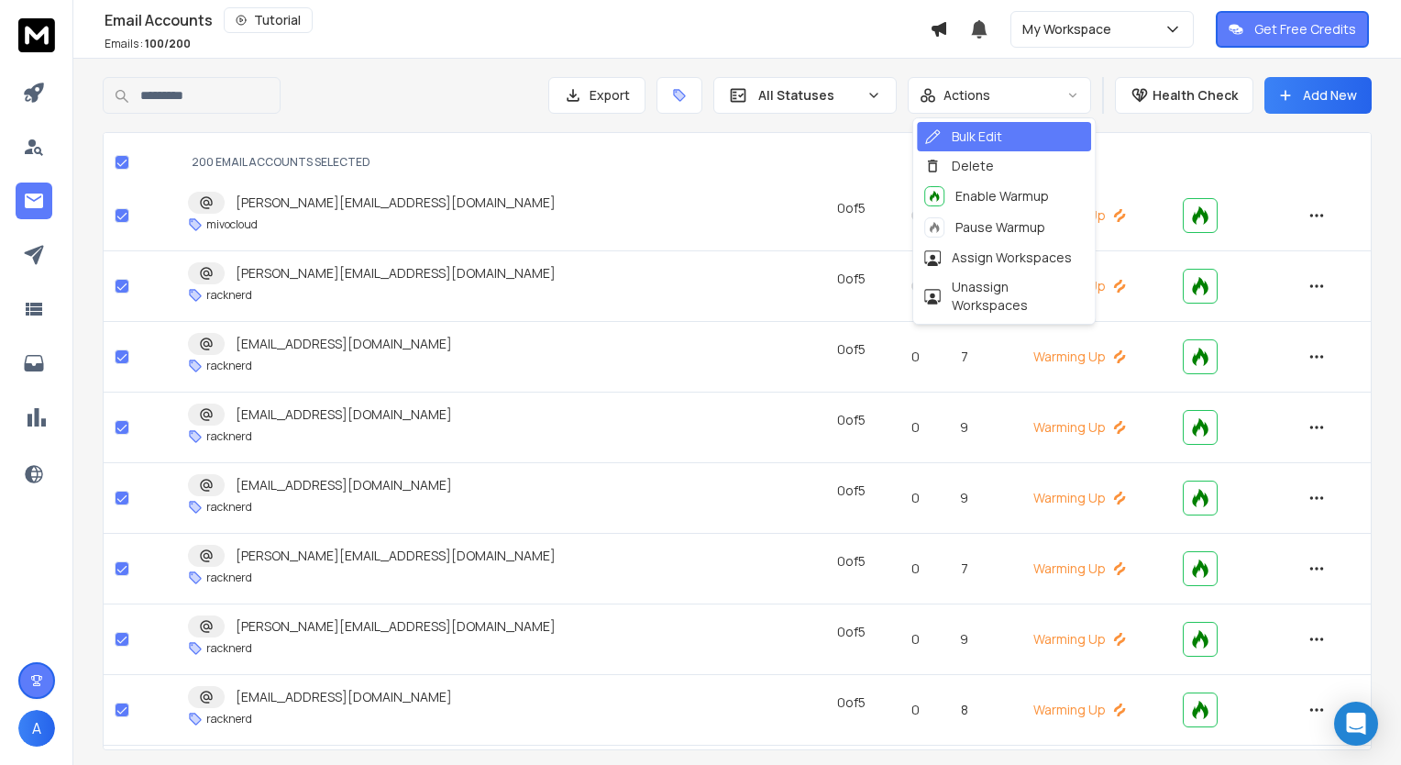
click at [987, 135] on div "Bulk Edit" at bounding box center [963, 136] width 78 height 18
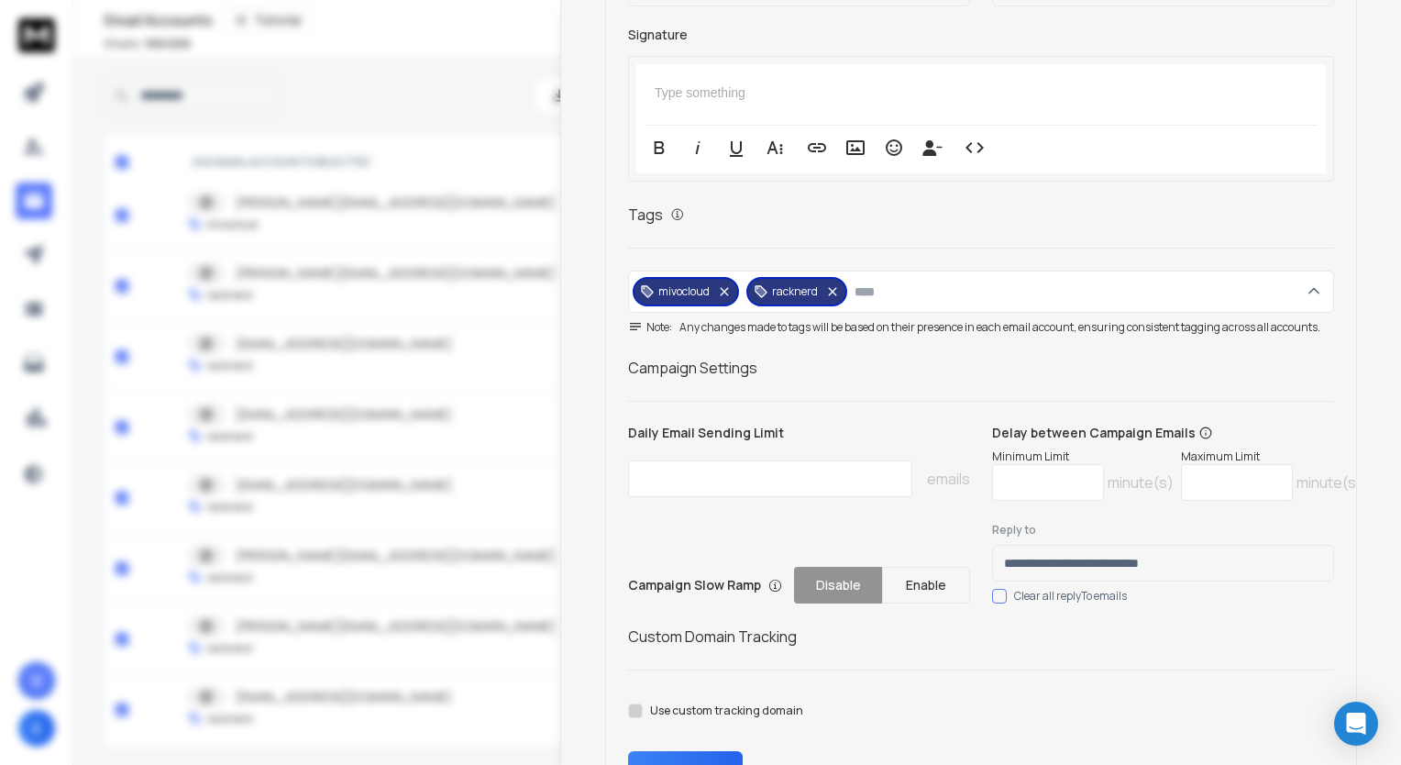
scroll to position [367, 0]
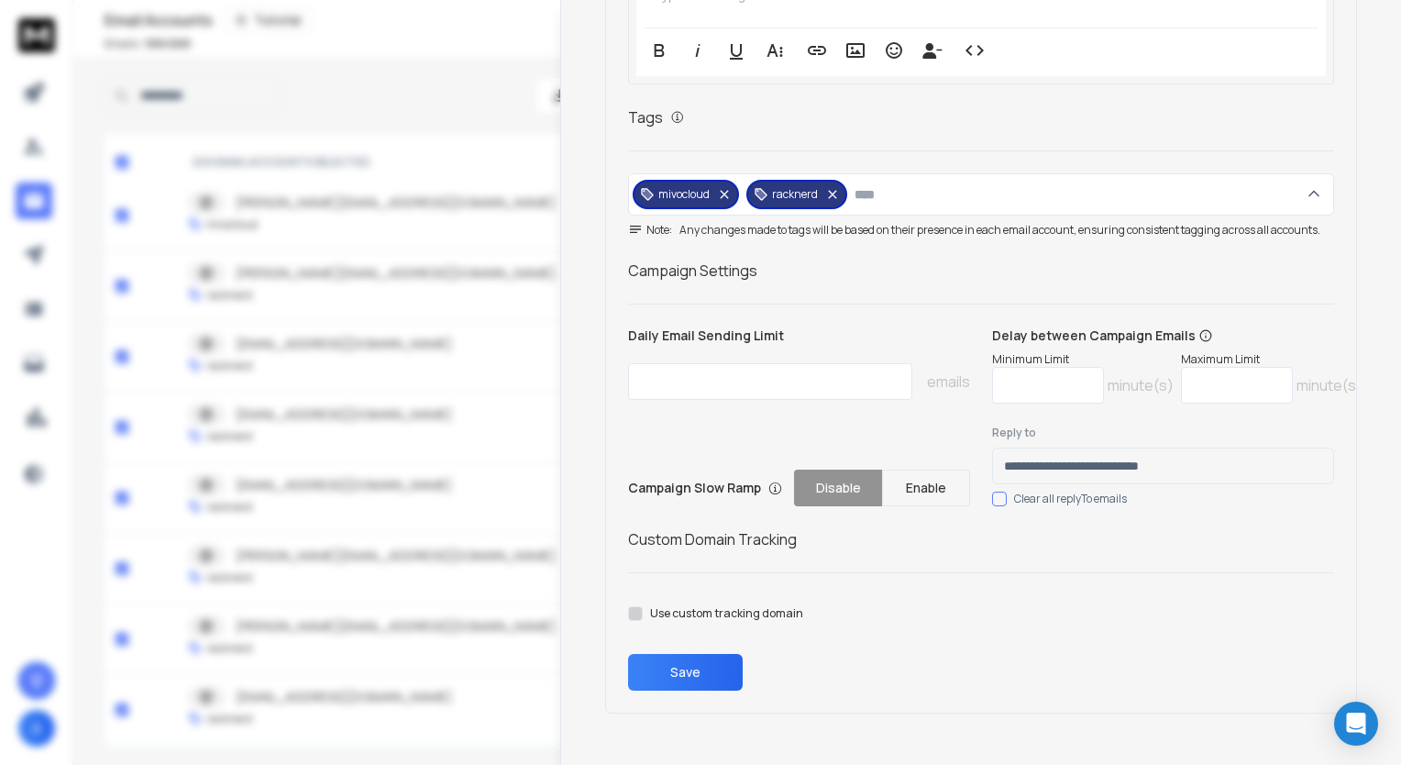
click at [1053, 367] on input "number" at bounding box center [1048, 385] width 112 height 37
click at [1258, 367] on input "number" at bounding box center [1237, 385] width 112 height 37
type input "*"
type input "**"
drag, startPoint x: 1030, startPoint y: 380, endPoint x: 991, endPoint y: 380, distance: 38.5
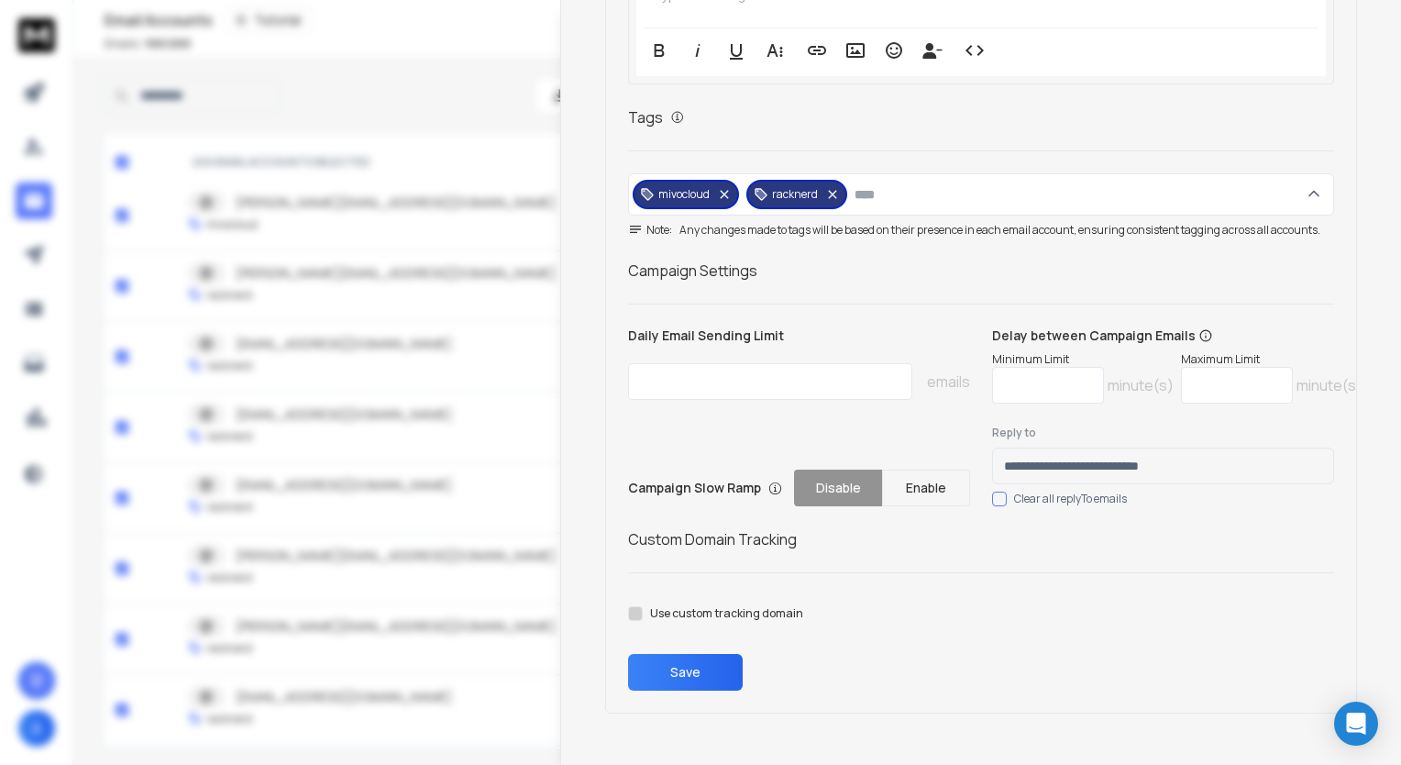
click at [992, 380] on input "*" at bounding box center [1048, 385] width 112 height 37
type input "**"
click at [882, 427] on div "Campaign Slow Ramp Disable Enable" at bounding box center [799, 465] width 342 height 81
click at [1044, 173] on div "mivocloud racknerd" at bounding box center [981, 194] width 706 height 42
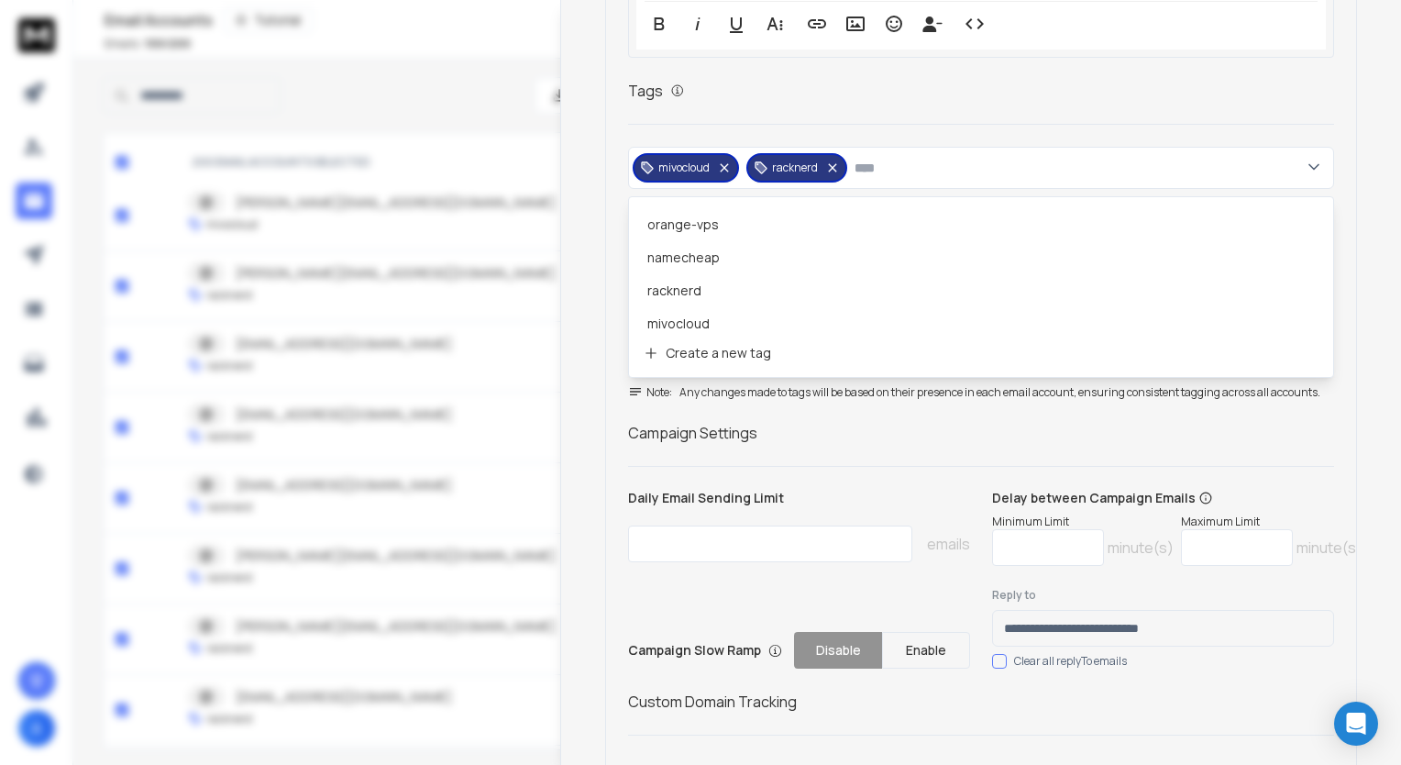
click at [1044, 163] on div "mivocloud racknerd" at bounding box center [981, 168] width 706 height 42
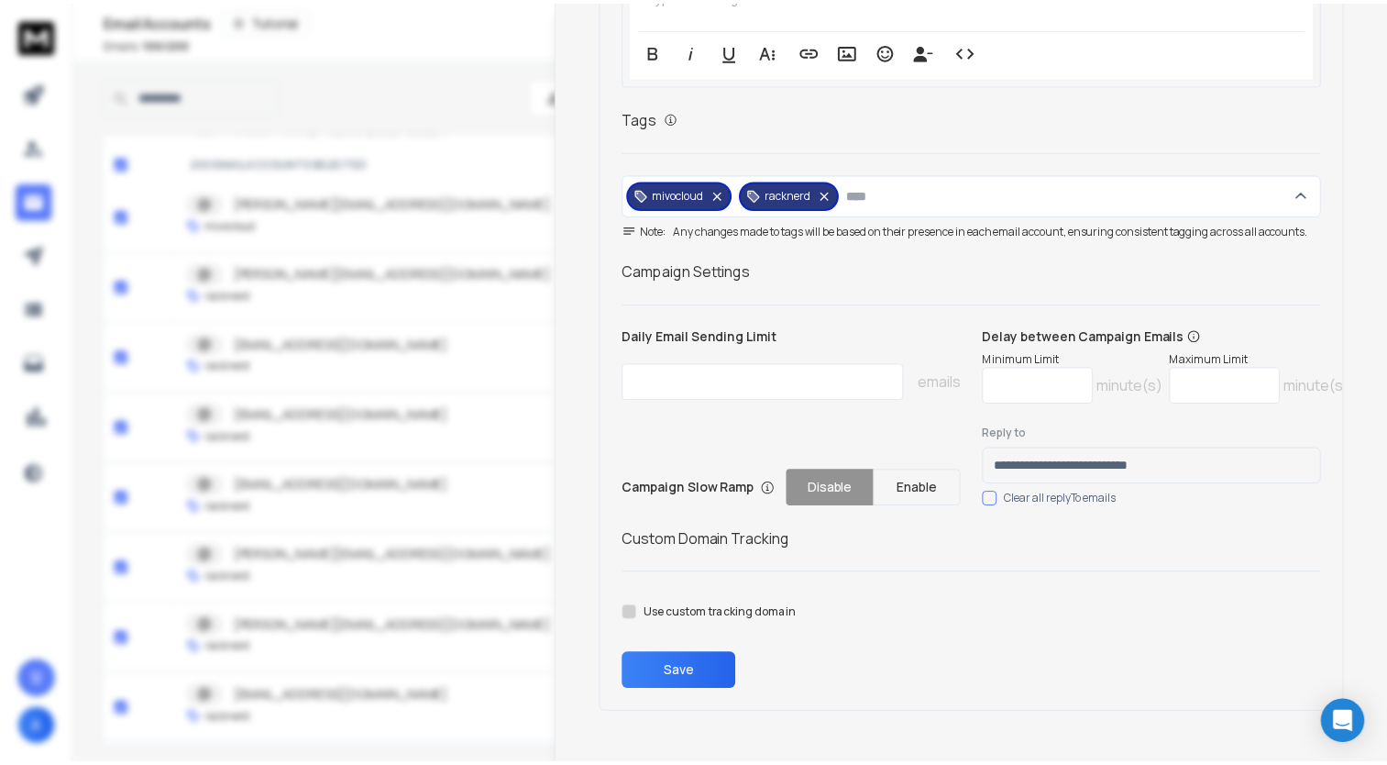
scroll to position [0, 0]
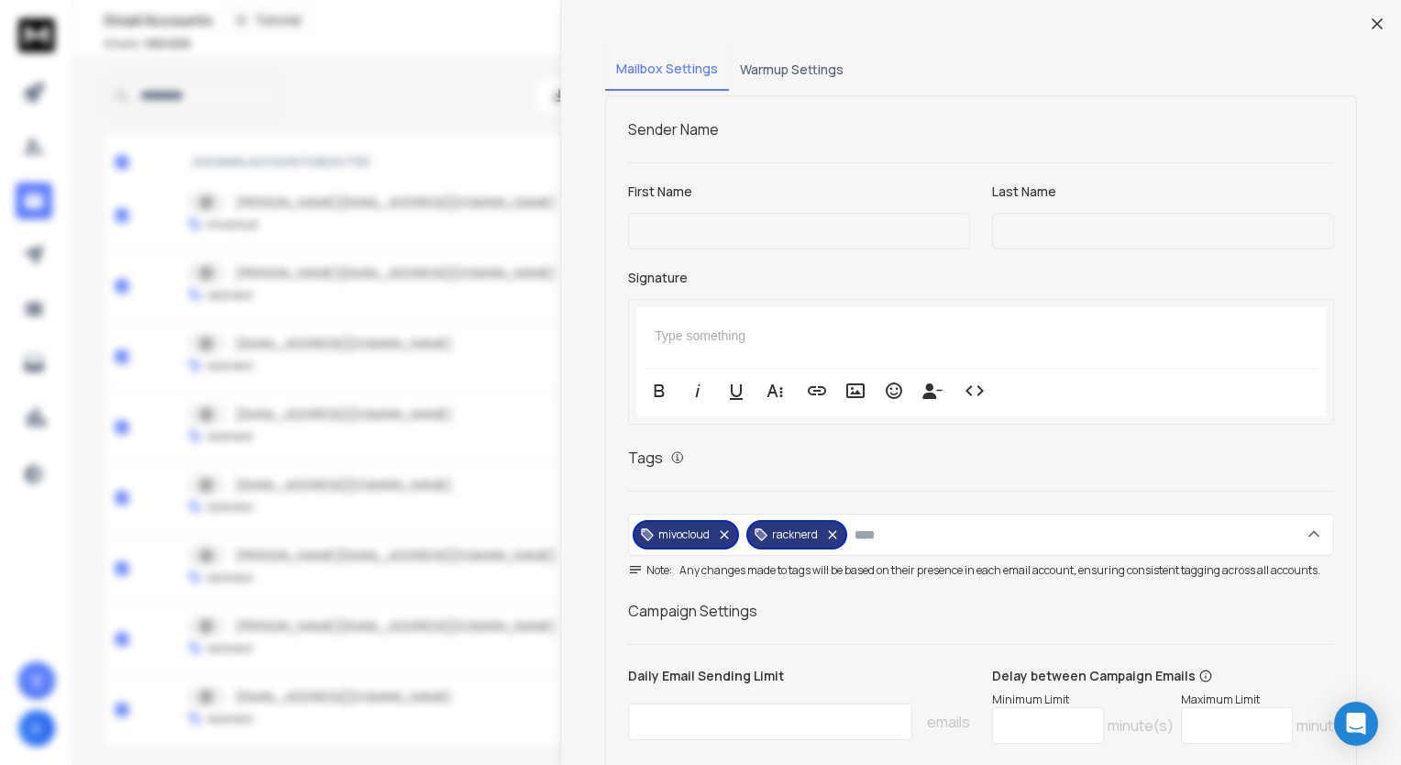
click at [1375, 25] on icon "button" at bounding box center [1377, 24] width 18 height 18
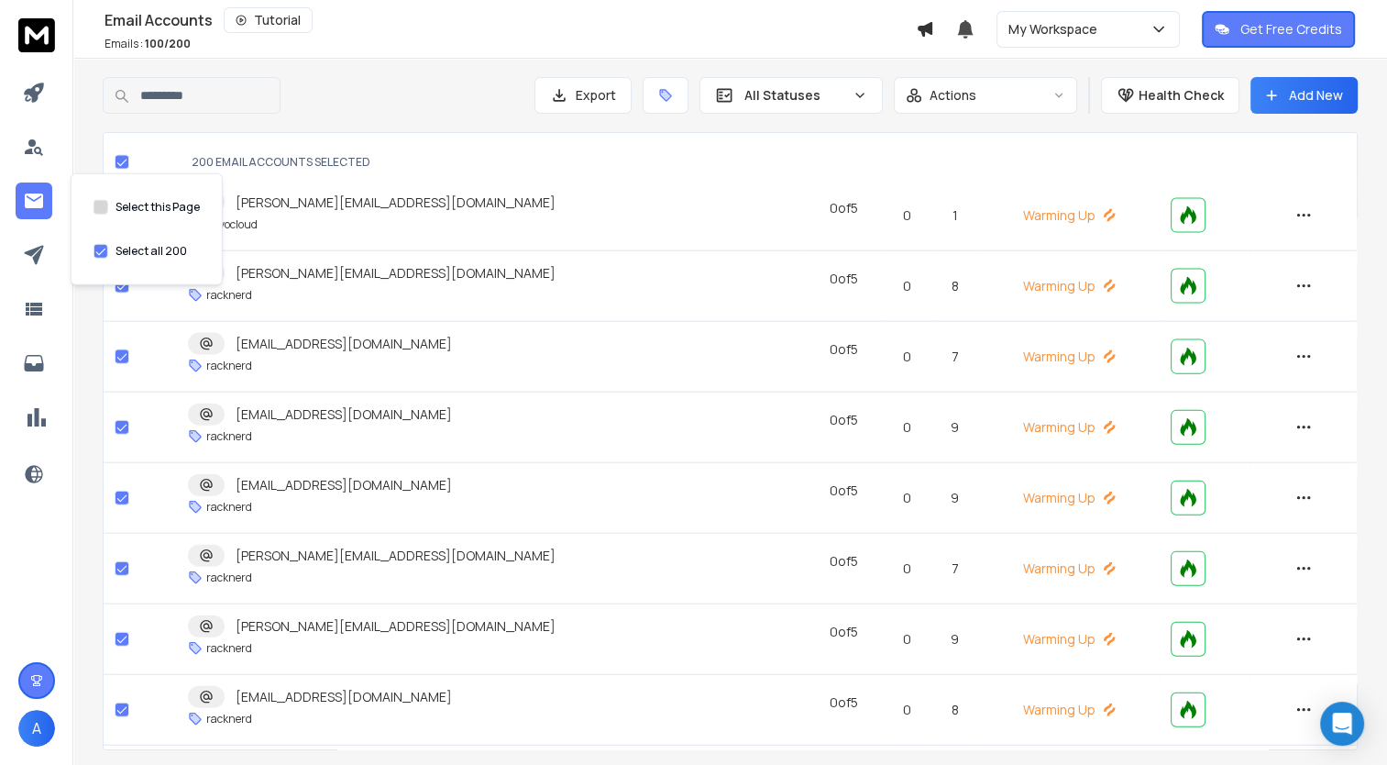
click at [99, 251] on button "Select this Page" at bounding box center [101, 251] width 15 height 15
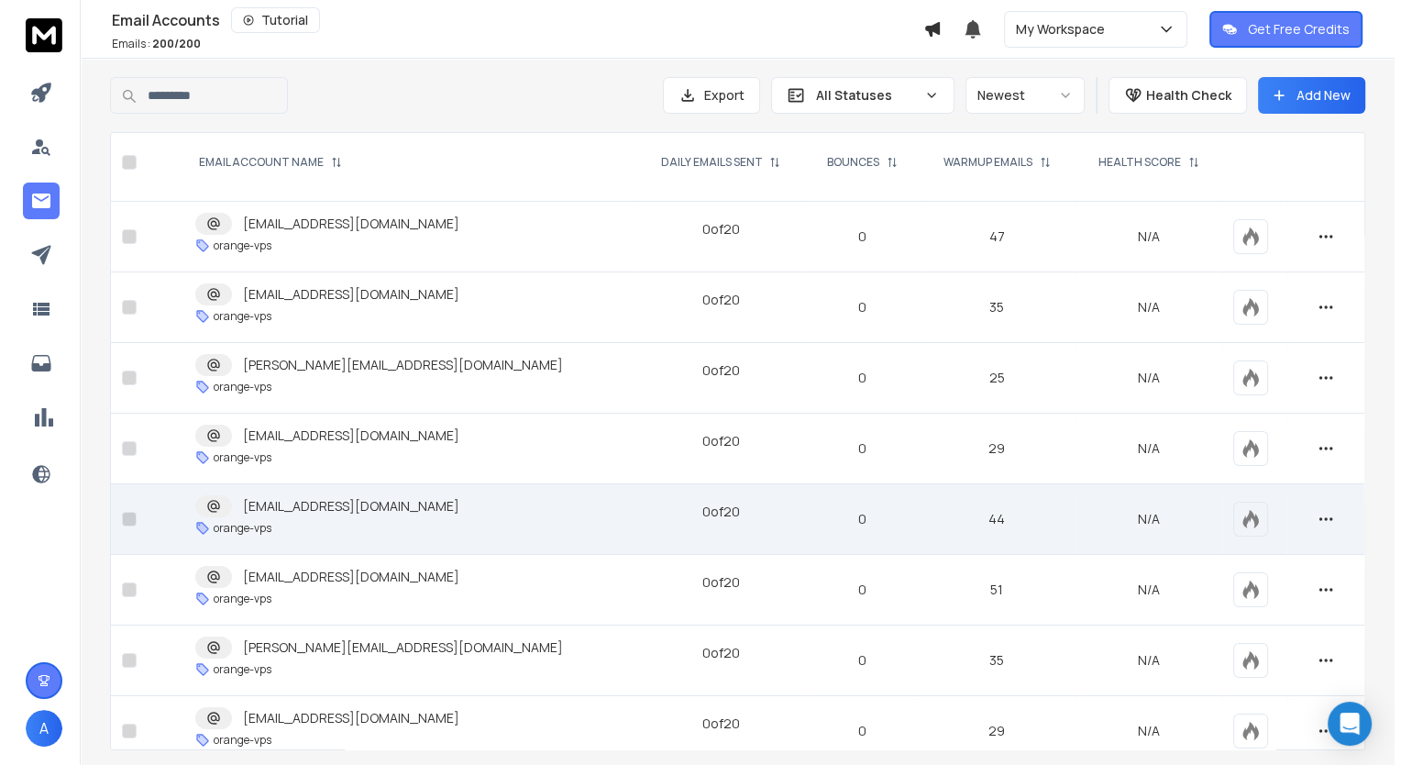
scroll to position [13539, 0]
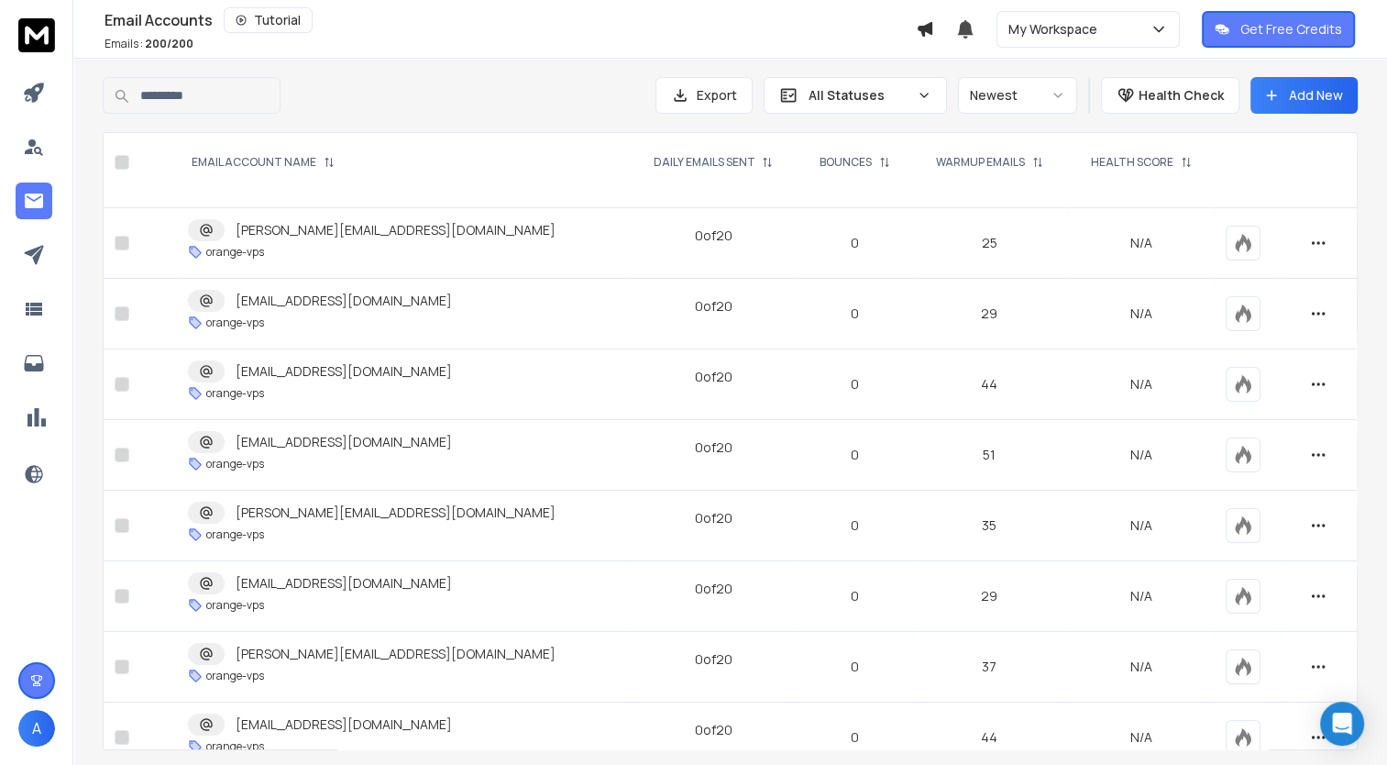
click at [919, 101] on div "All Statuses" at bounding box center [855, 95] width 183 height 37
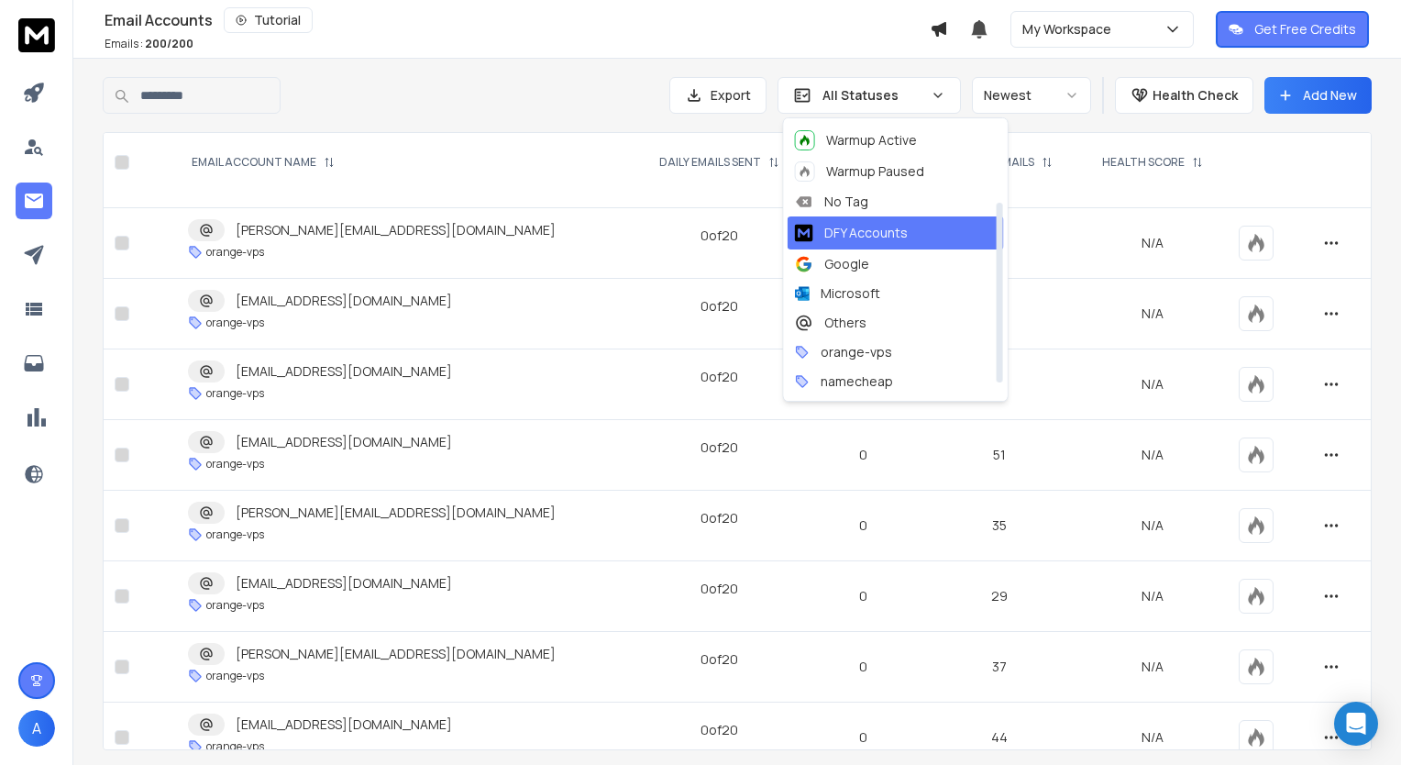
scroll to position [142, 0]
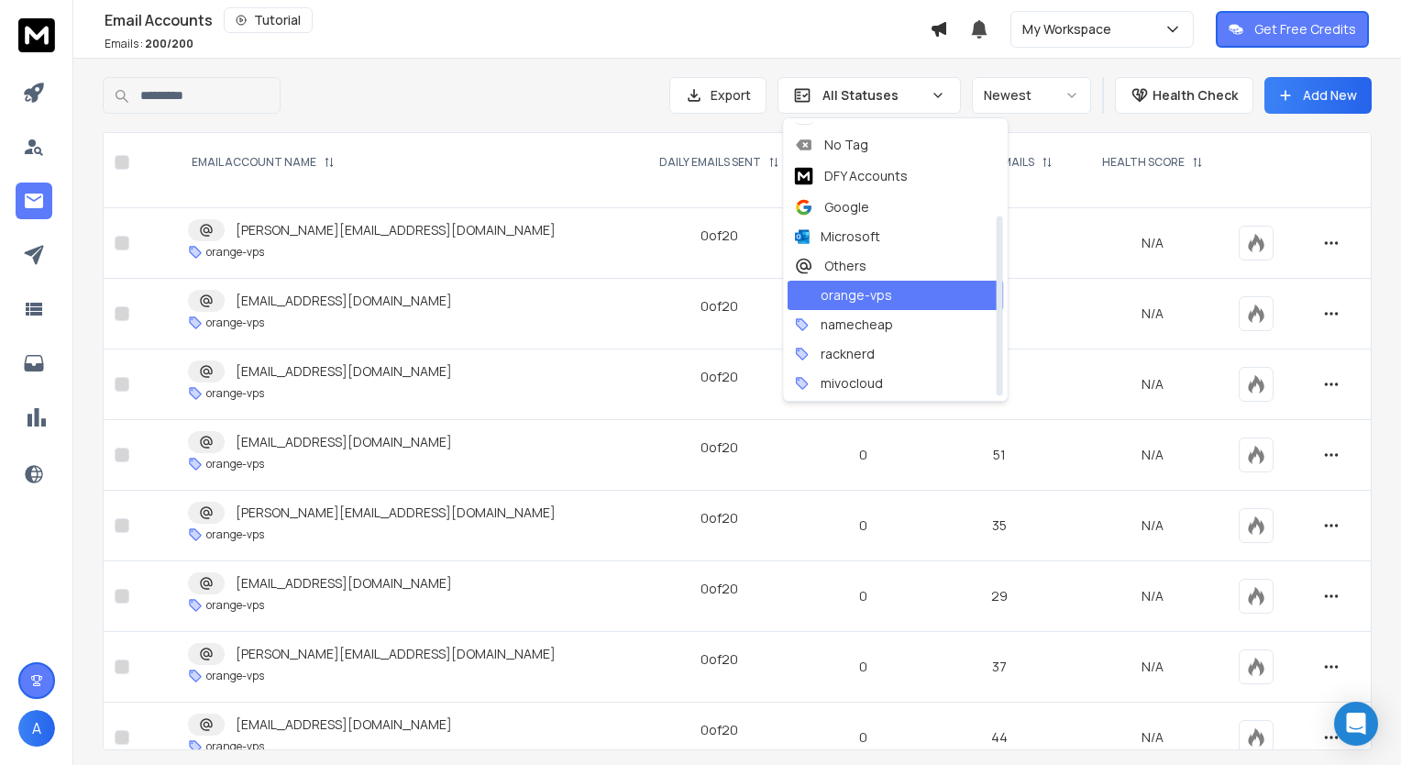
click at [881, 288] on div "orange-vps" at bounding box center [843, 295] width 97 height 18
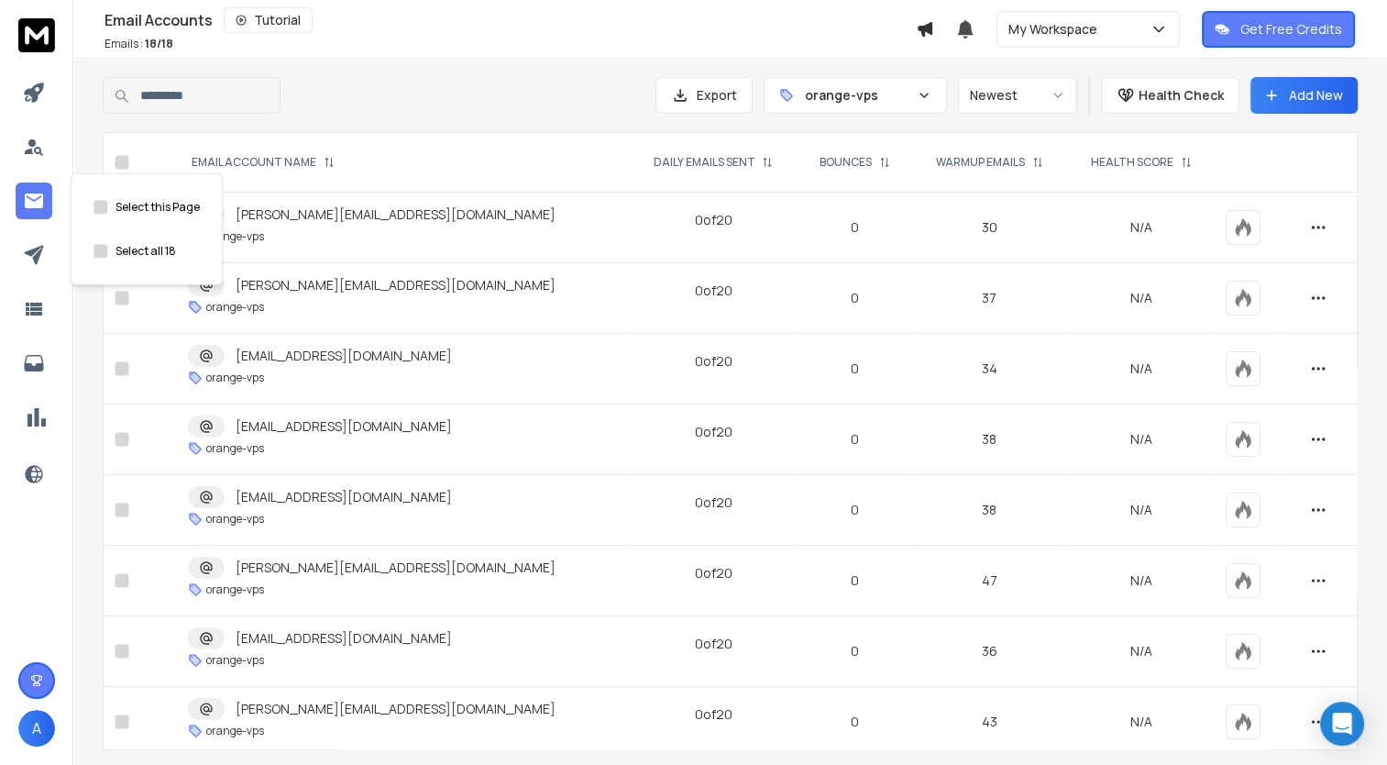
click at [99, 248] on button "Select this Page" at bounding box center [101, 251] width 15 height 15
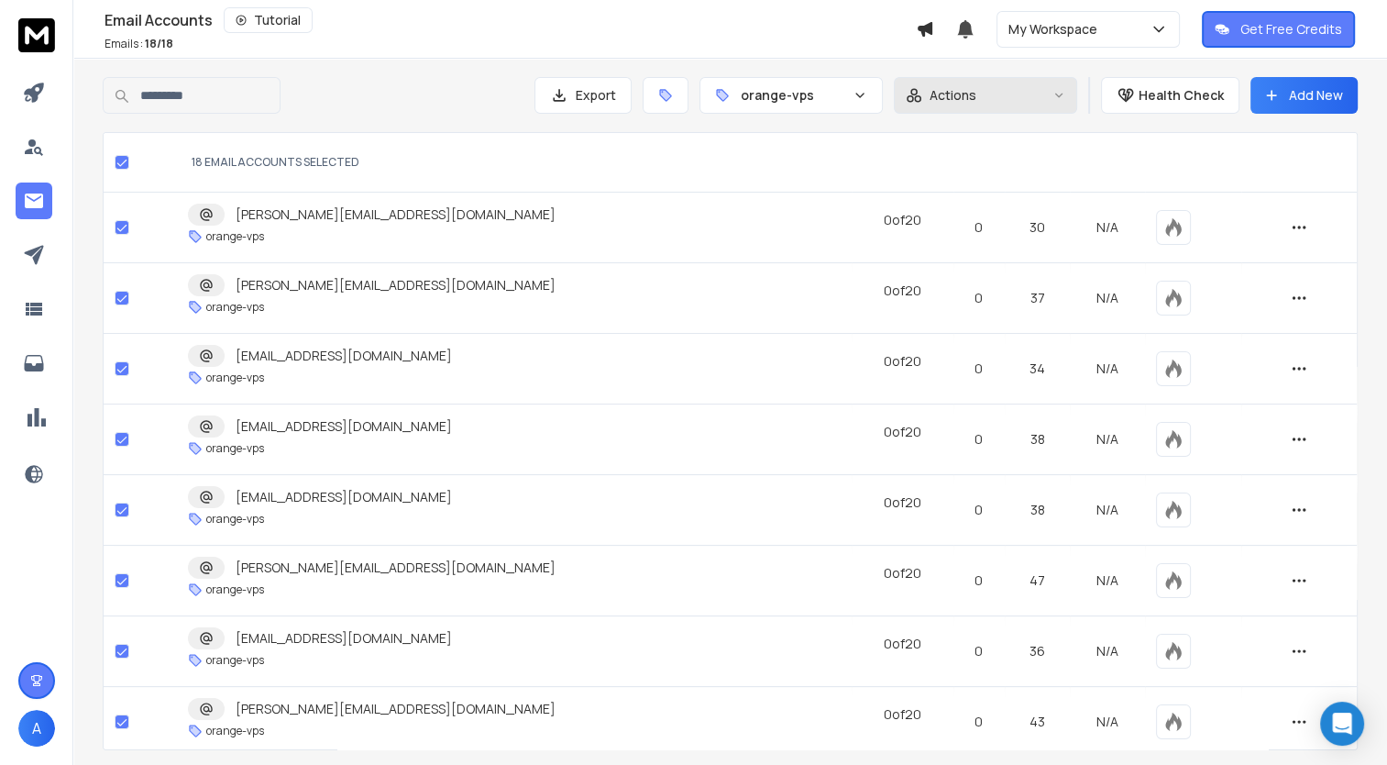
click at [976, 96] on p "Actions" at bounding box center [953, 95] width 47 height 18
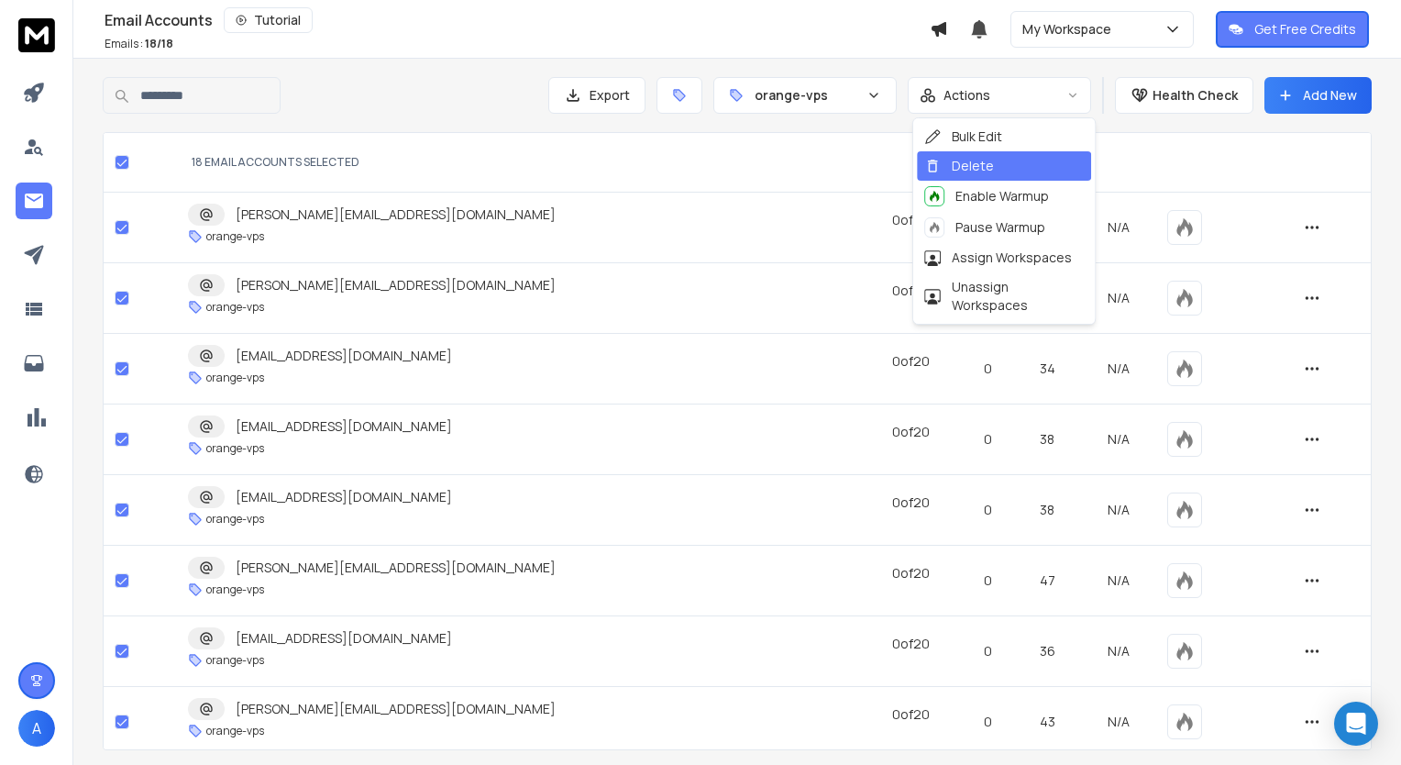
click at [979, 167] on div "Delete" at bounding box center [959, 166] width 70 height 18
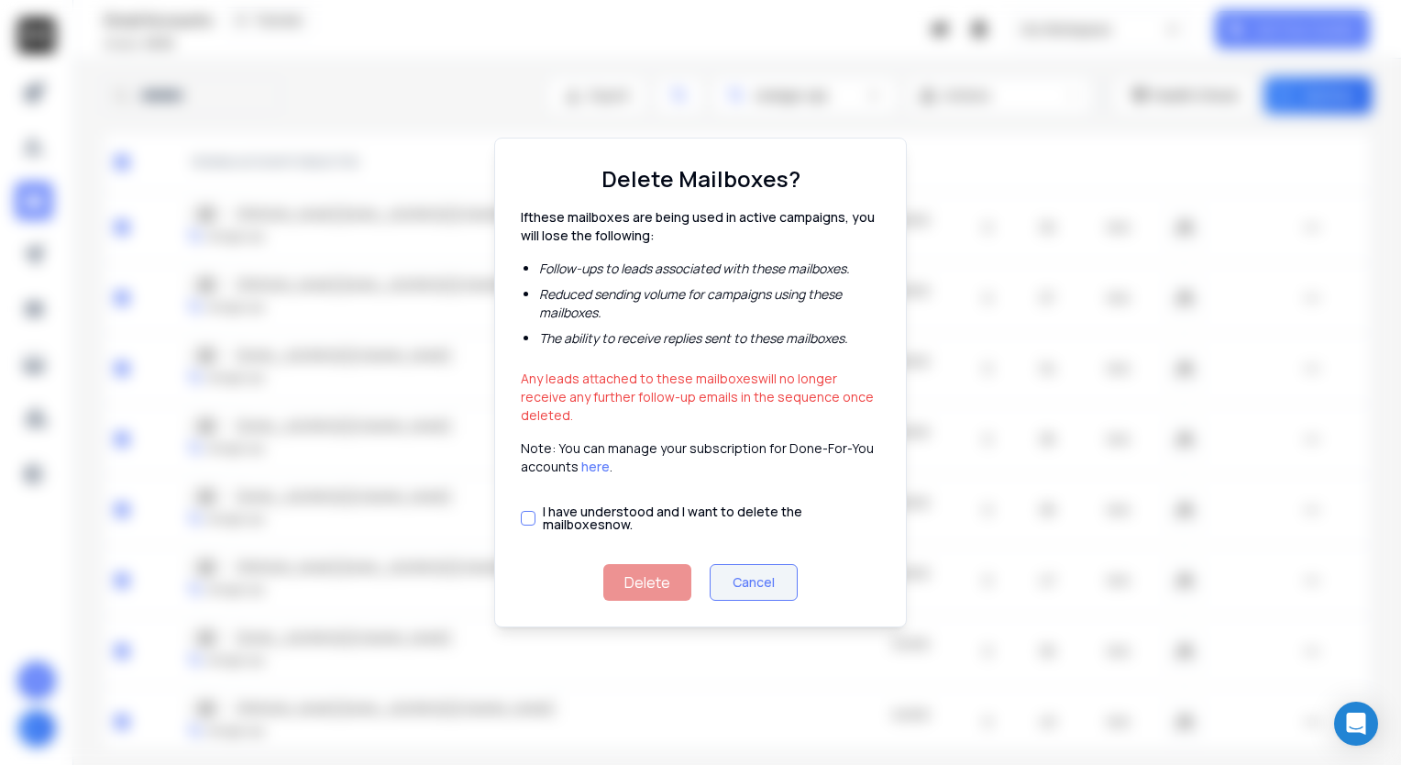
click at [557, 505] on label "I have understood and I want to delete the mailbox es now." at bounding box center [711, 518] width 337 height 26
click at [535, 511] on button "I have understood and I want to delete the mailbox es now." at bounding box center [528, 518] width 15 height 15
click at [641, 578] on button "Delete" at bounding box center [647, 582] width 88 height 37
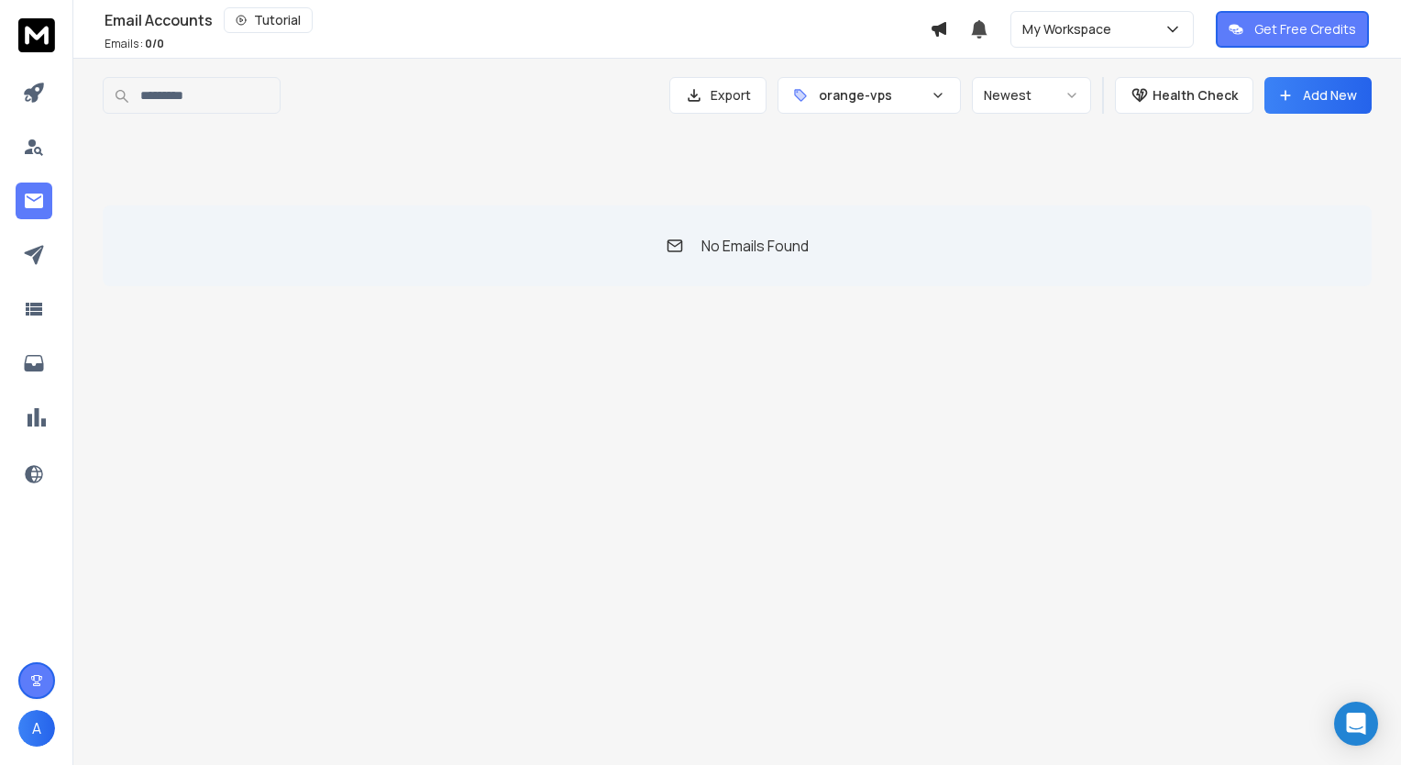
click at [923, 99] on p "orange-vps" at bounding box center [871, 95] width 105 height 18
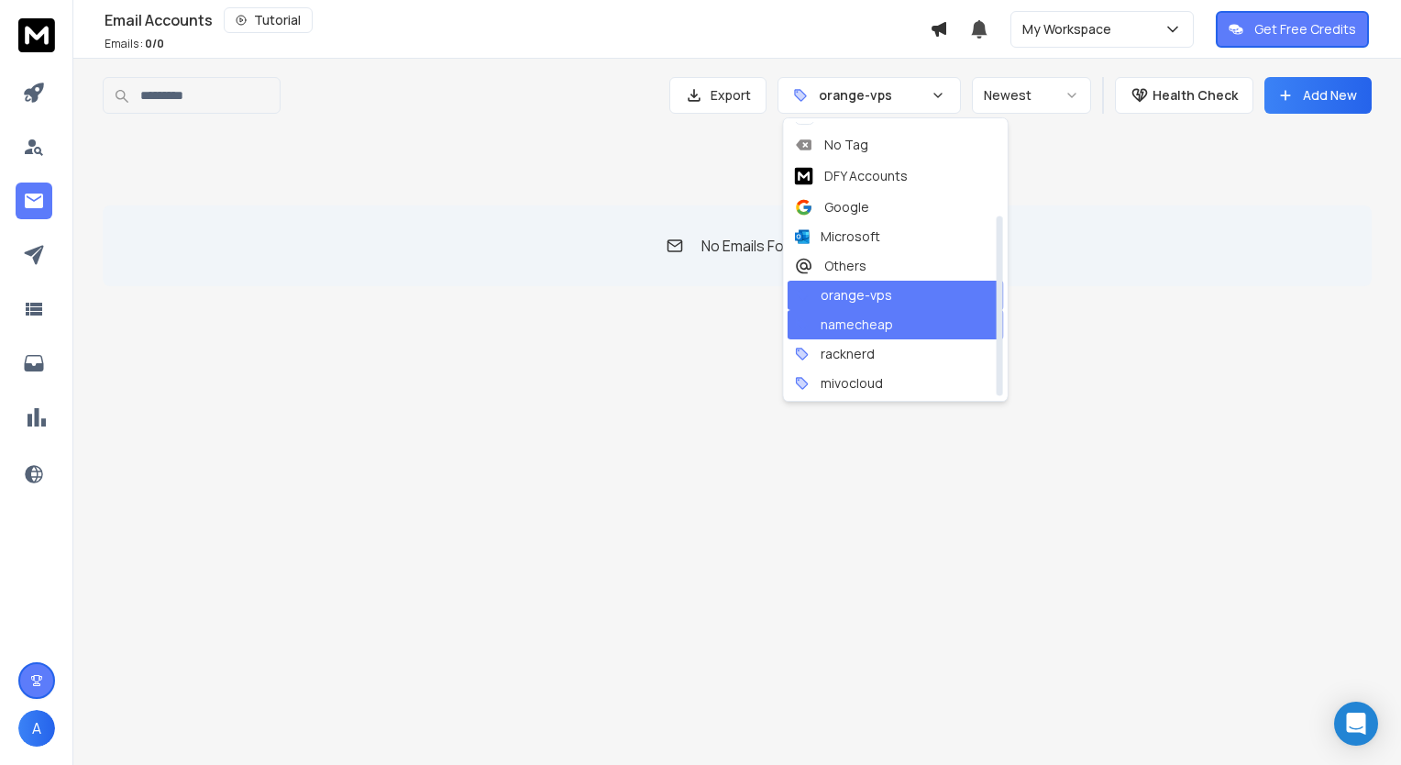
click at [869, 330] on div "namecheap" at bounding box center [844, 324] width 98 height 18
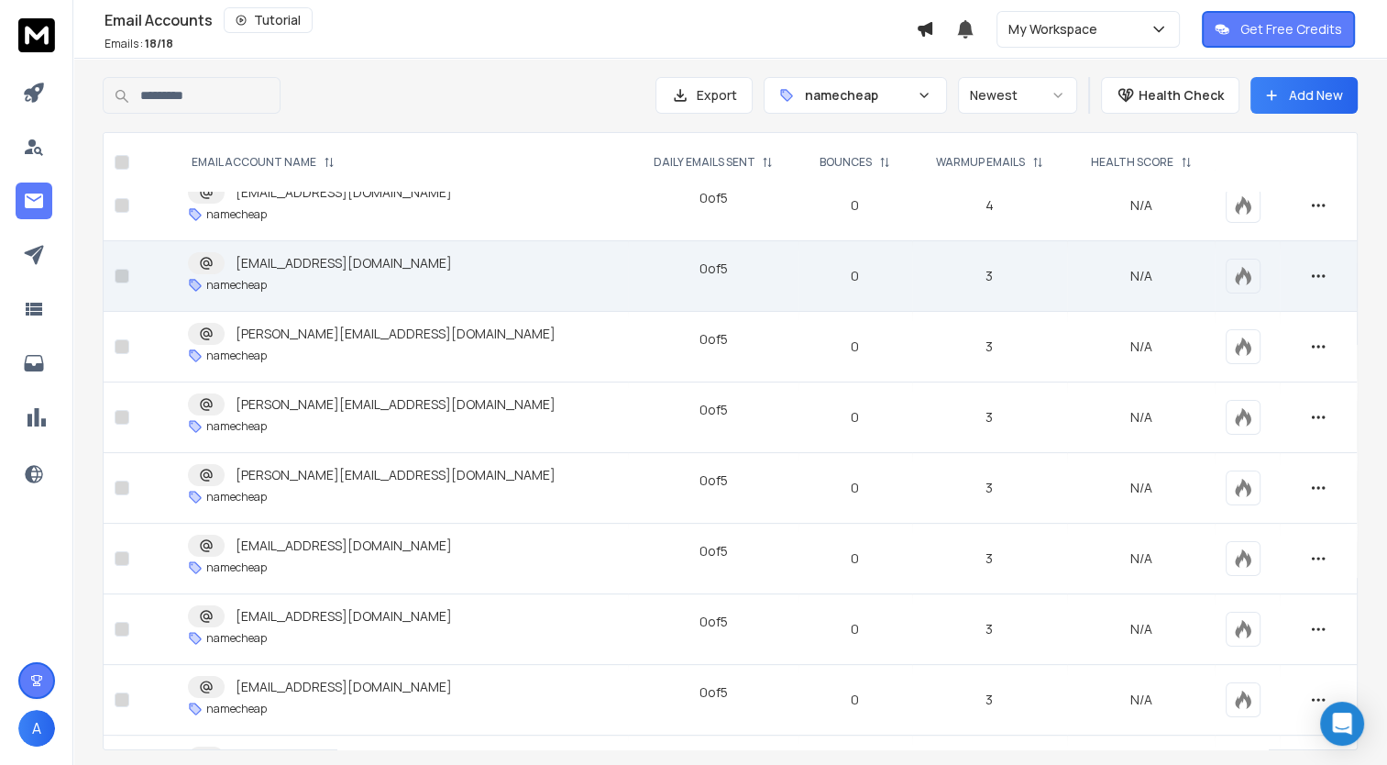
scroll to position [0, 0]
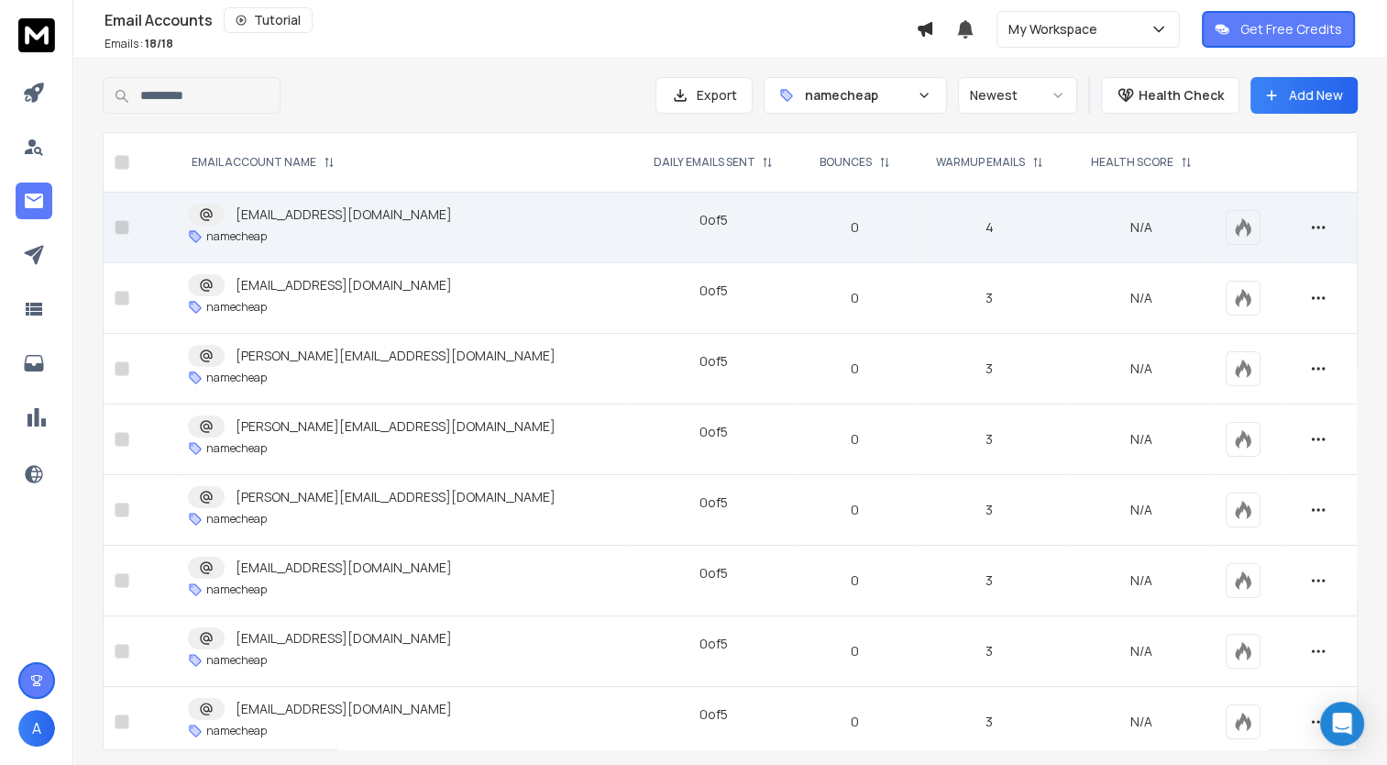
click at [924, 229] on td "4" at bounding box center [989, 228] width 155 height 71
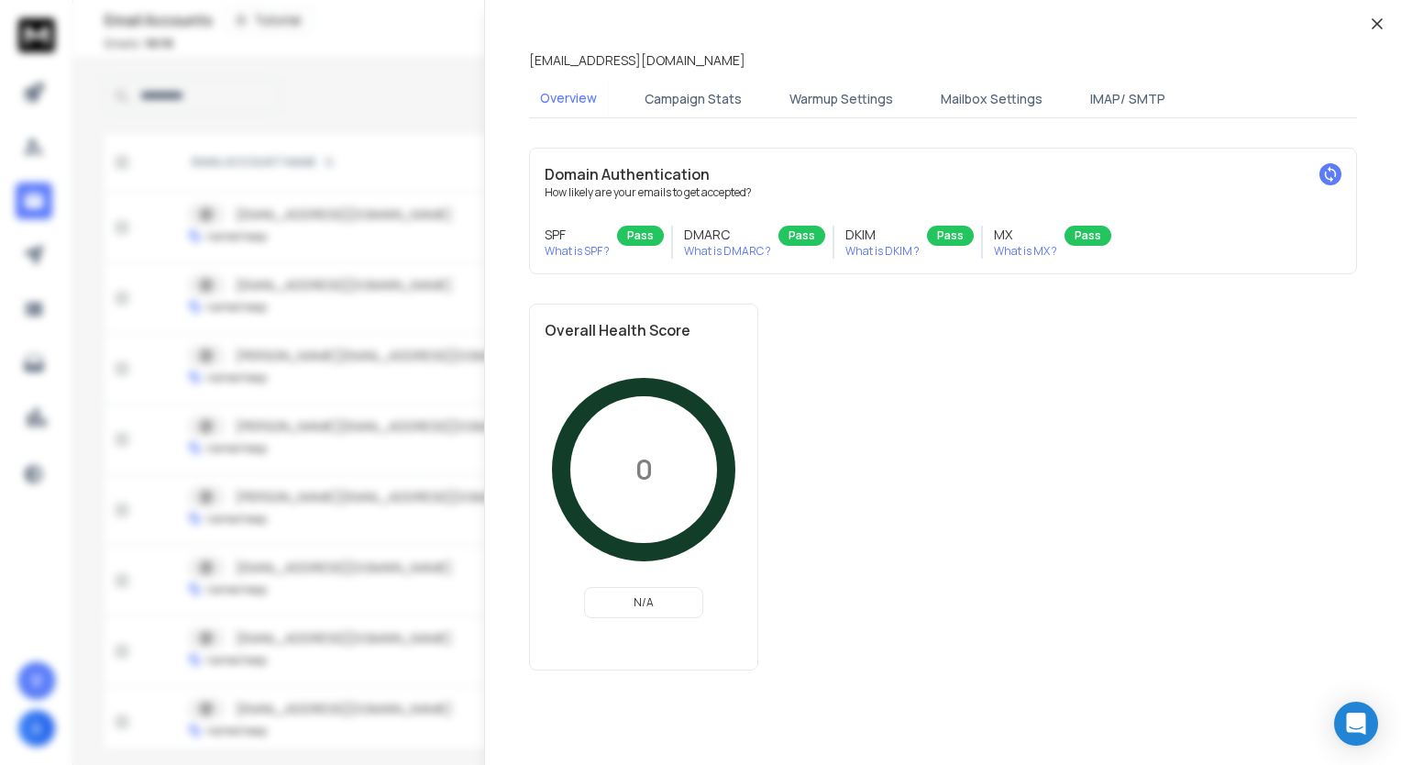
click at [1372, 24] on icon "button" at bounding box center [1377, 24] width 18 height 18
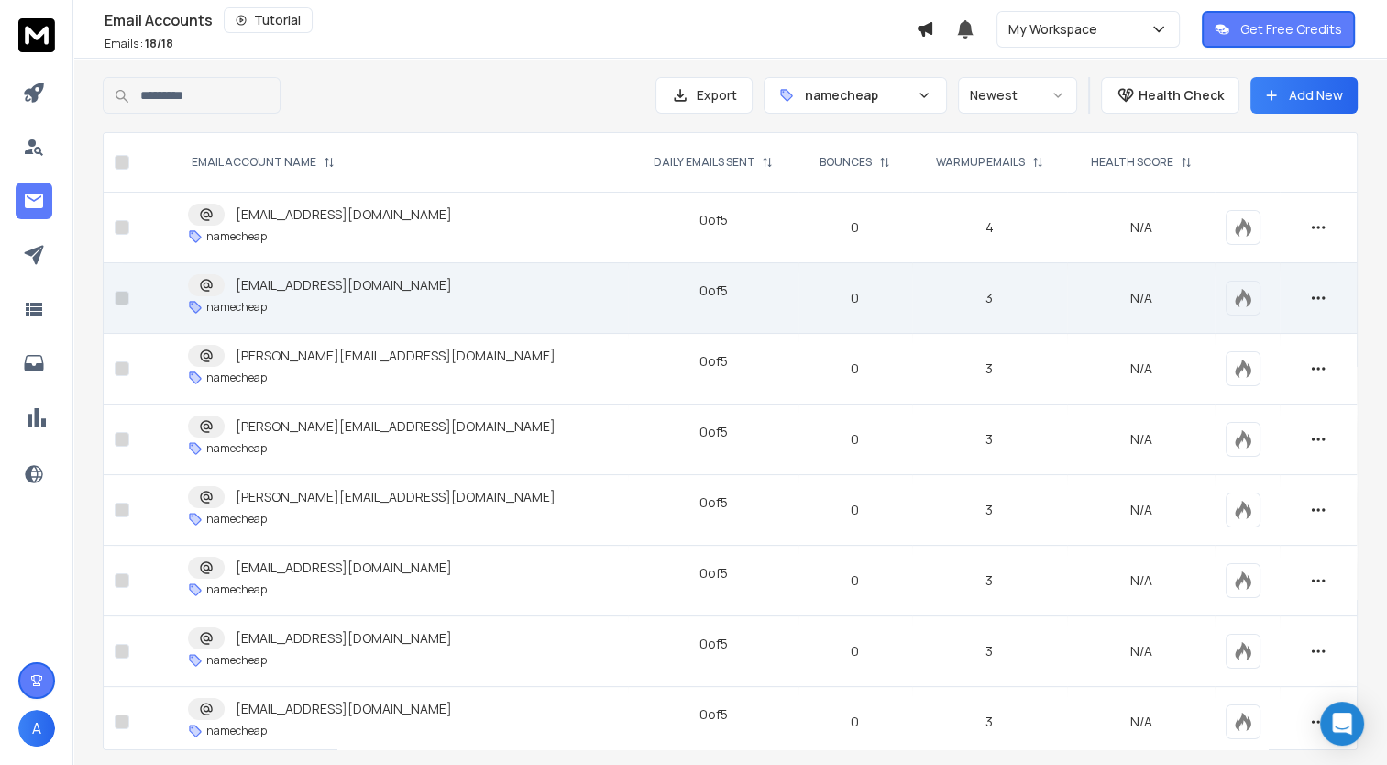
click at [929, 291] on td "3" at bounding box center [989, 298] width 155 height 71
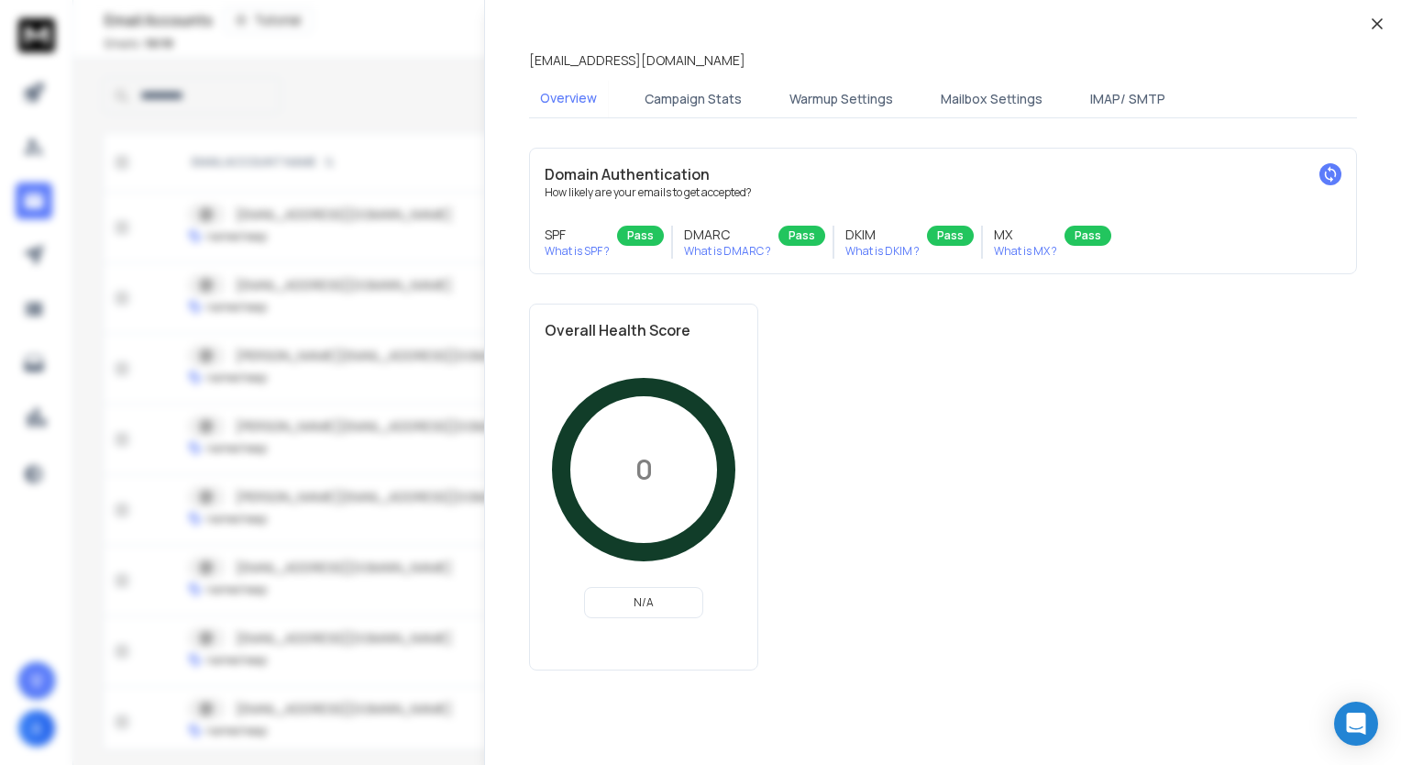
click at [1373, 23] on icon "button" at bounding box center [1377, 23] width 9 height 9
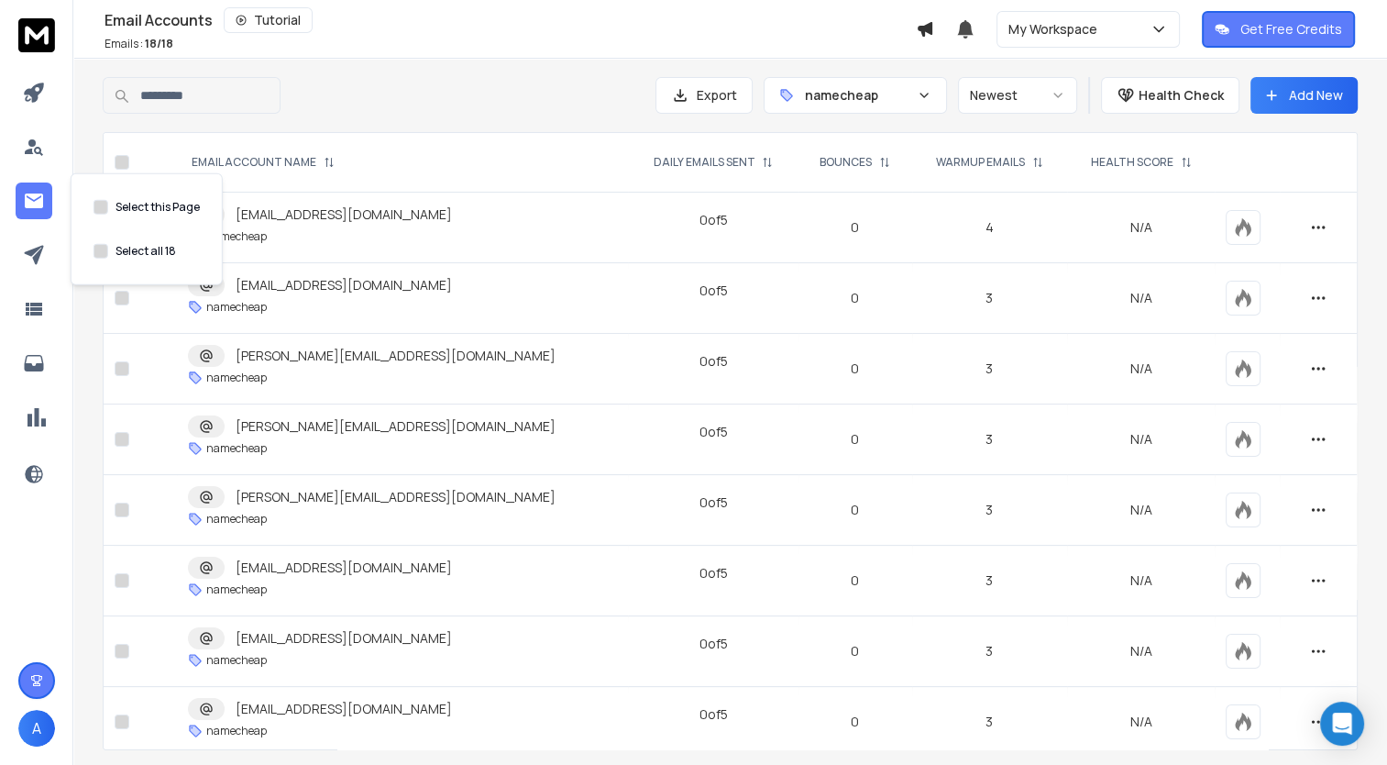
click at [103, 255] on button "Select this Page" at bounding box center [101, 251] width 15 height 15
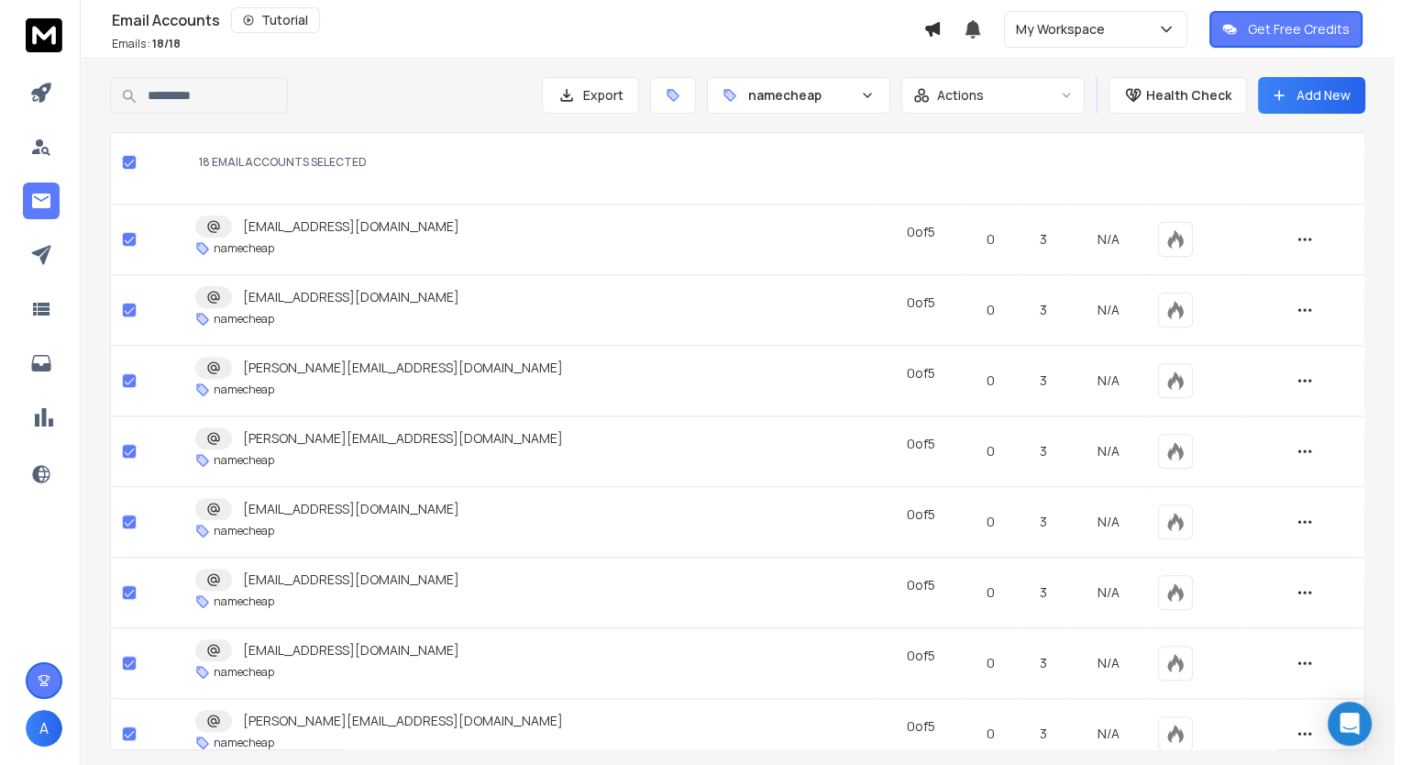
scroll to position [723, 0]
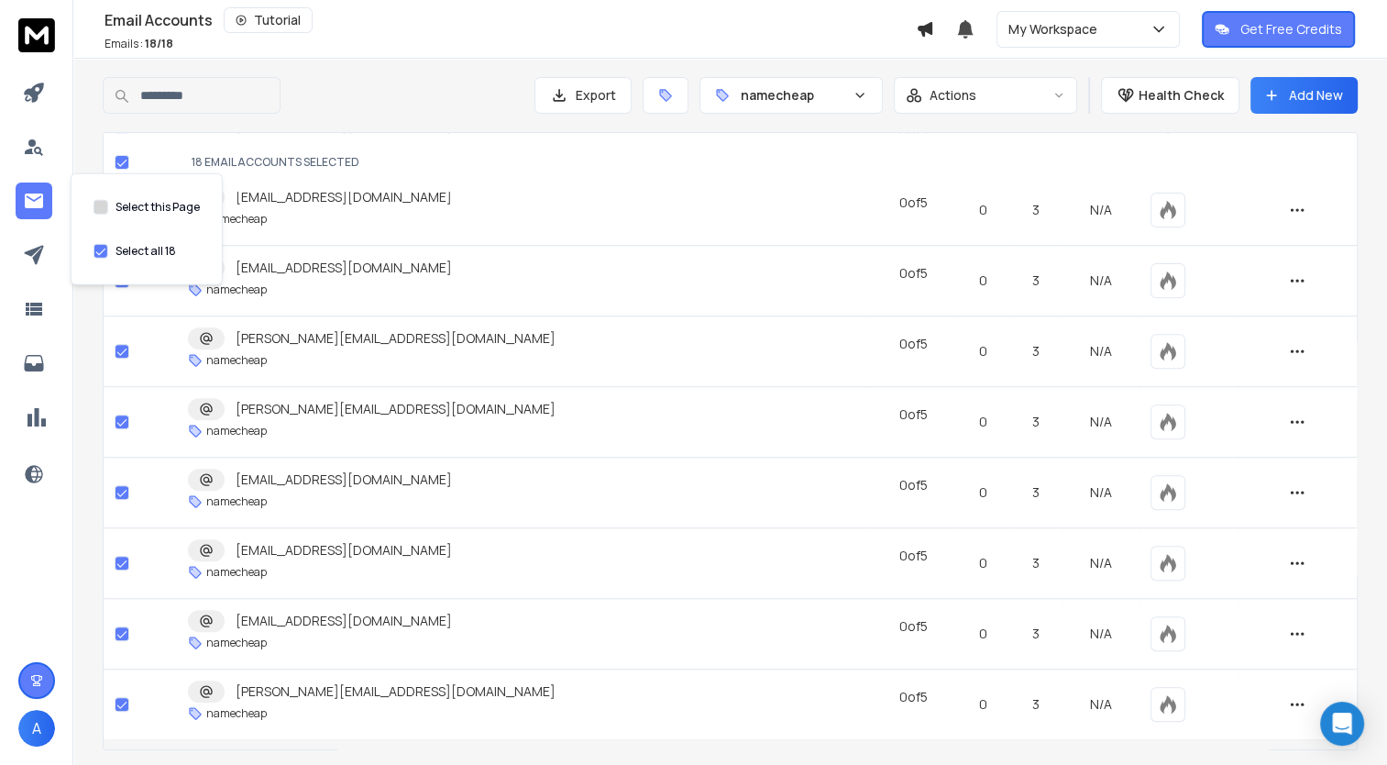
click at [103, 248] on button "Select this Page" at bounding box center [101, 251] width 15 height 15
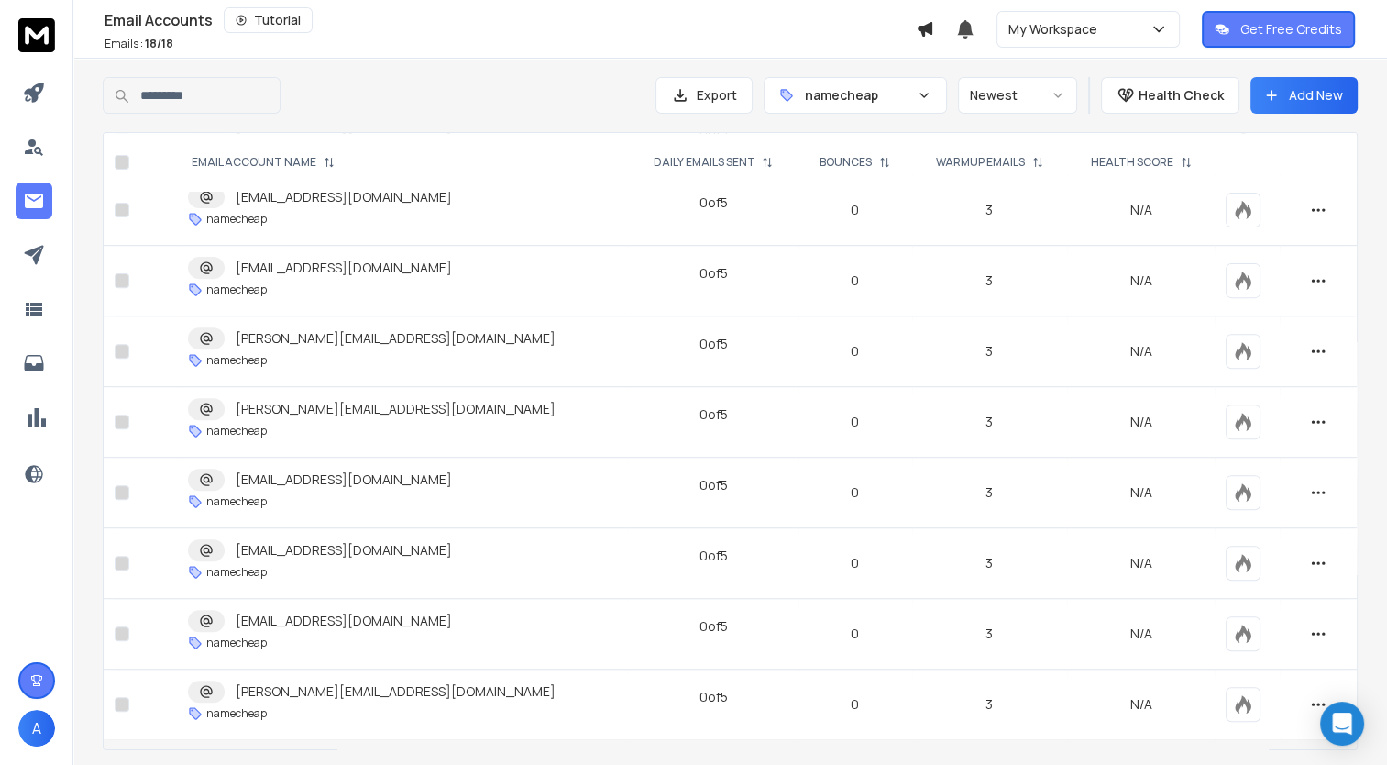
click at [927, 101] on icon at bounding box center [924, 95] width 15 height 15
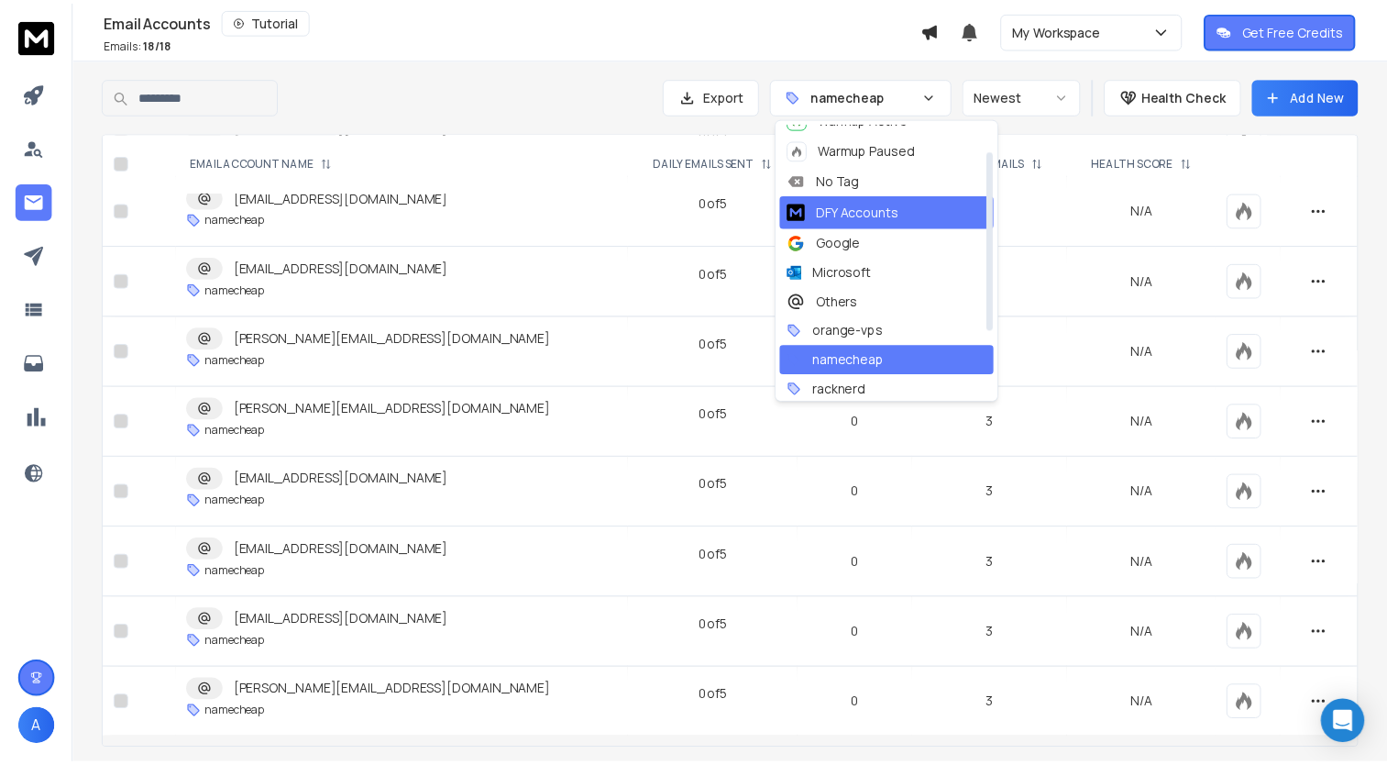
scroll to position [142, 0]
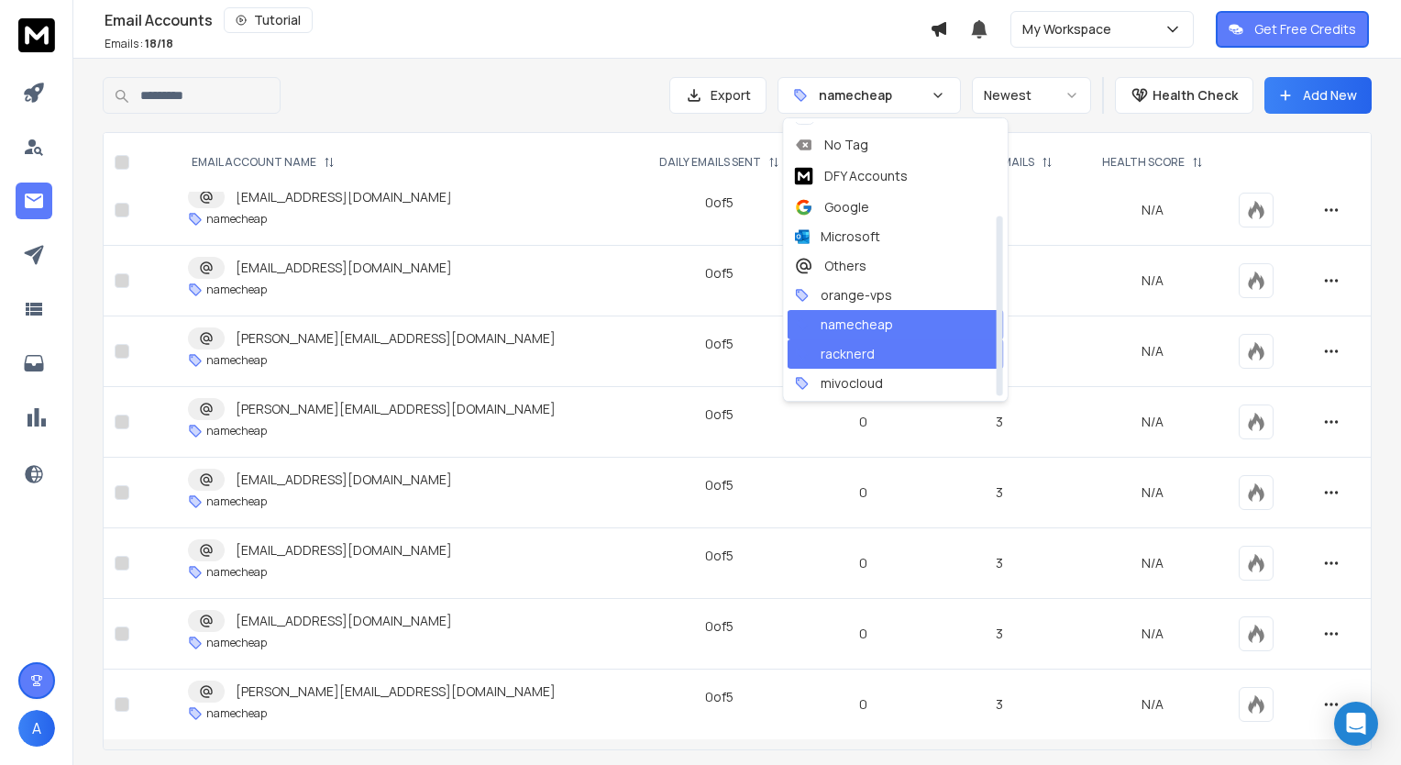
click at [889, 354] on div "racknerd" at bounding box center [896, 353] width 216 height 29
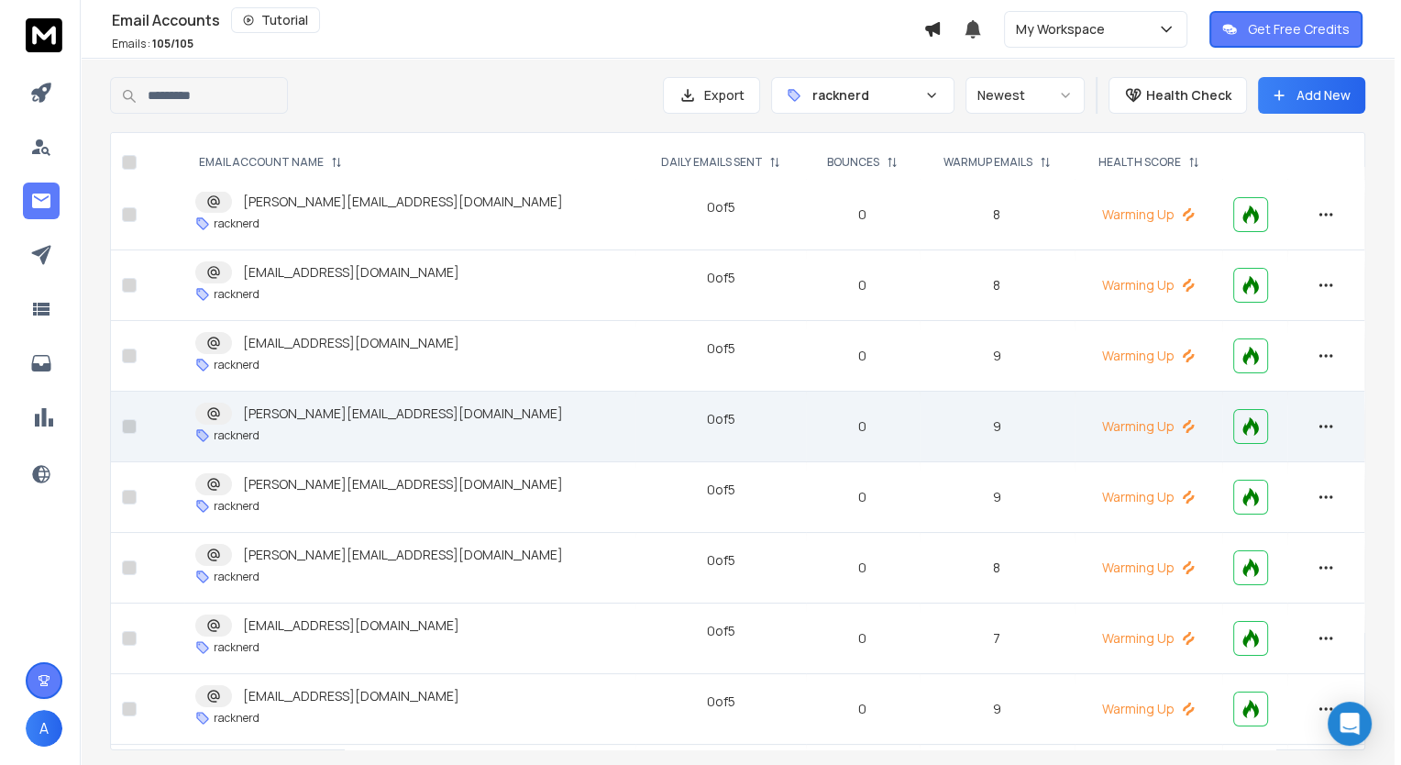
scroll to position [6850, 0]
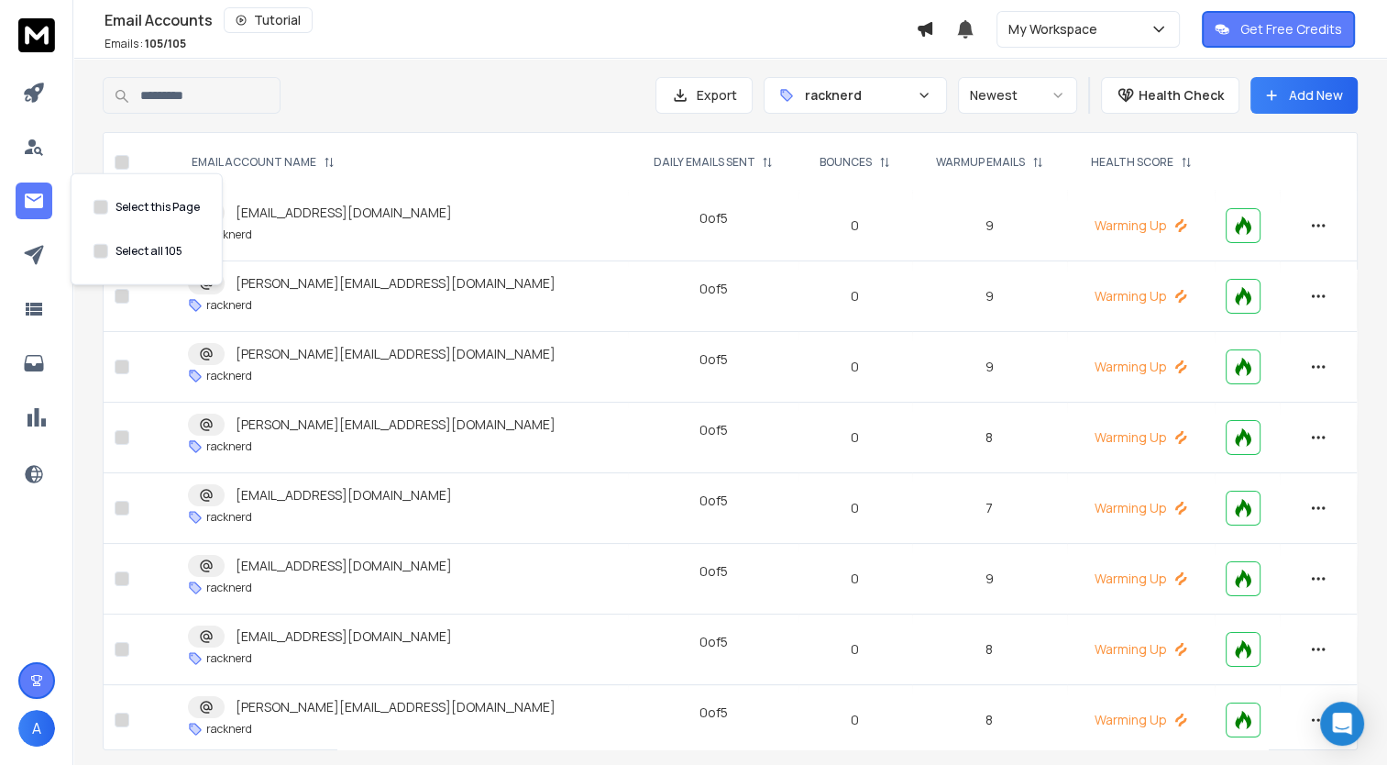
click at [106, 259] on div "Select all 105" at bounding box center [147, 251] width 106 height 37
click at [102, 253] on button "Select this Page" at bounding box center [101, 251] width 15 height 15
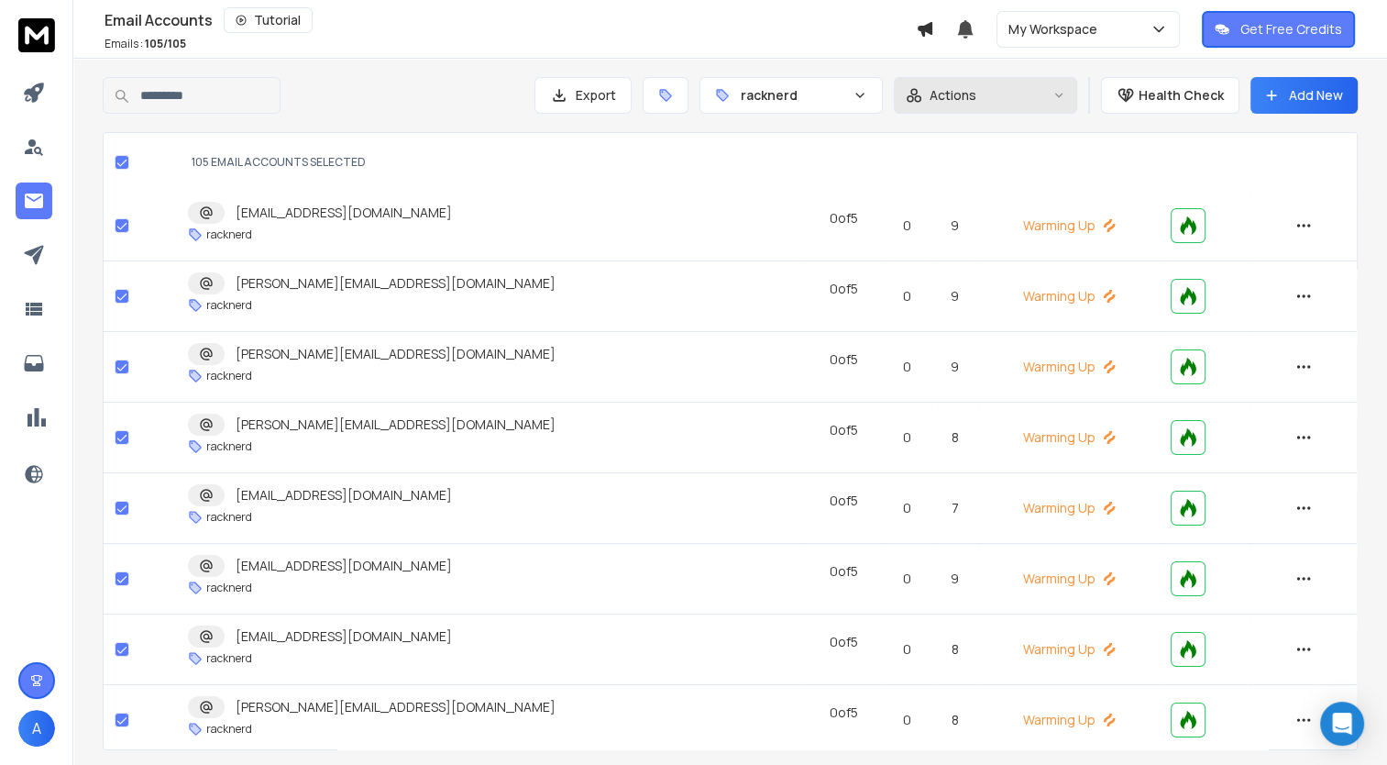
click at [972, 94] on p "Actions" at bounding box center [953, 95] width 47 height 18
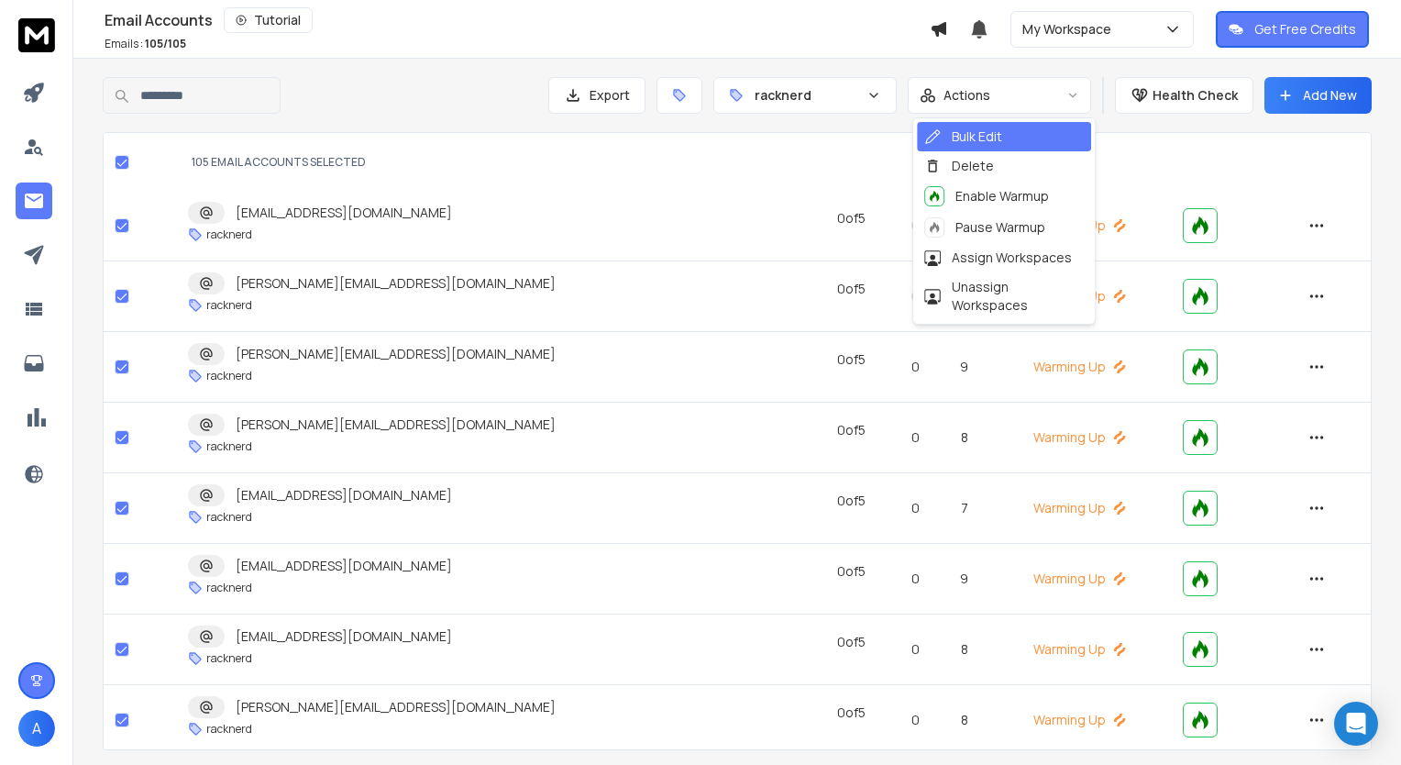
click at [987, 138] on div "Bulk Edit" at bounding box center [963, 136] width 78 height 18
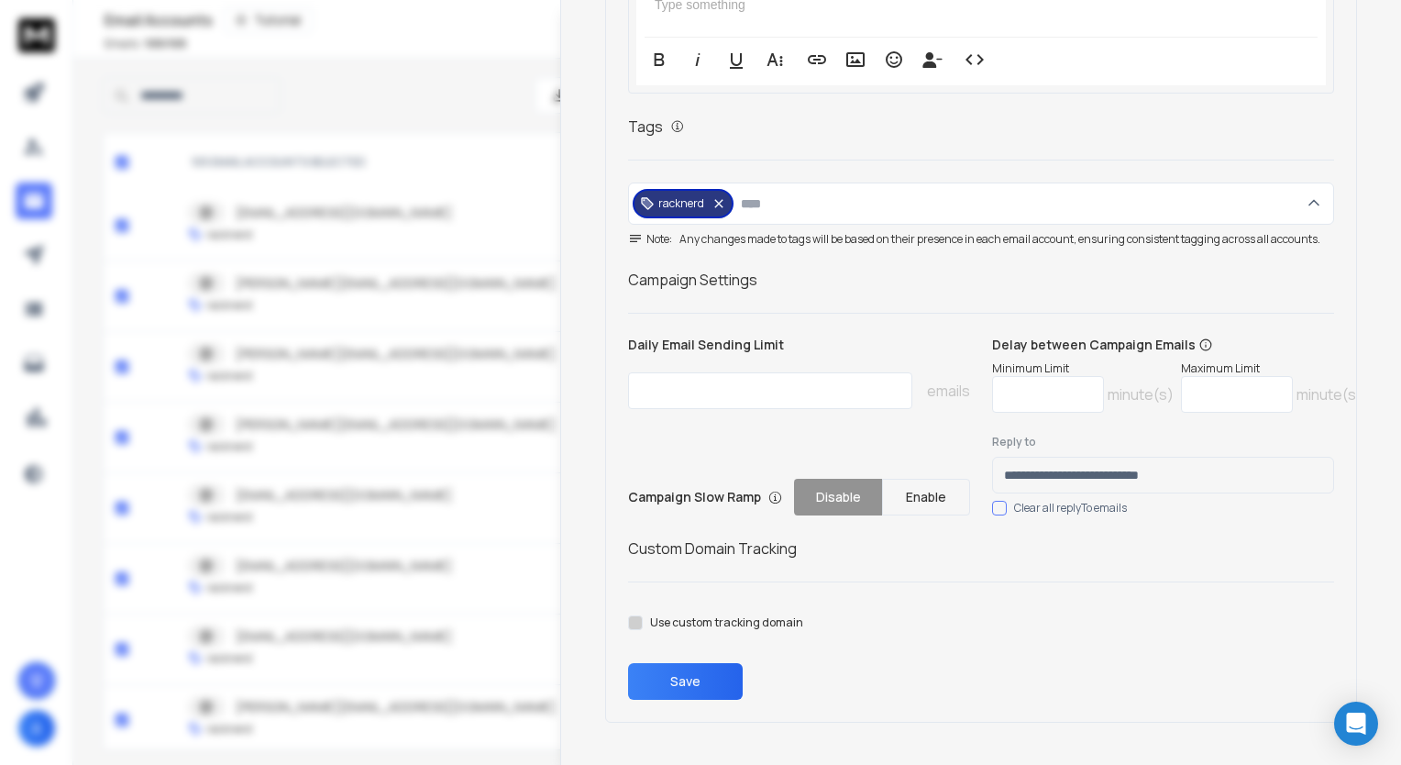
scroll to position [367, 0]
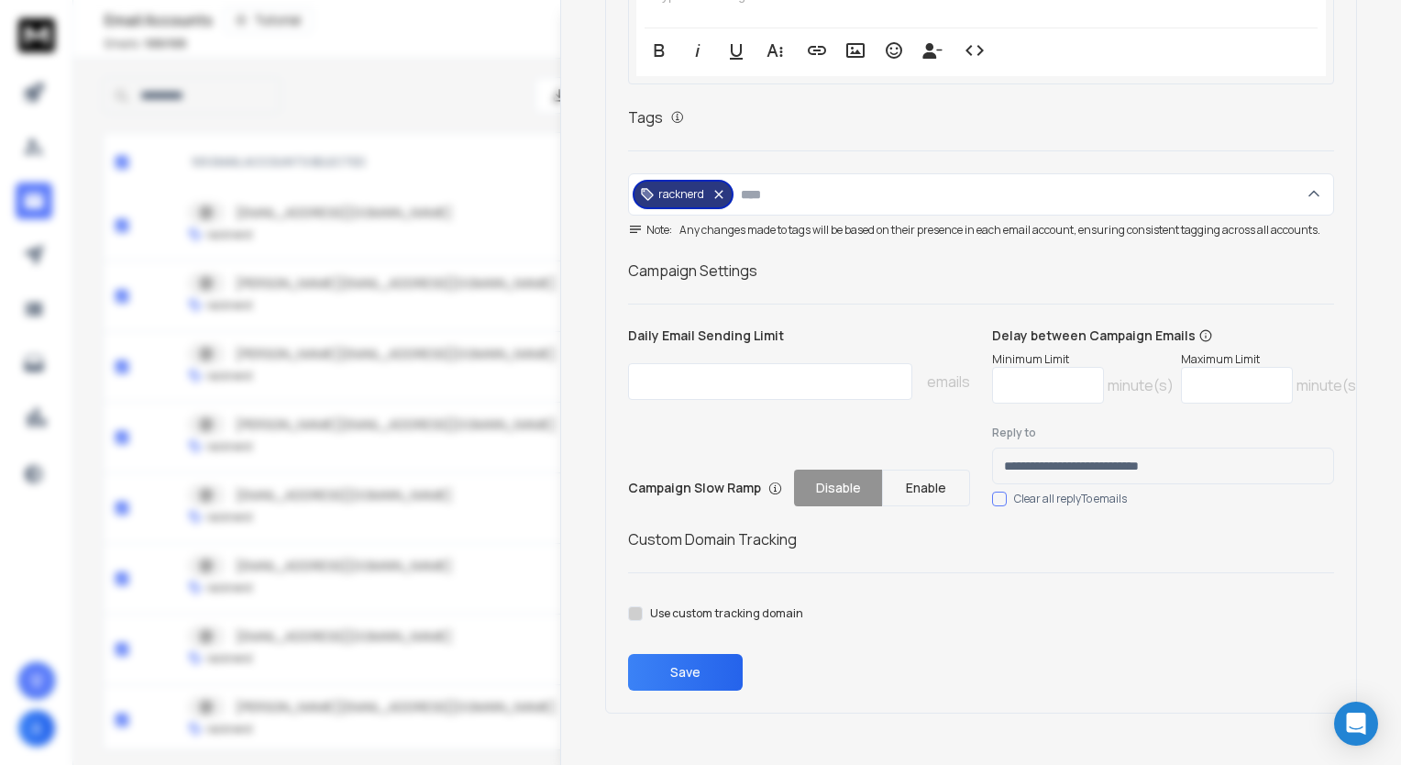
click at [1203, 367] on input "number" at bounding box center [1237, 385] width 112 height 37
drag, startPoint x: 1235, startPoint y: 380, endPoint x: 1152, endPoint y: 380, distance: 83.4
click at [1152, 380] on div "Minimum Limit minute(s) Maximum Limit * minute(s)" at bounding box center [1177, 377] width 370 height 51
type input "**"
click at [1089, 380] on input "number" at bounding box center [1048, 385] width 112 height 37
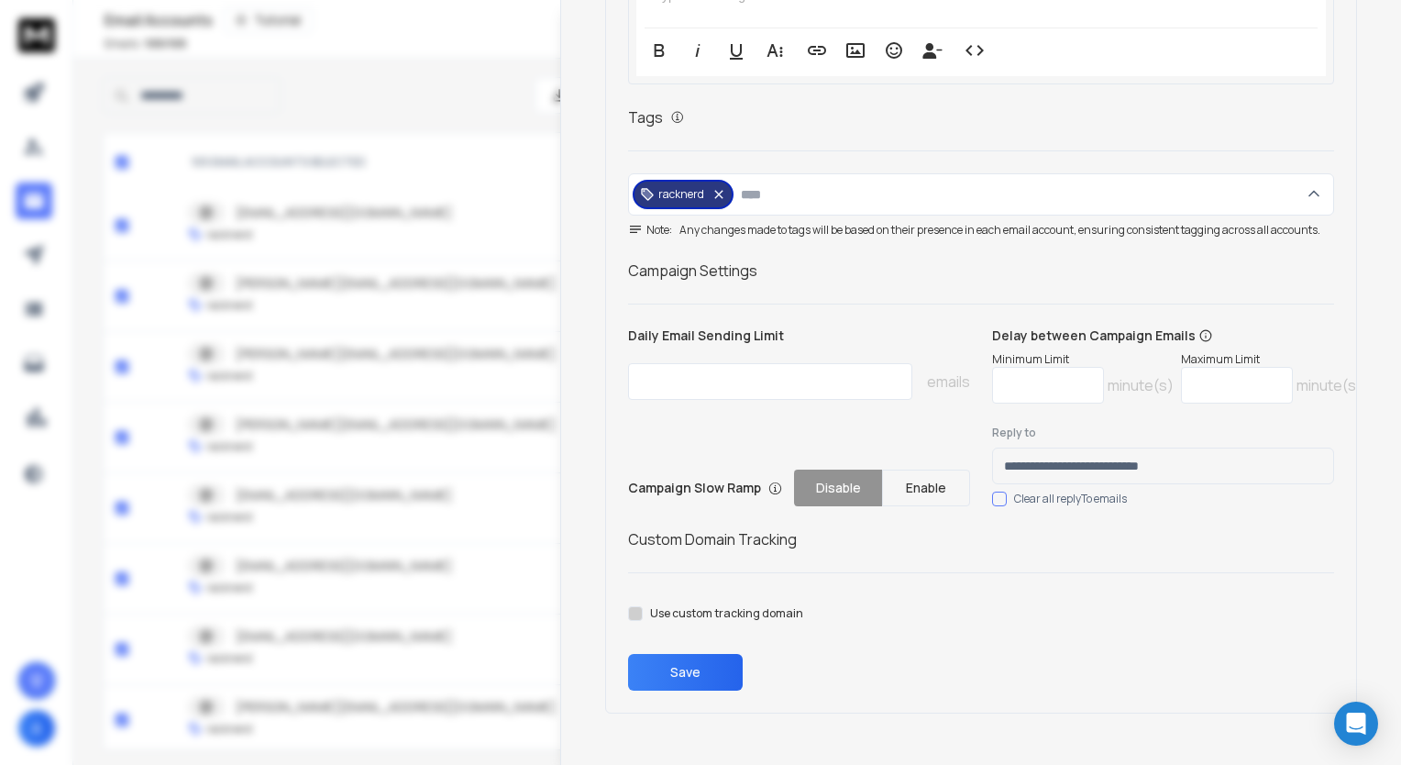
type input "**"
click at [827, 425] on div "Campaign Slow Ramp Disable Enable" at bounding box center [799, 465] width 342 height 81
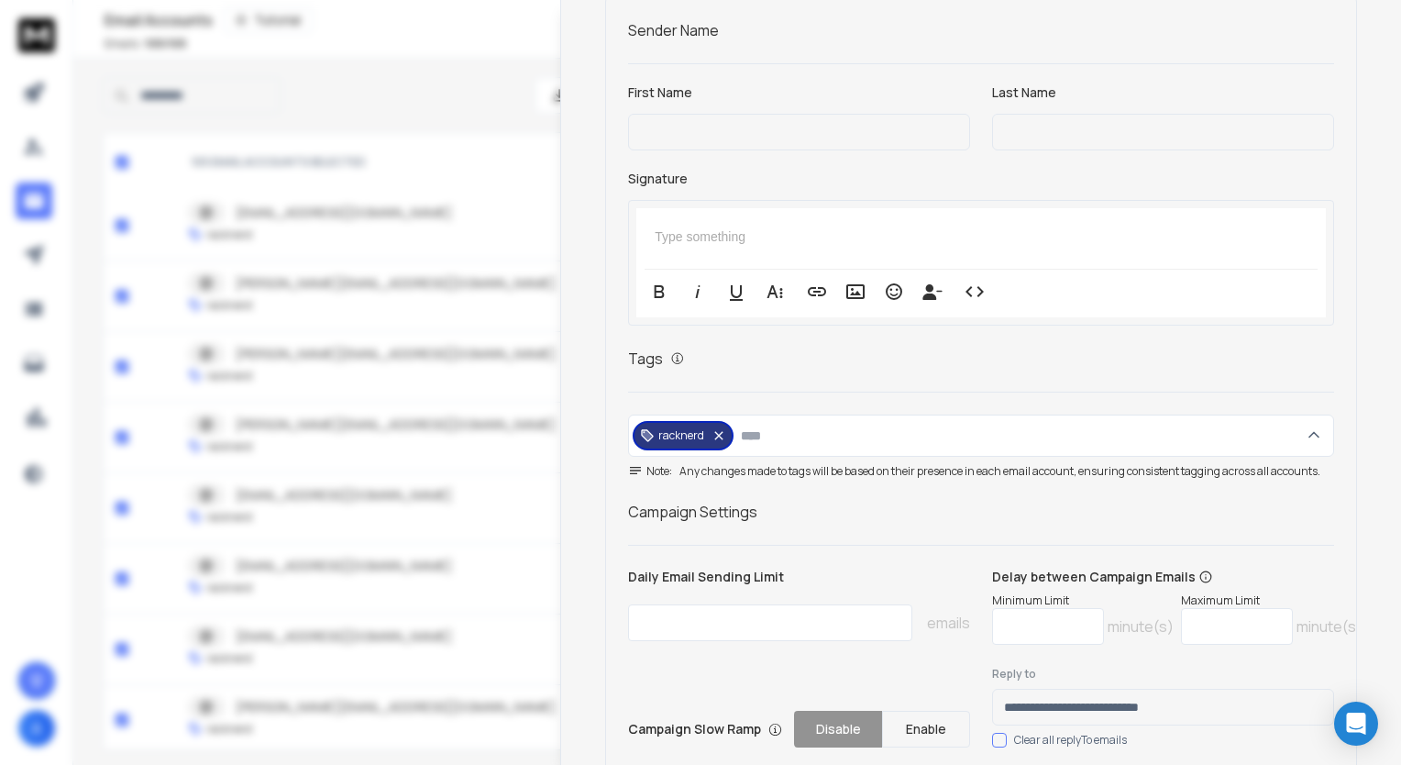
scroll to position [0, 0]
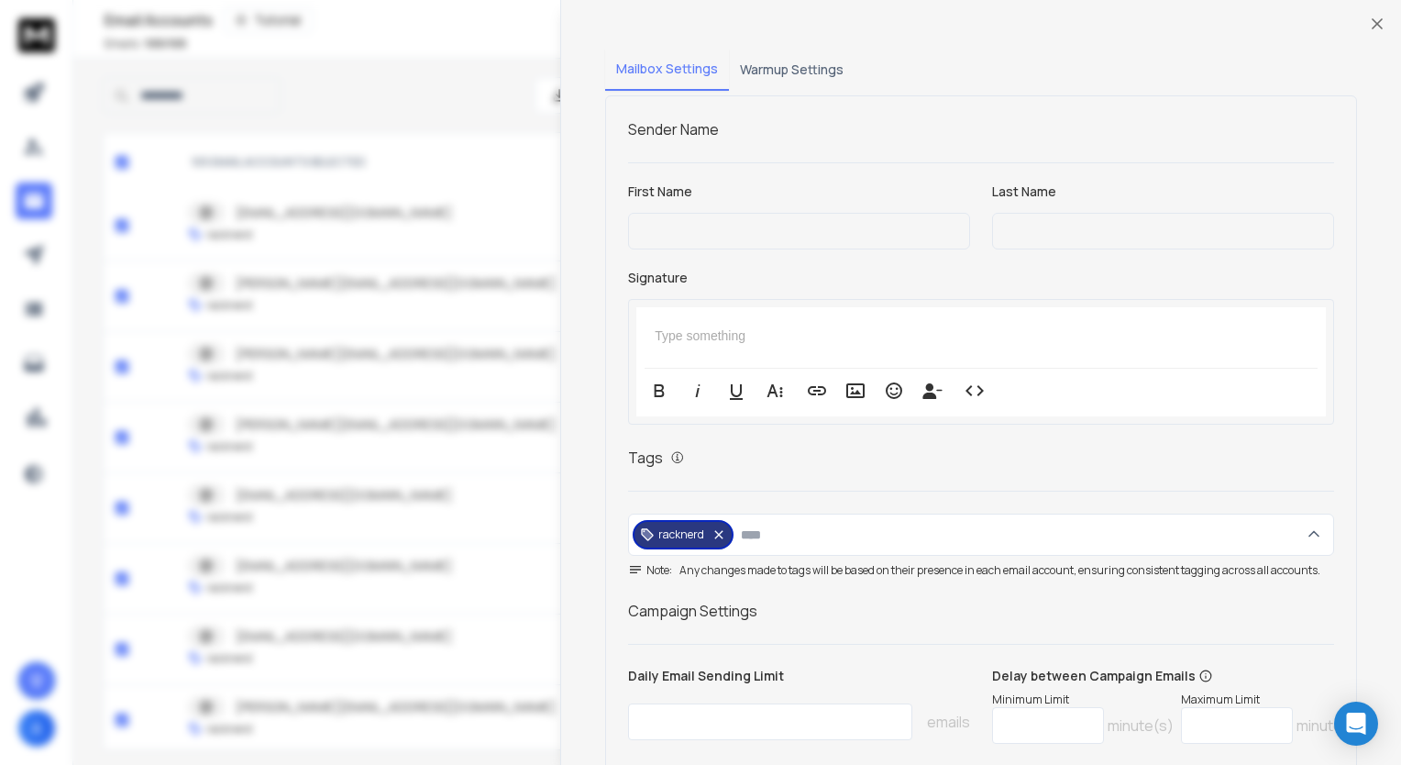
click at [806, 77] on button "Warmup Settings" at bounding box center [792, 70] width 126 height 40
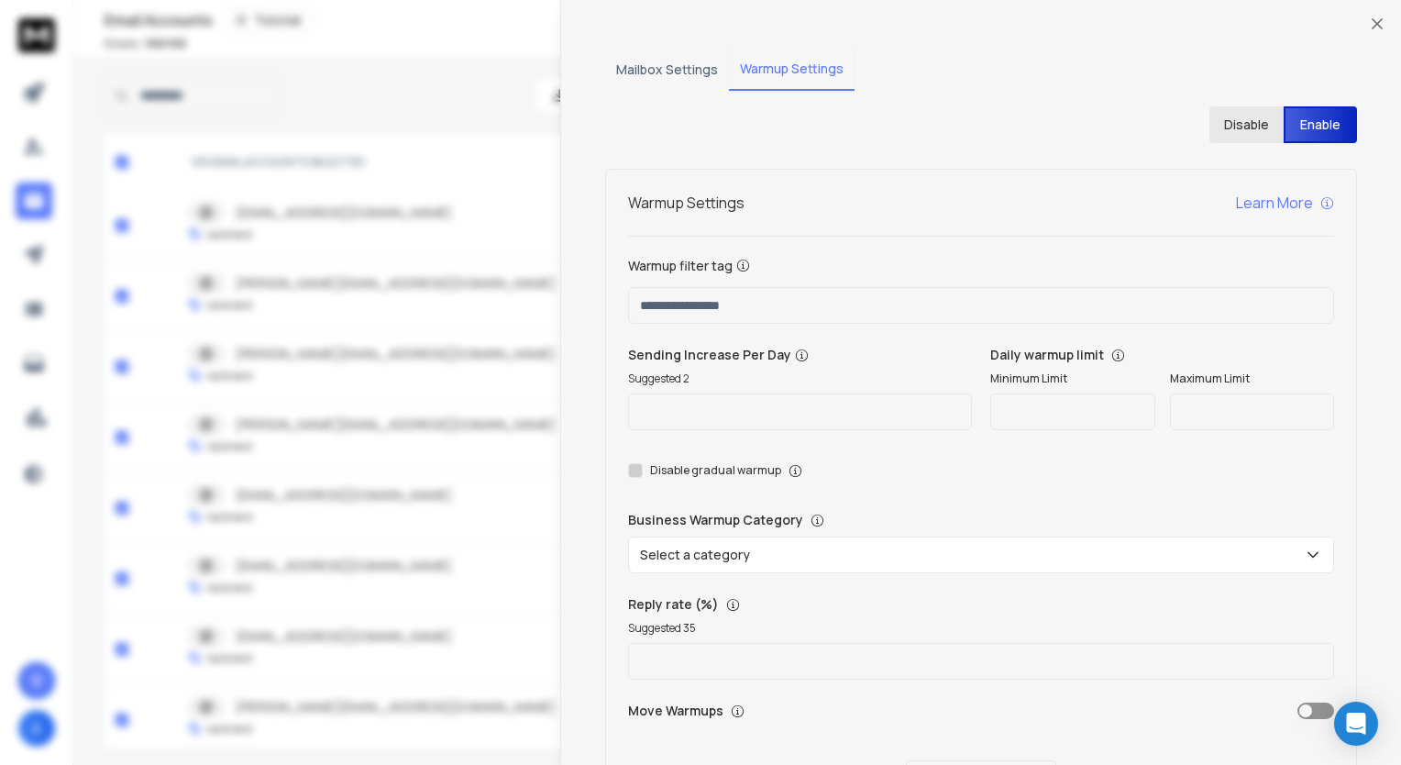
click at [1033, 414] on input "number" at bounding box center [1072, 411] width 164 height 37
type input "*"
click at [1254, 403] on input "number" at bounding box center [1252, 411] width 164 height 37
type input "*"
click at [1199, 475] on div "Disable gradual warmup" at bounding box center [981, 470] width 706 height 37
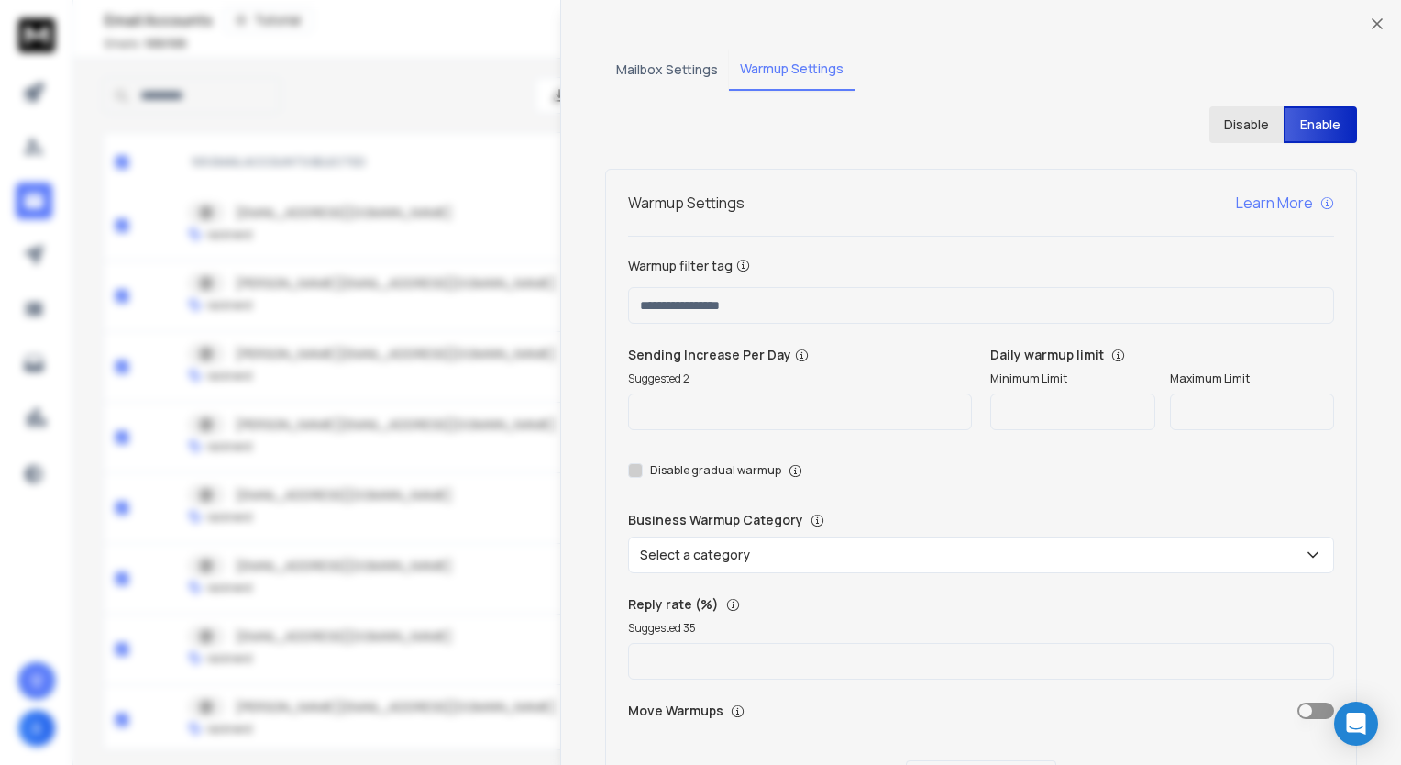
scroll to position [198, 0]
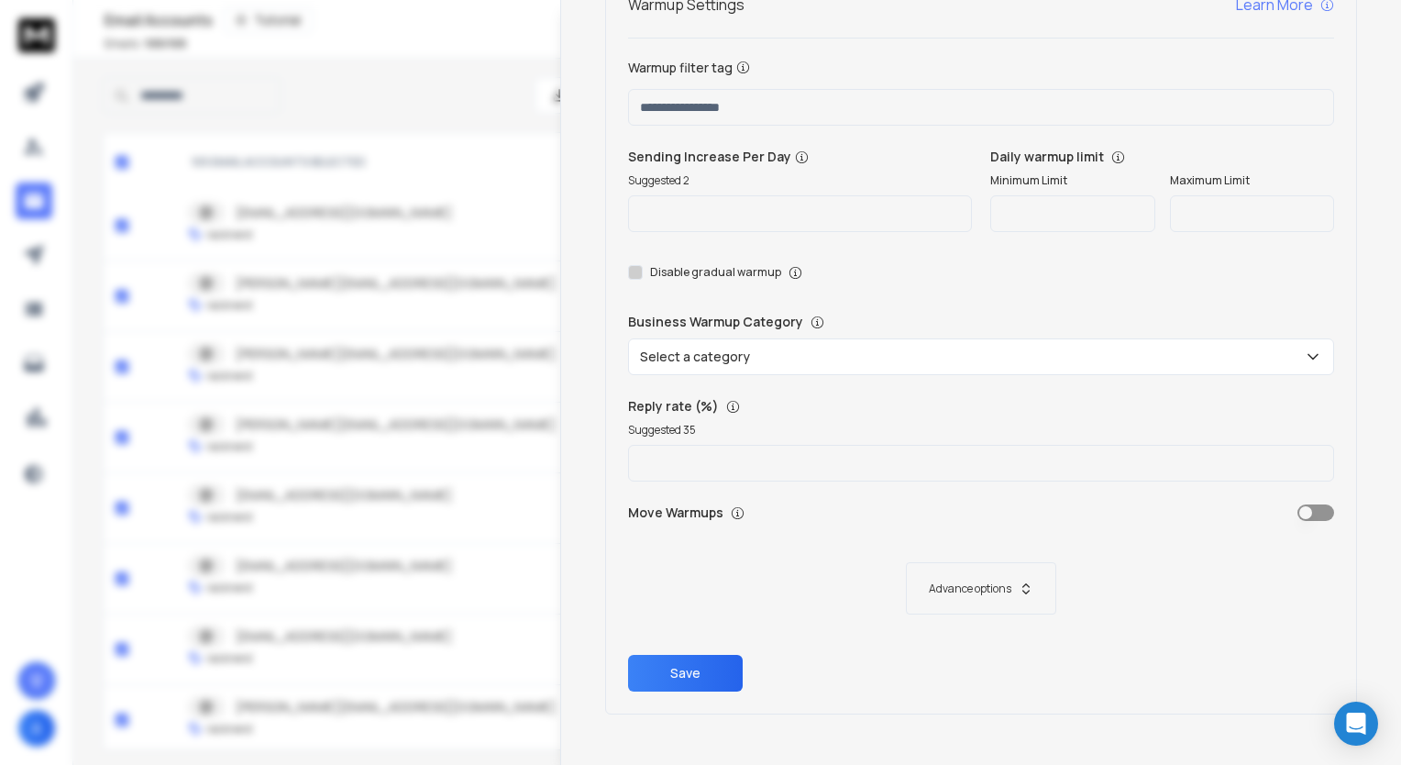
click at [1000, 594] on p "Advance options" at bounding box center [970, 588] width 83 height 15
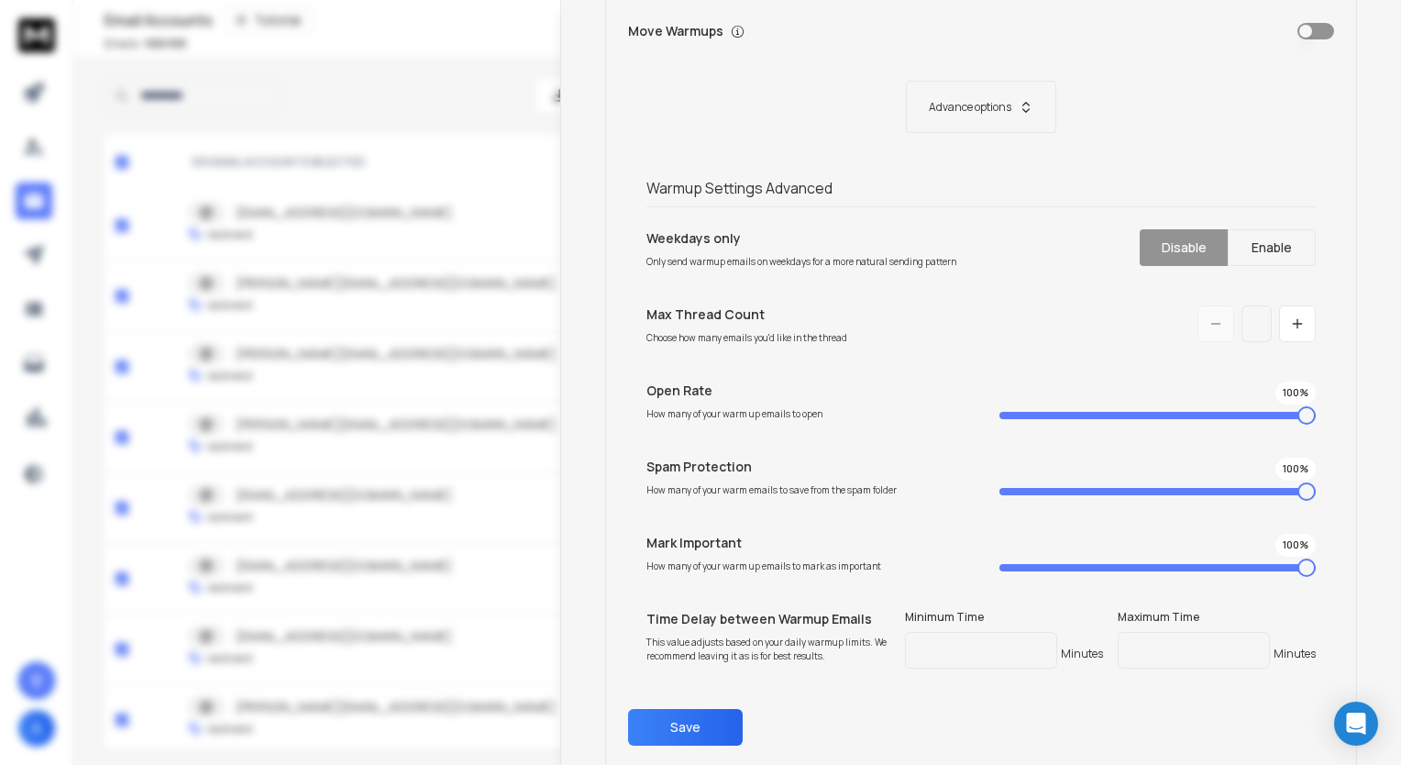
scroll to position [748, 0]
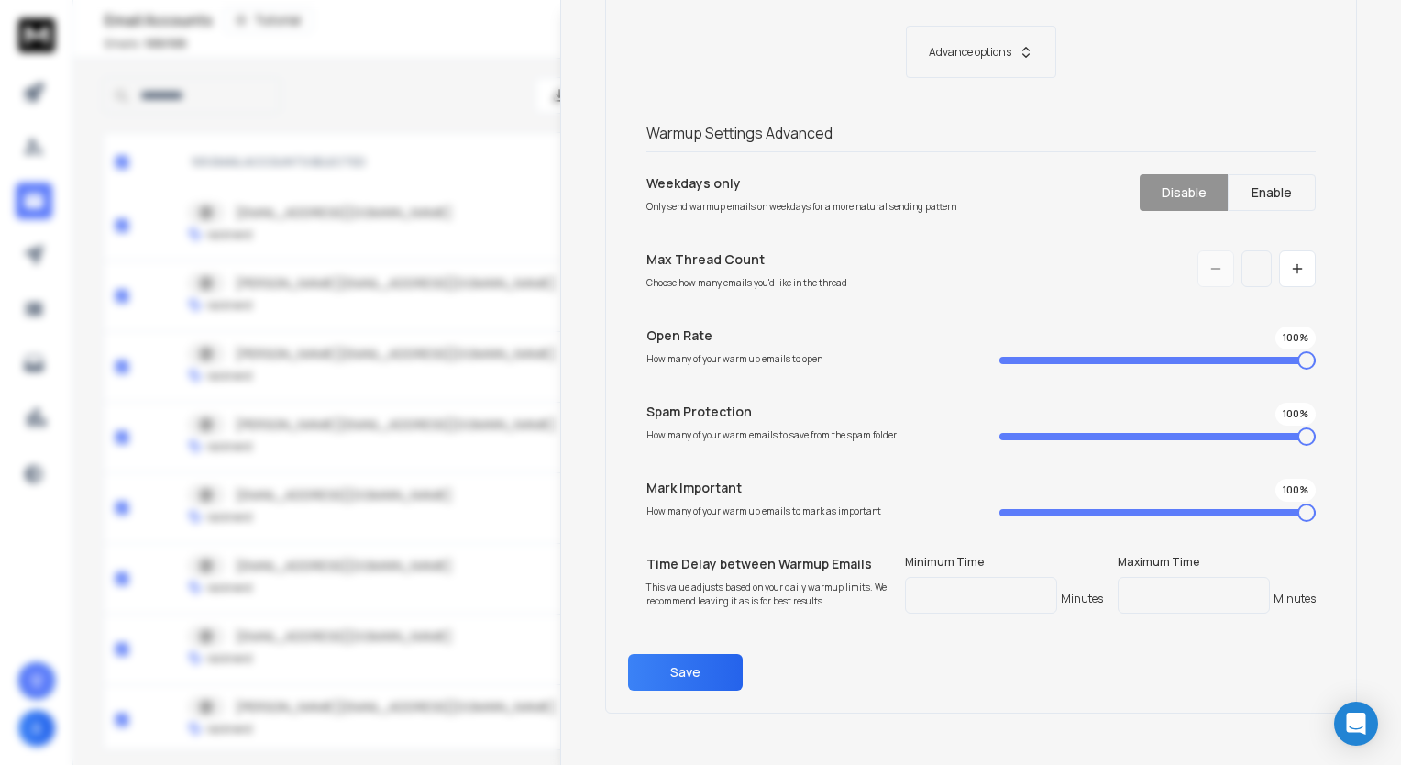
click at [976, 577] on input "number" at bounding box center [981, 595] width 152 height 37
type input "**"
click at [1142, 598] on input "number" at bounding box center [1194, 595] width 152 height 37
type input "**"
click at [1075, 632] on div "Advance options Warmup Settings Advanced Weekdays only Only send warmup emails …" at bounding box center [981, 319] width 706 height 624
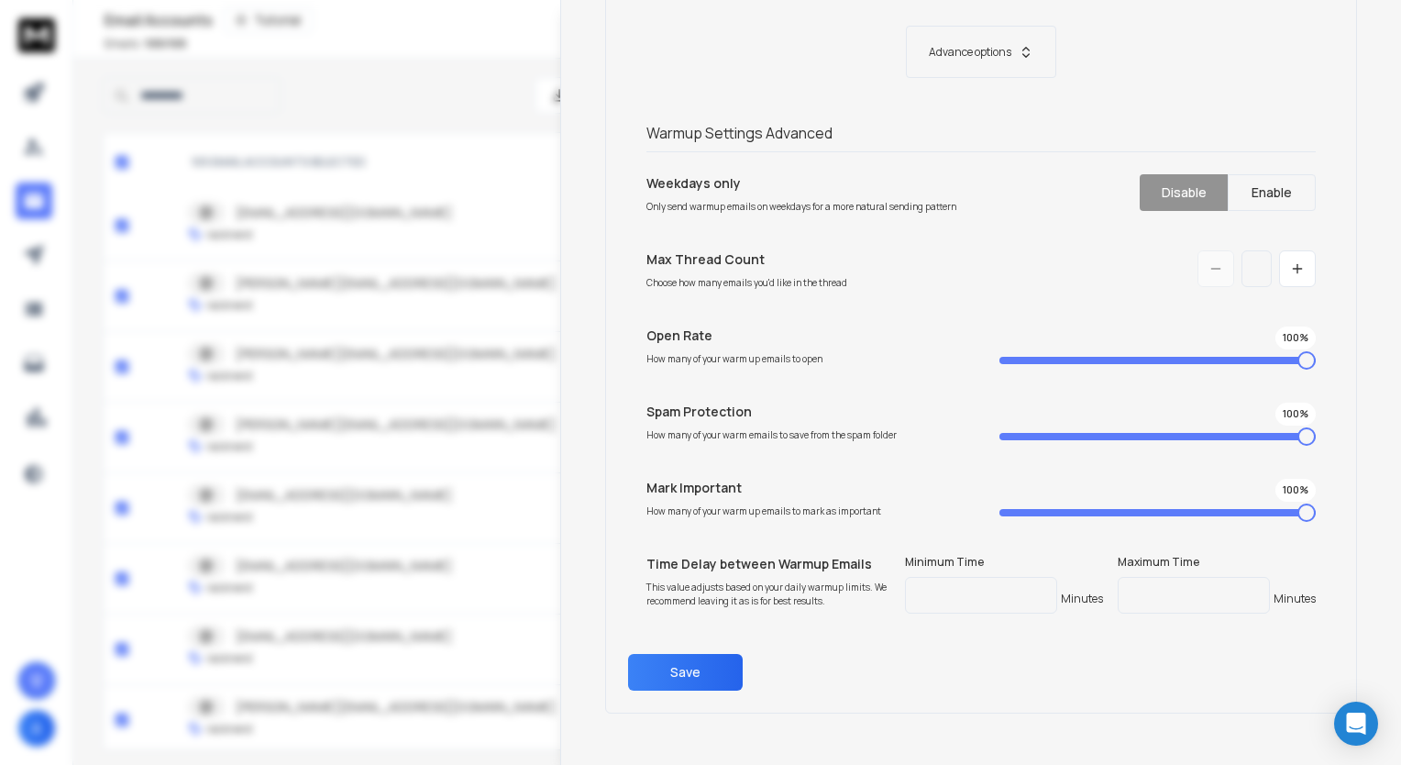
click at [729, 687] on button "Save" at bounding box center [685, 672] width 115 height 37
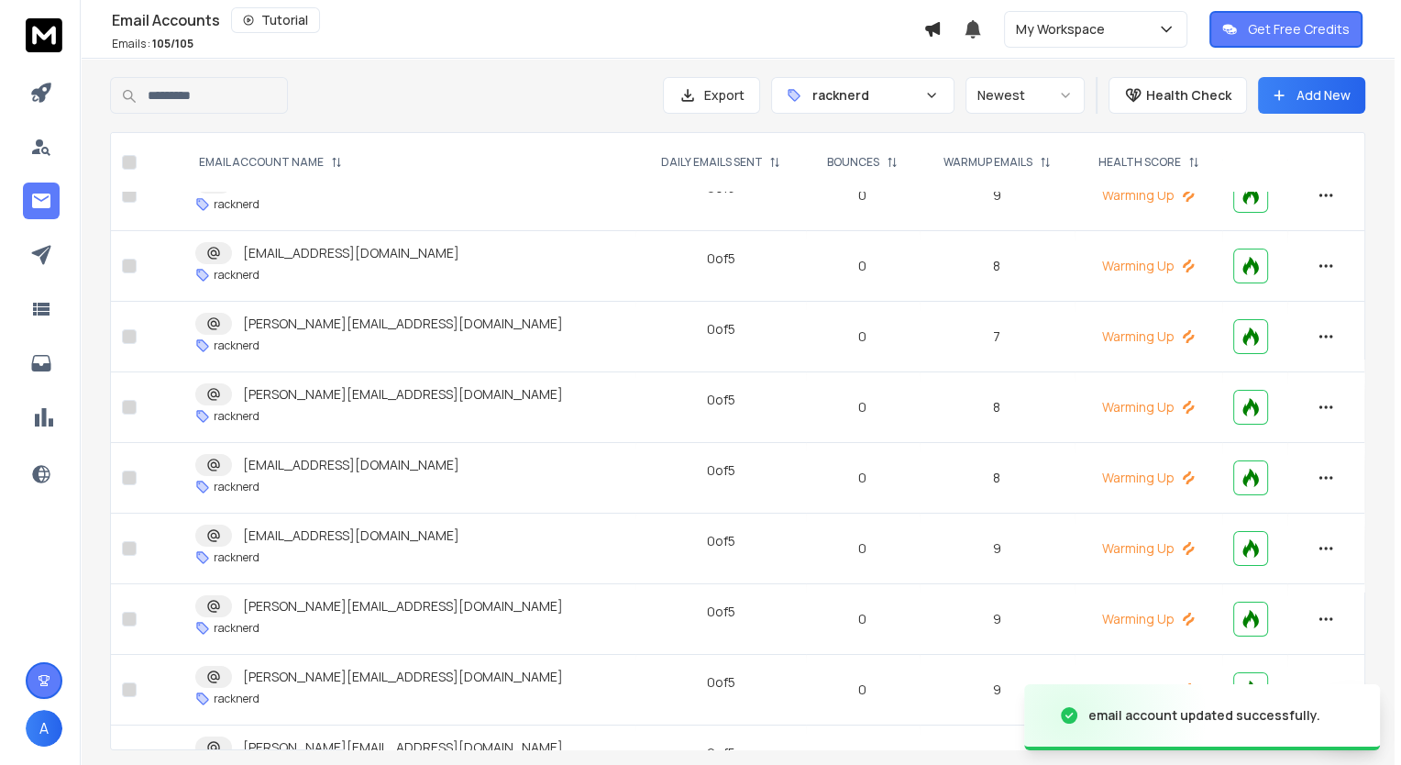
scroll to position [6850, 0]
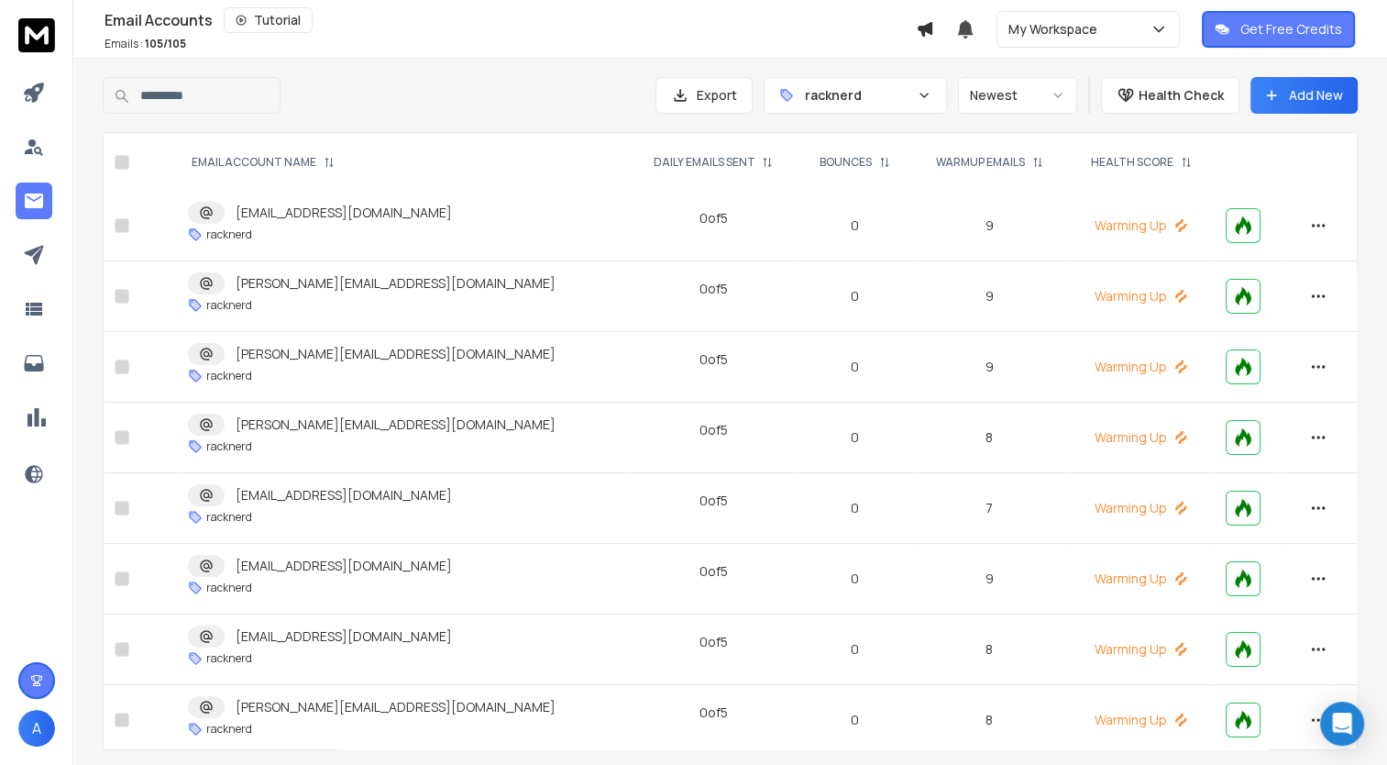
click at [903, 94] on p "racknerd" at bounding box center [857, 95] width 105 height 18
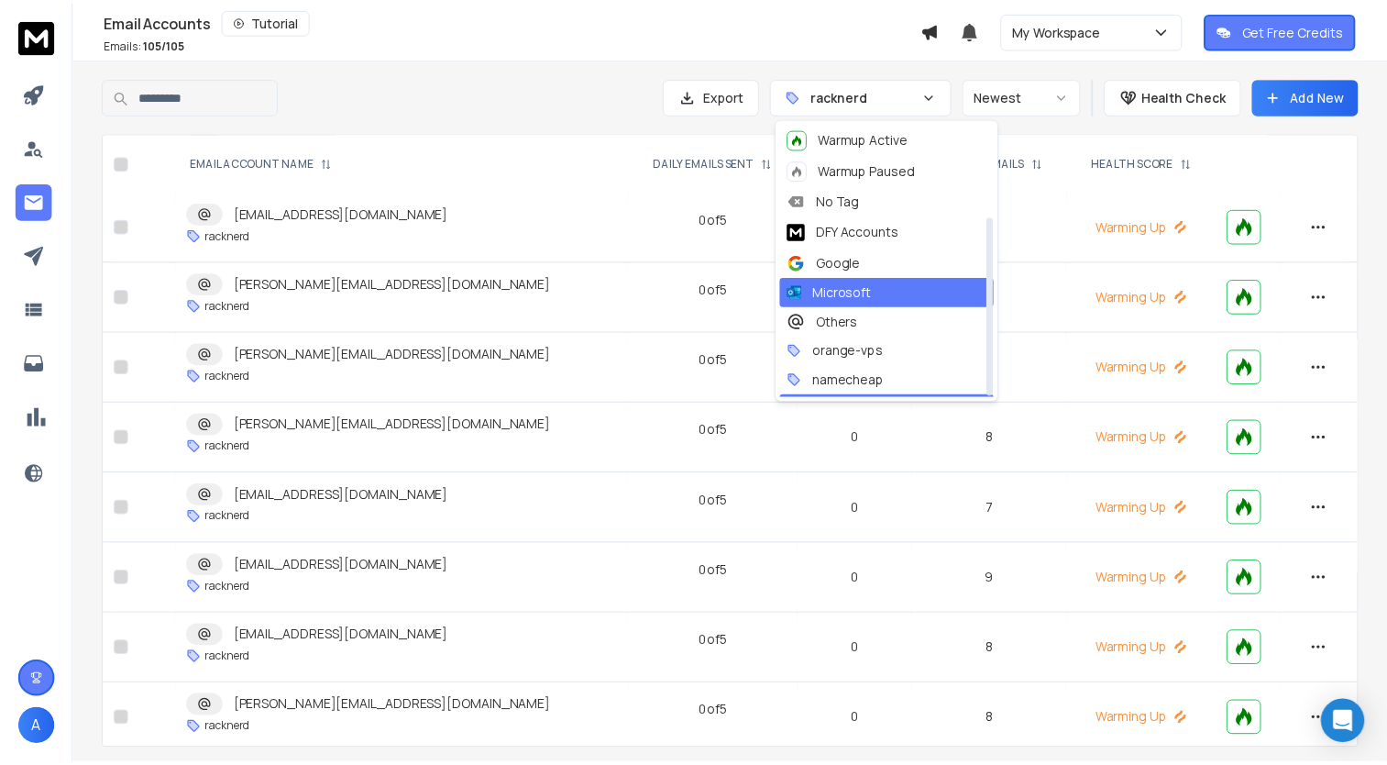
scroll to position [142, 0]
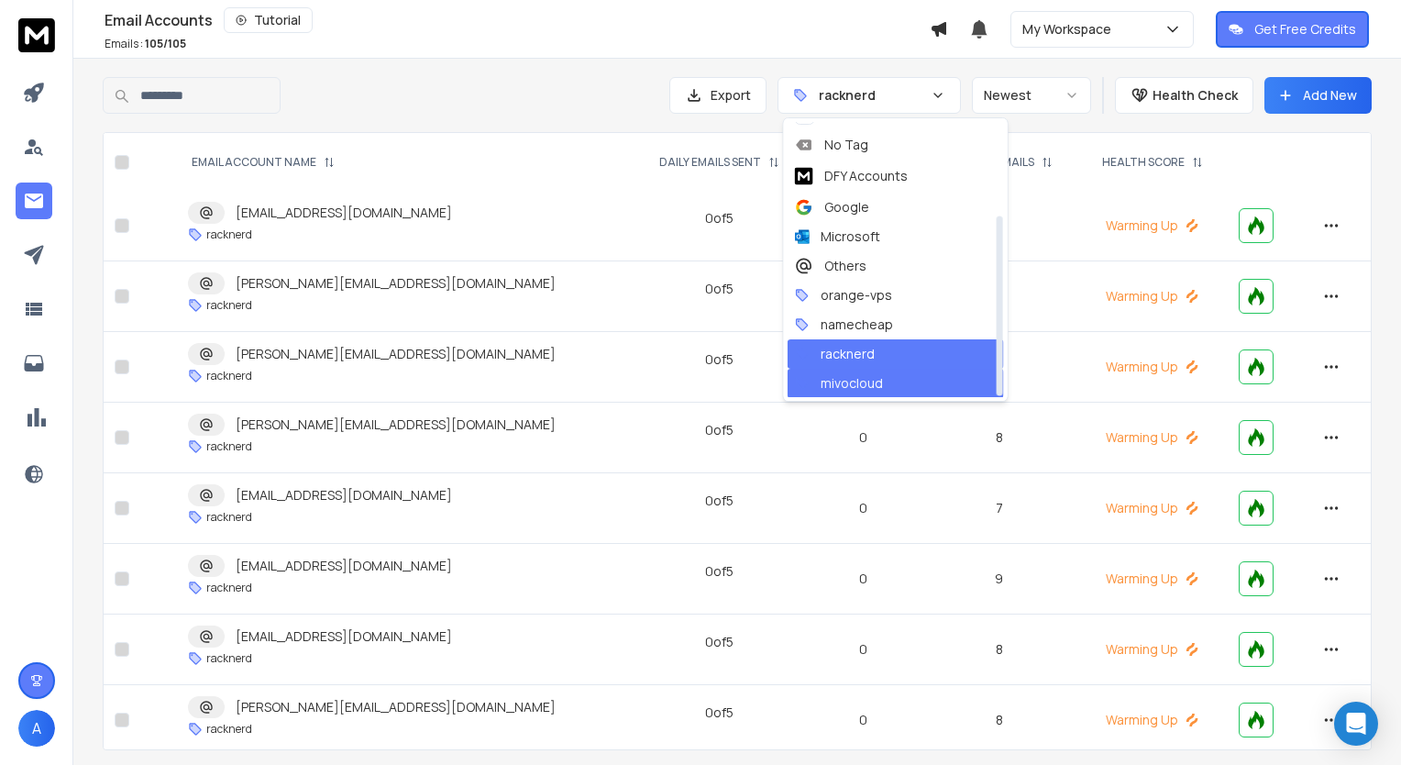
click at [879, 380] on div "mivocloud" at bounding box center [839, 383] width 88 height 18
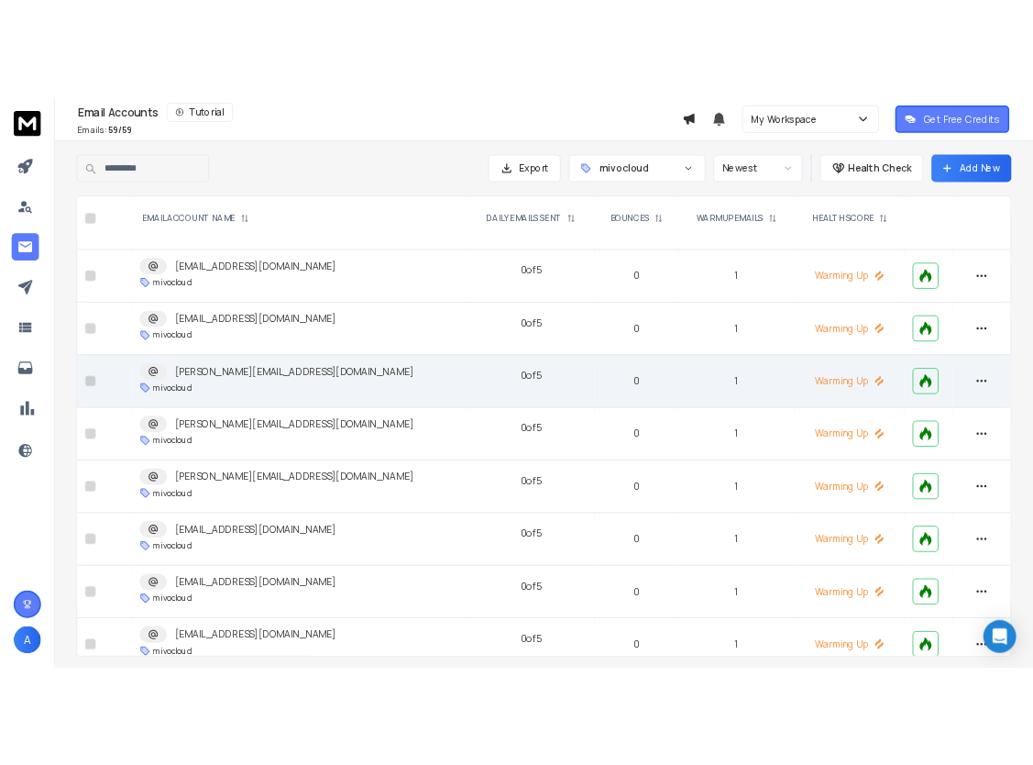
scroll to position [3611, 0]
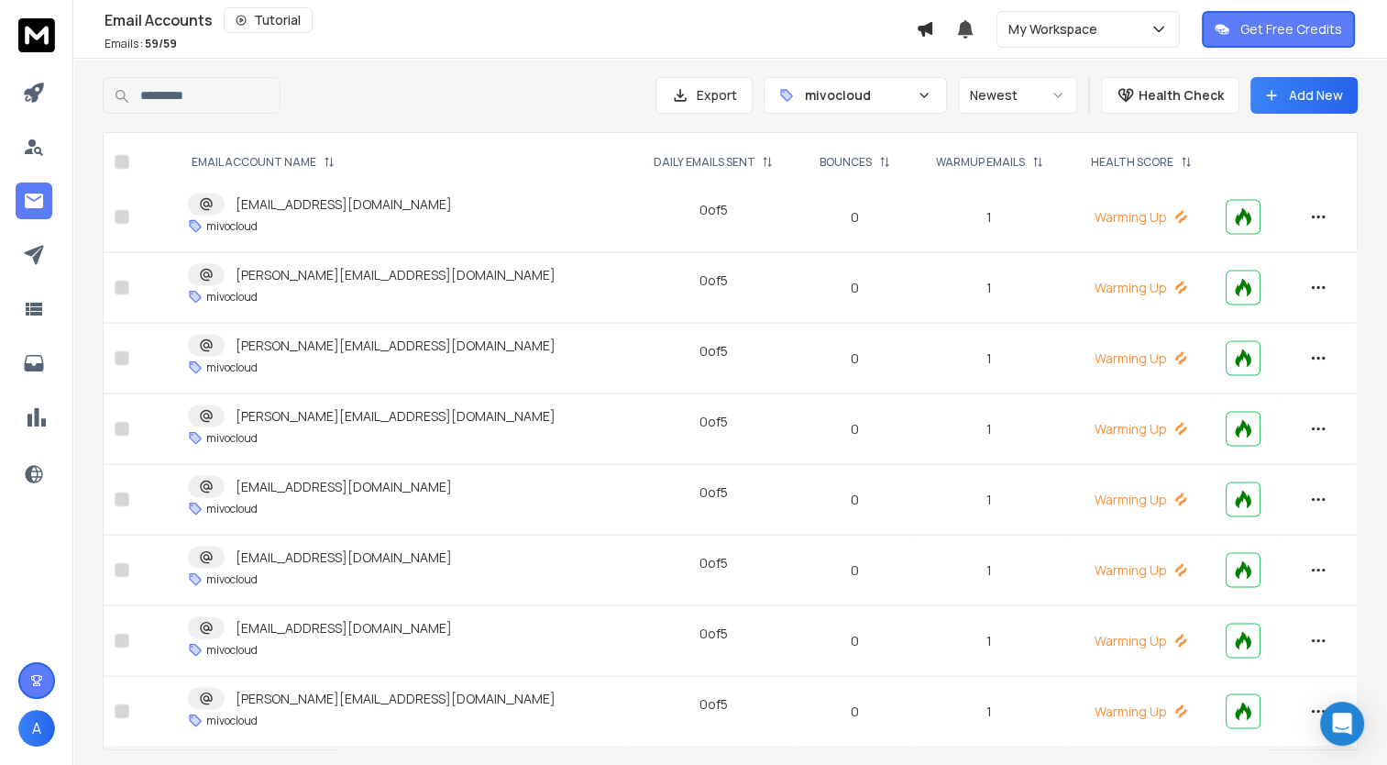
click at [424, 72] on div "Export mivocloud Newest Health Check Add New EMAIL ACCOUNT NAME DAILY EMAILS SE…" at bounding box center [730, 414] width 1314 height 710
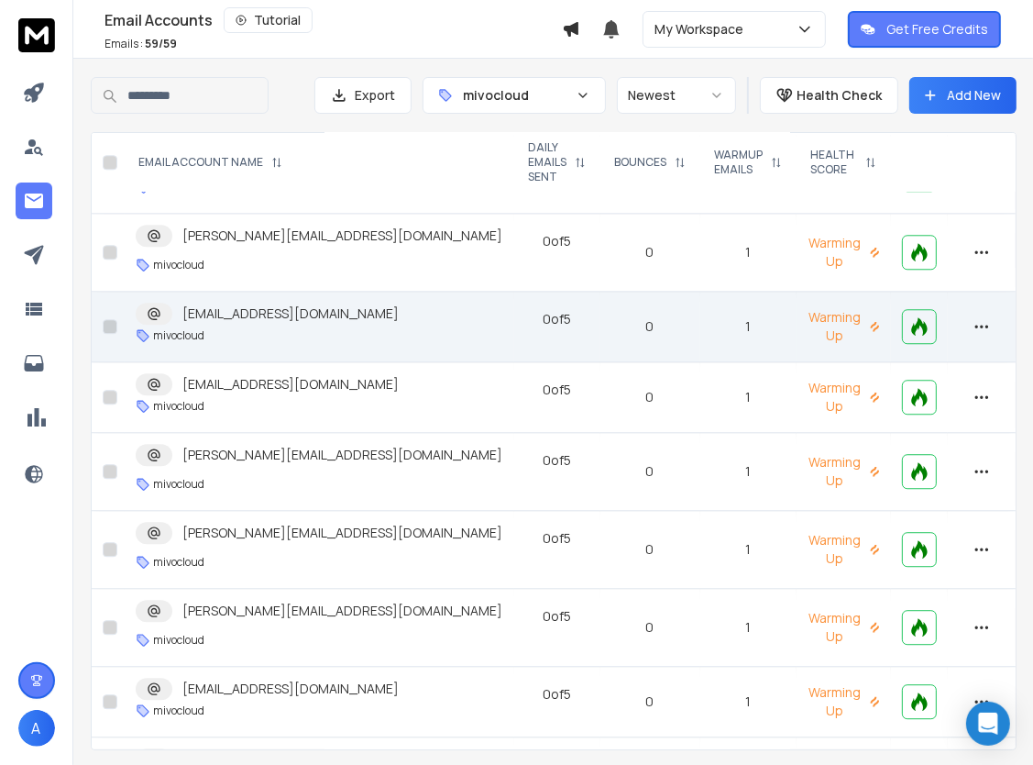
scroll to position [3618, 0]
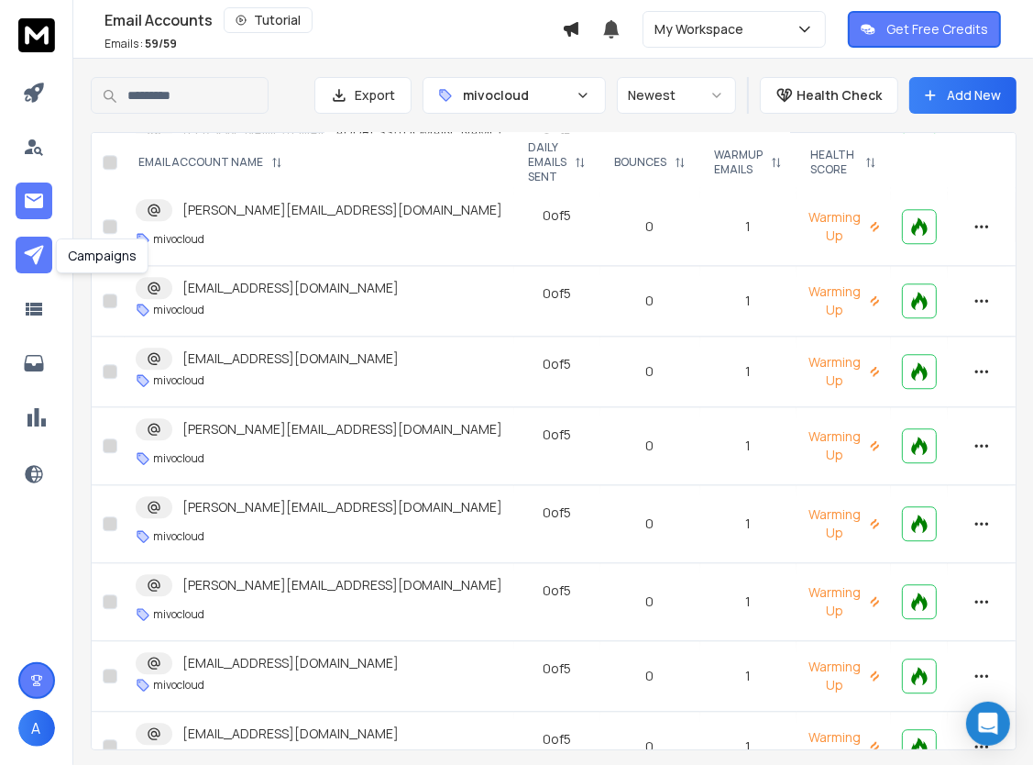
click at [38, 259] on icon at bounding box center [33, 255] width 19 height 19
